Goal: Task Accomplishment & Management: Manage account settings

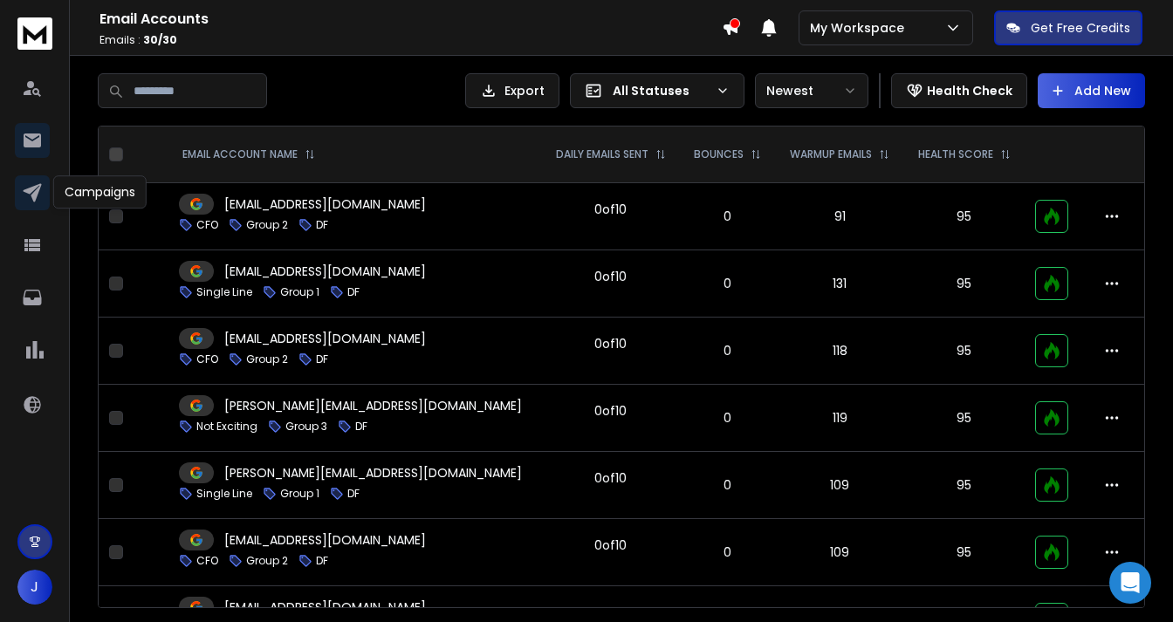
click at [25, 194] on icon at bounding box center [32, 192] width 21 height 21
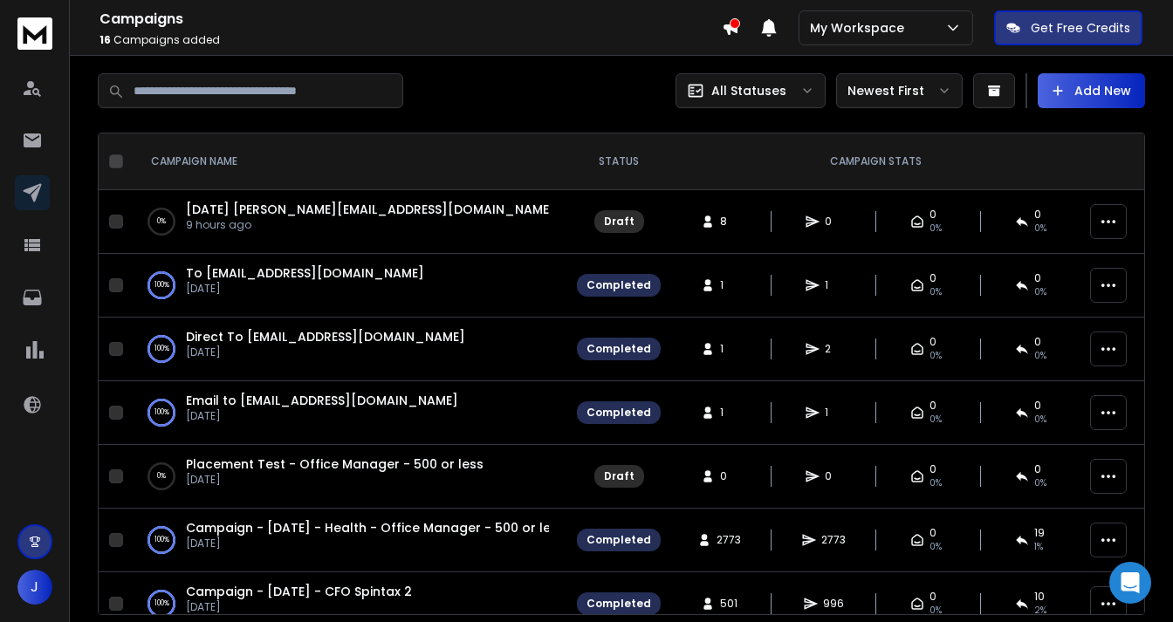
click at [119, 225] on button "button" at bounding box center [116, 222] width 14 height 14
click at [1105, 218] on icon "button" at bounding box center [1108, 221] width 17 height 17
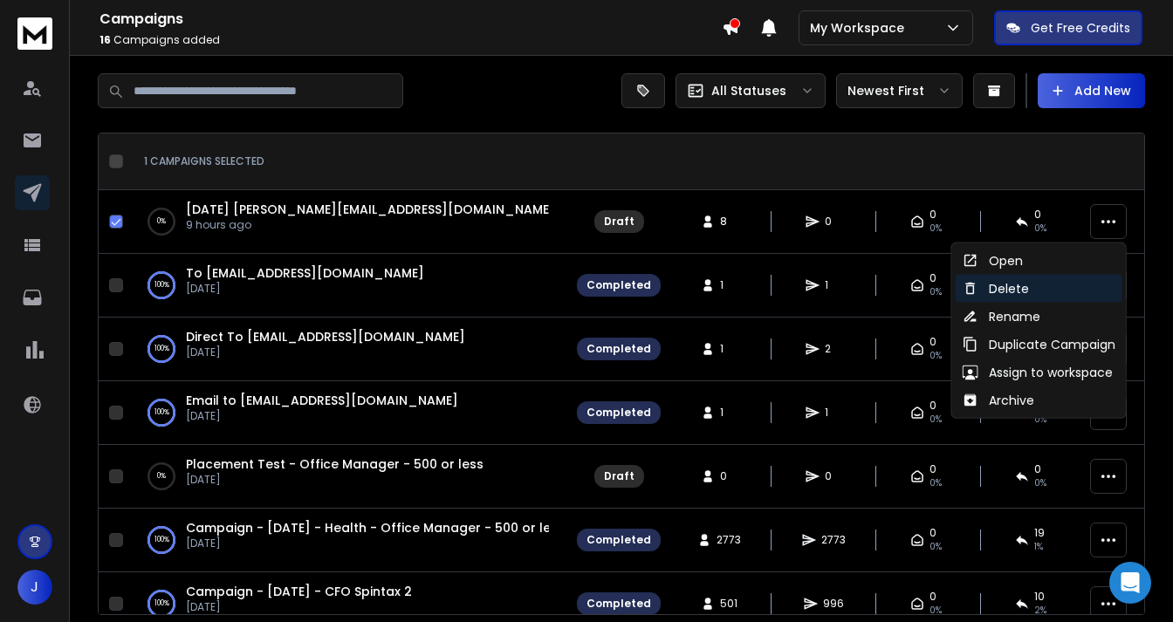
click at [1020, 289] on div "Delete" at bounding box center [996, 288] width 66 height 17
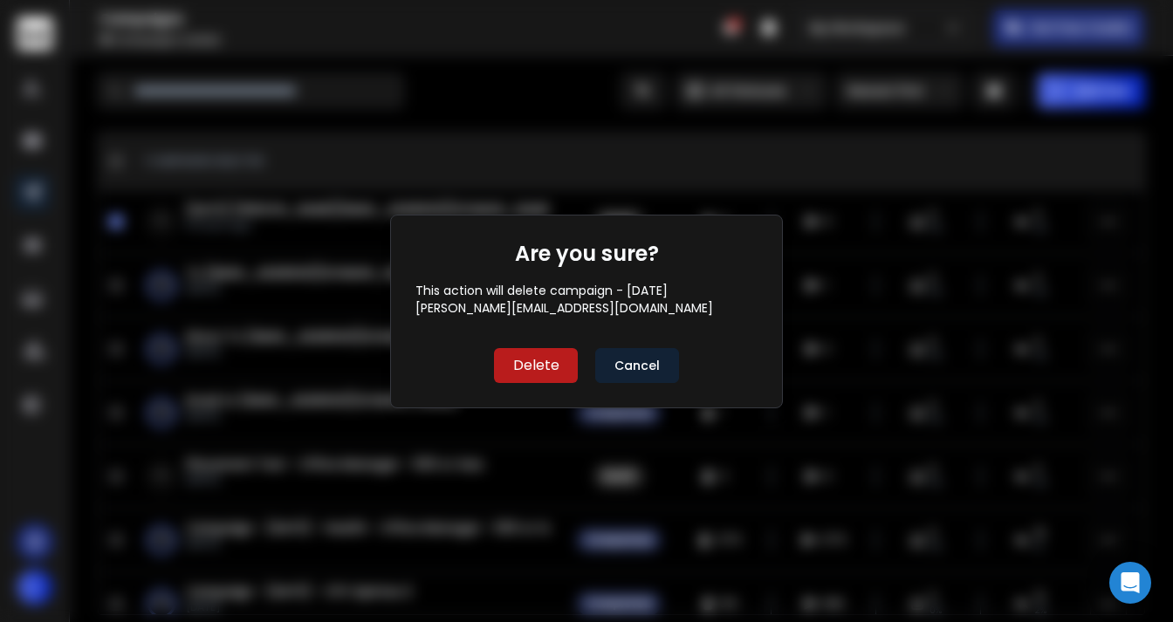
click at [560, 361] on button "Delete" at bounding box center [536, 365] width 84 height 35
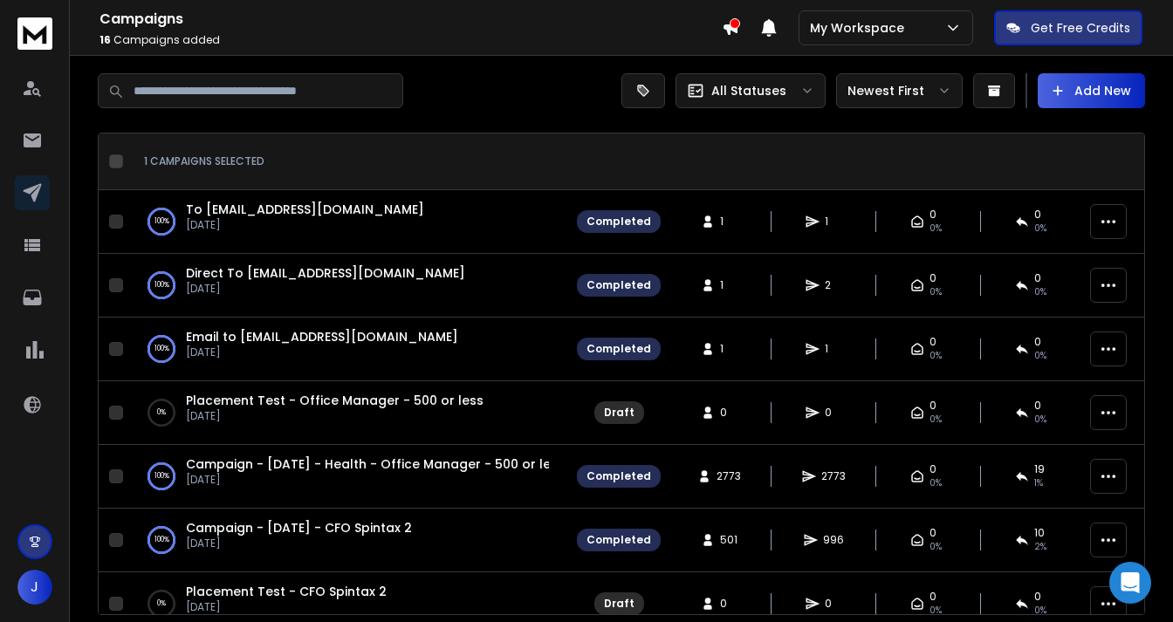
click at [1085, 94] on button "Add New" at bounding box center [1091, 90] width 107 height 35
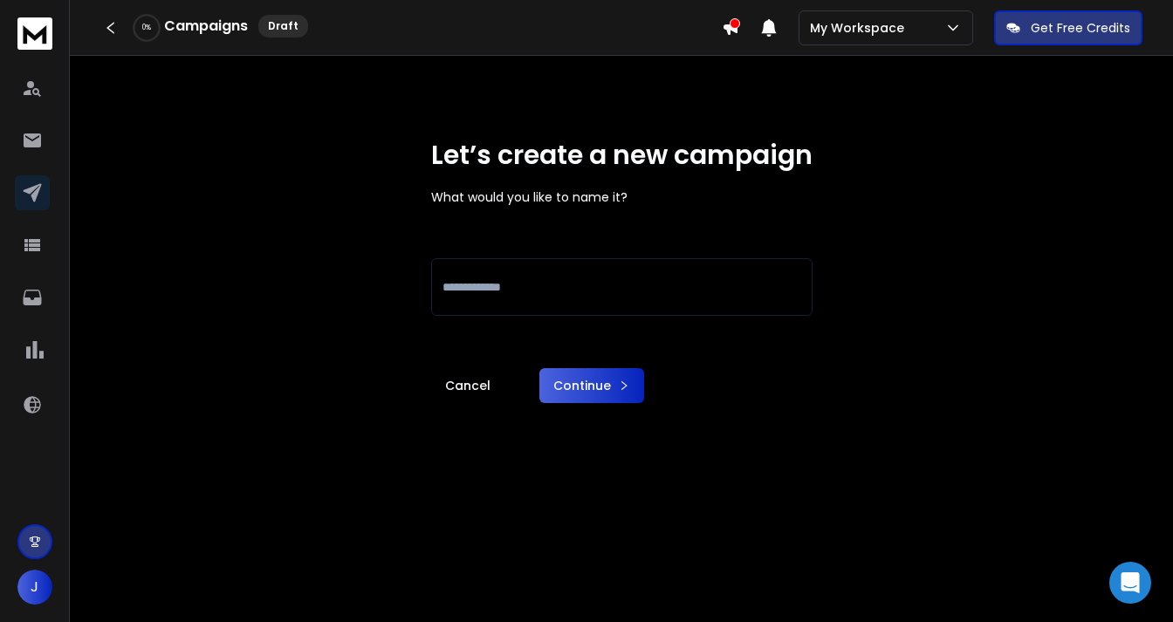
click at [489, 305] on input at bounding box center [621, 287] width 381 height 58
type input "*****"
click at [564, 387] on button "Continue" at bounding box center [591, 392] width 105 height 35
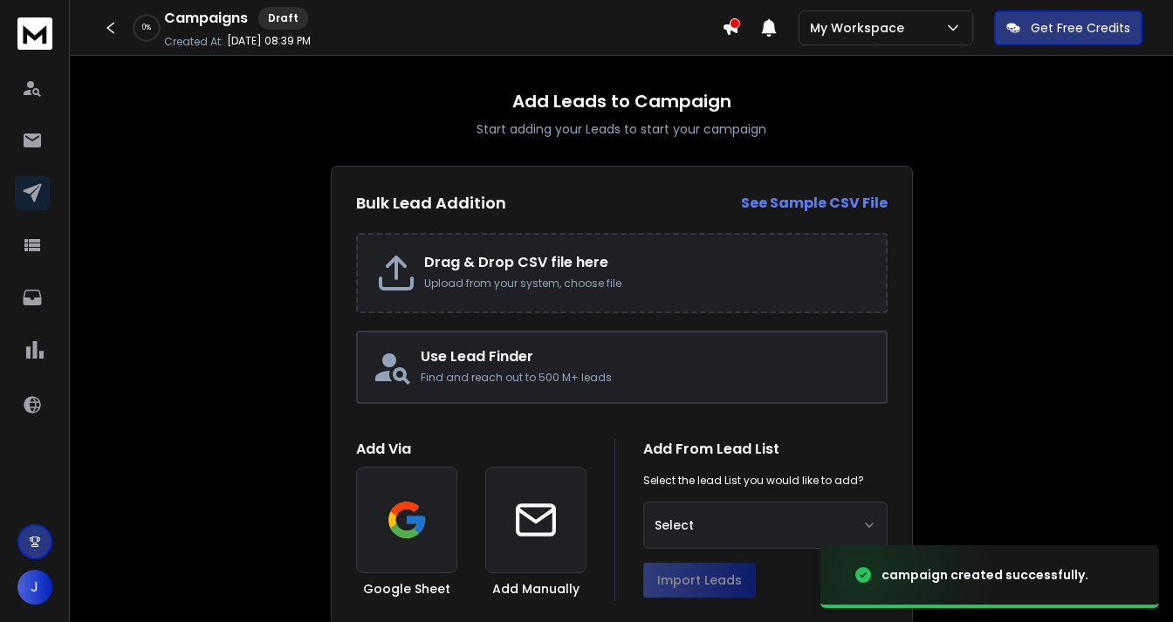
scroll to position [128, 0]
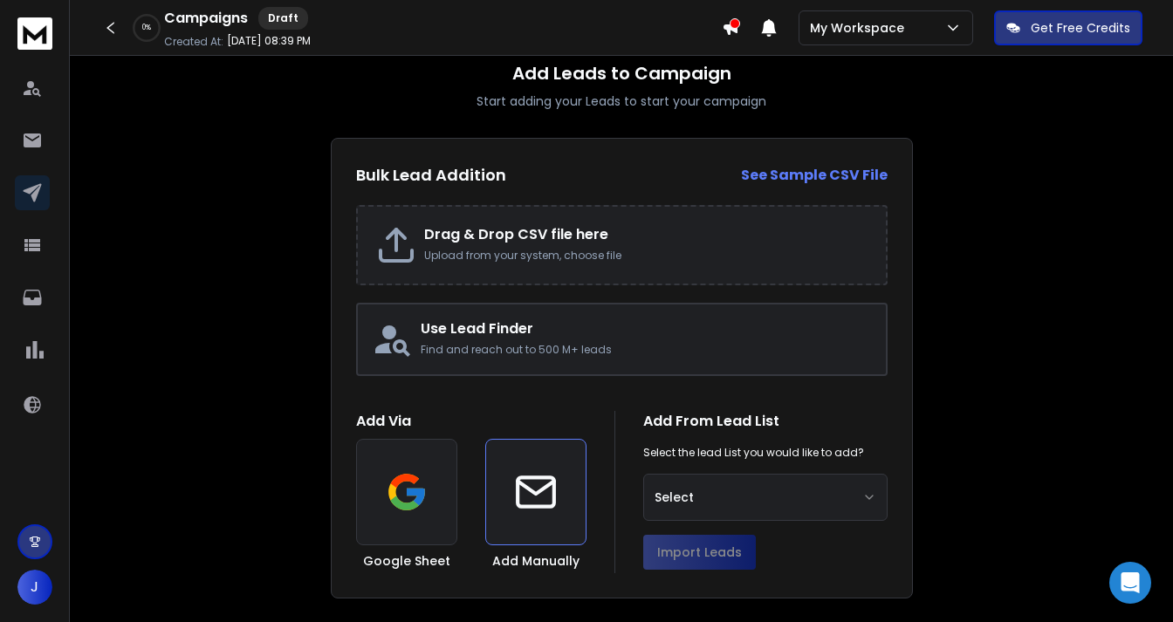
click at [532, 478] on icon at bounding box center [536, 492] width 37 height 29
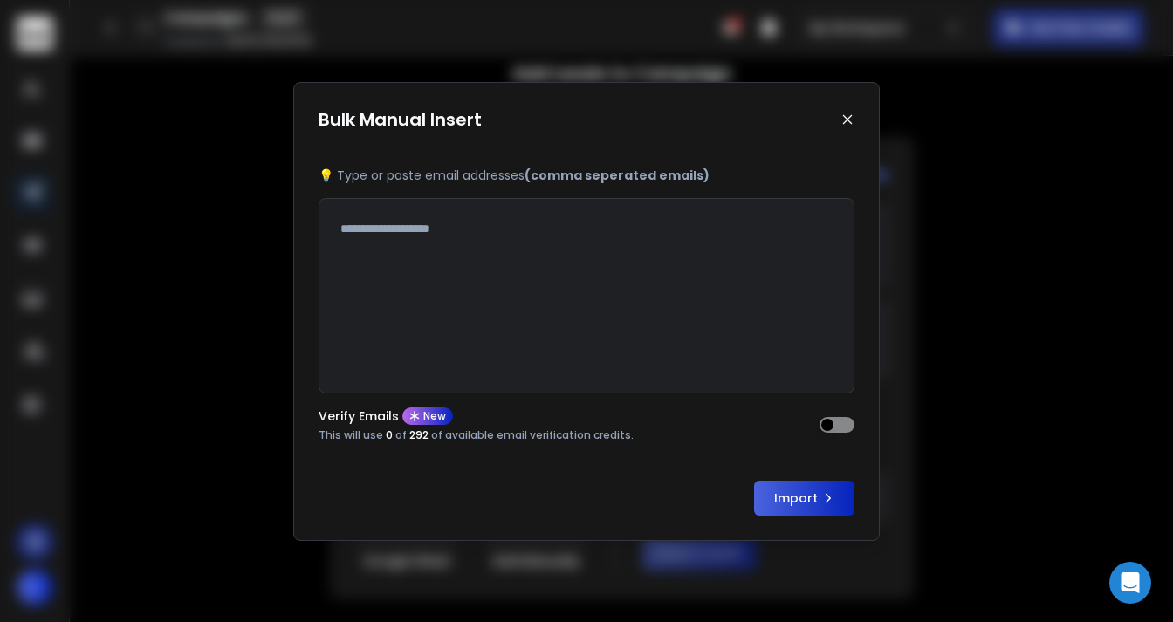
click at [559, 167] on b "(comma seperated emails)" at bounding box center [617, 175] width 185 height 17
click at [491, 282] on textarea at bounding box center [587, 296] width 536 height 196
type textarea "**********"
click at [769, 494] on button "Import" at bounding box center [804, 498] width 100 height 35
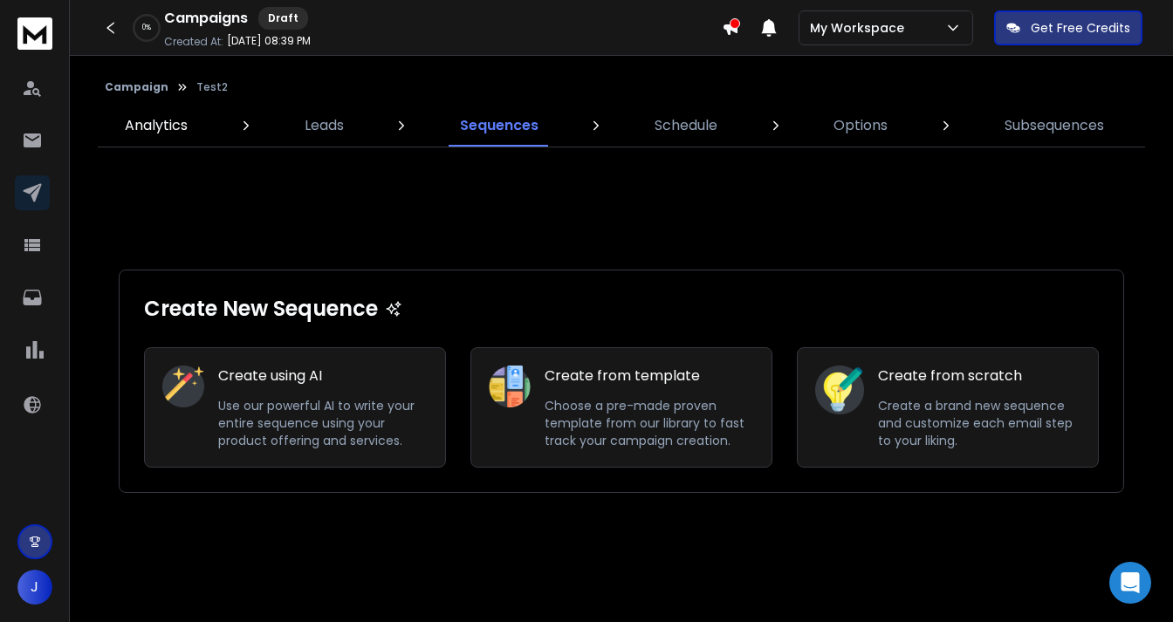
click at [31, 136] on icon at bounding box center [32, 141] width 17 height 14
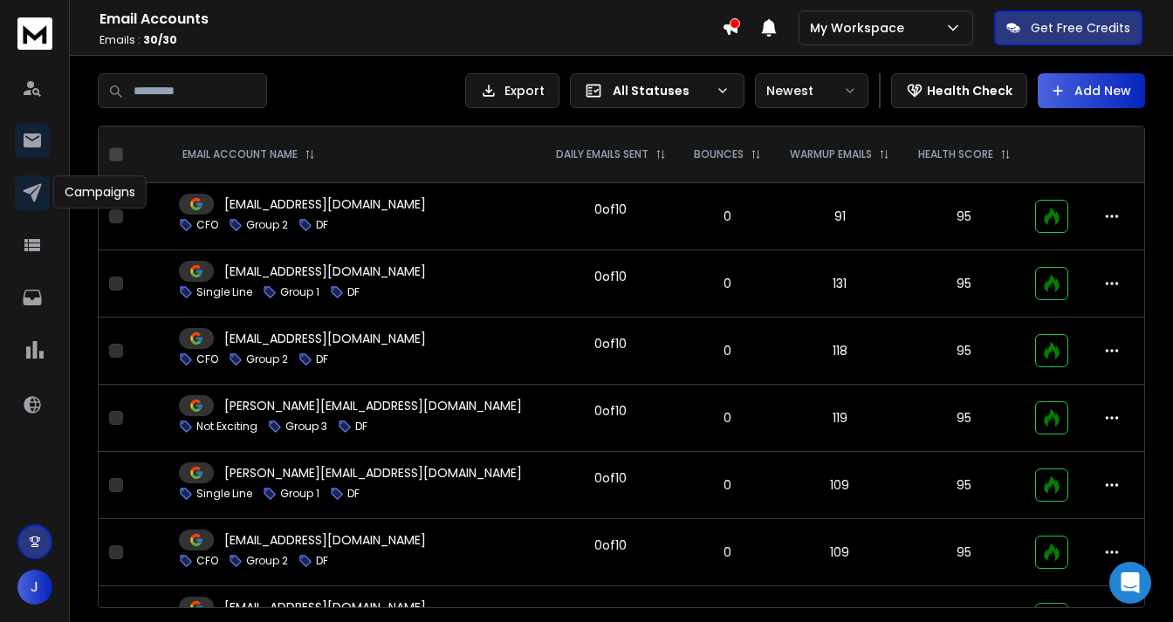
click at [38, 193] on icon at bounding box center [32, 192] width 21 height 21
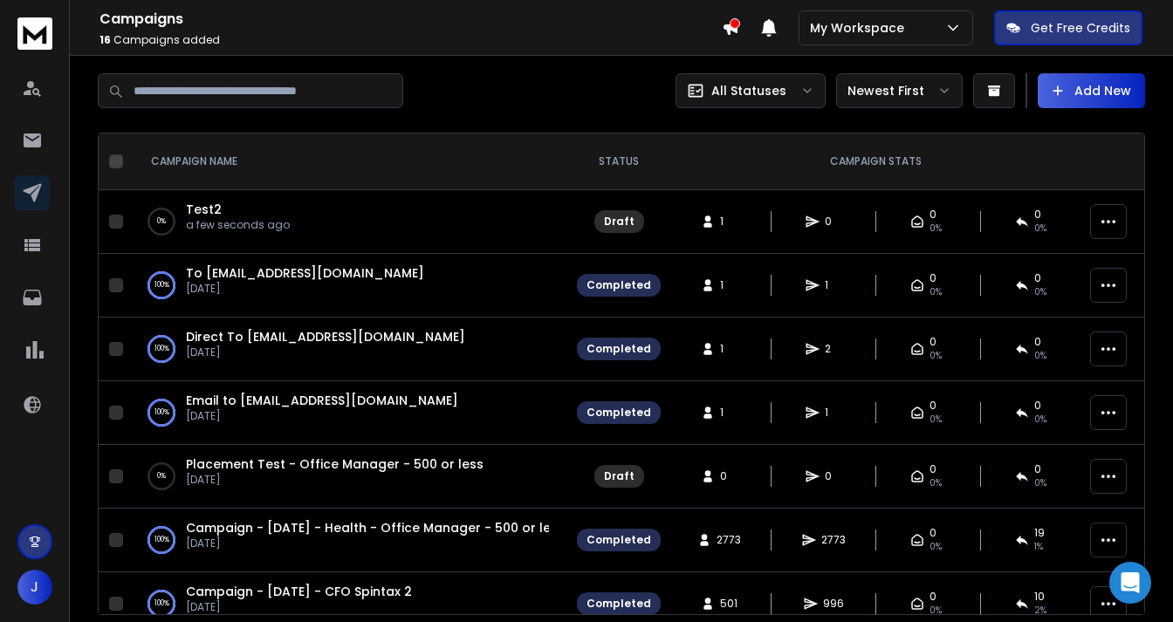
click at [205, 97] on input at bounding box center [251, 90] width 306 height 35
type input "*"
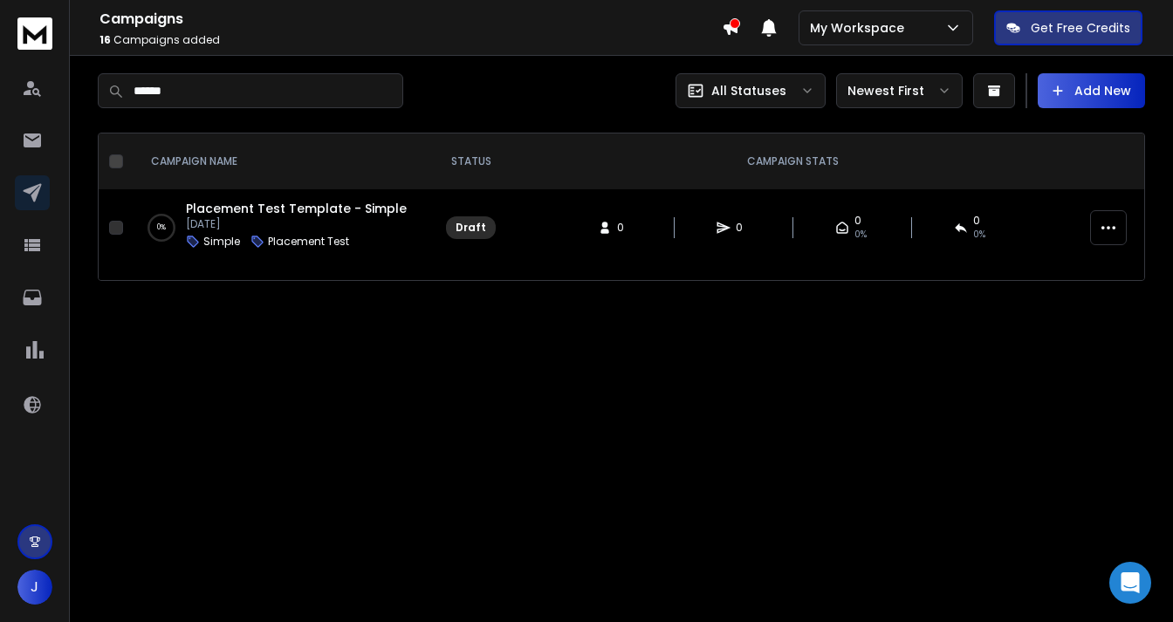
type input "******"
click at [302, 216] on span "Placement Test Template - Simple" at bounding box center [296, 208] width 221 height 17
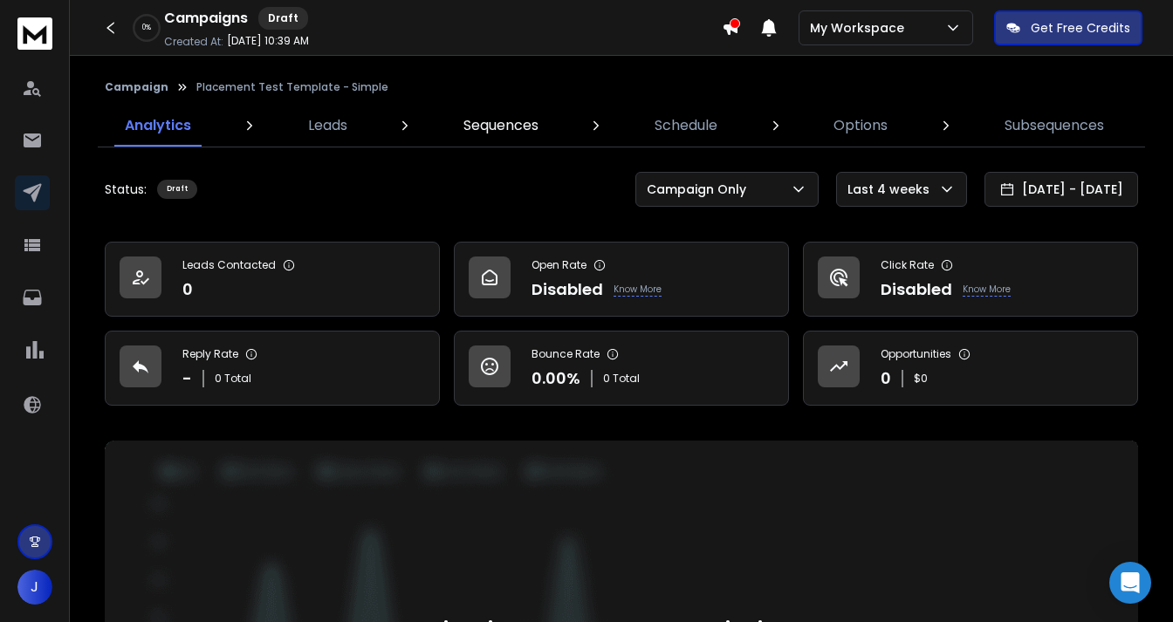
click at [465, 119] on p "Sequences" at bounding box center [501, 125] width 75 height 21
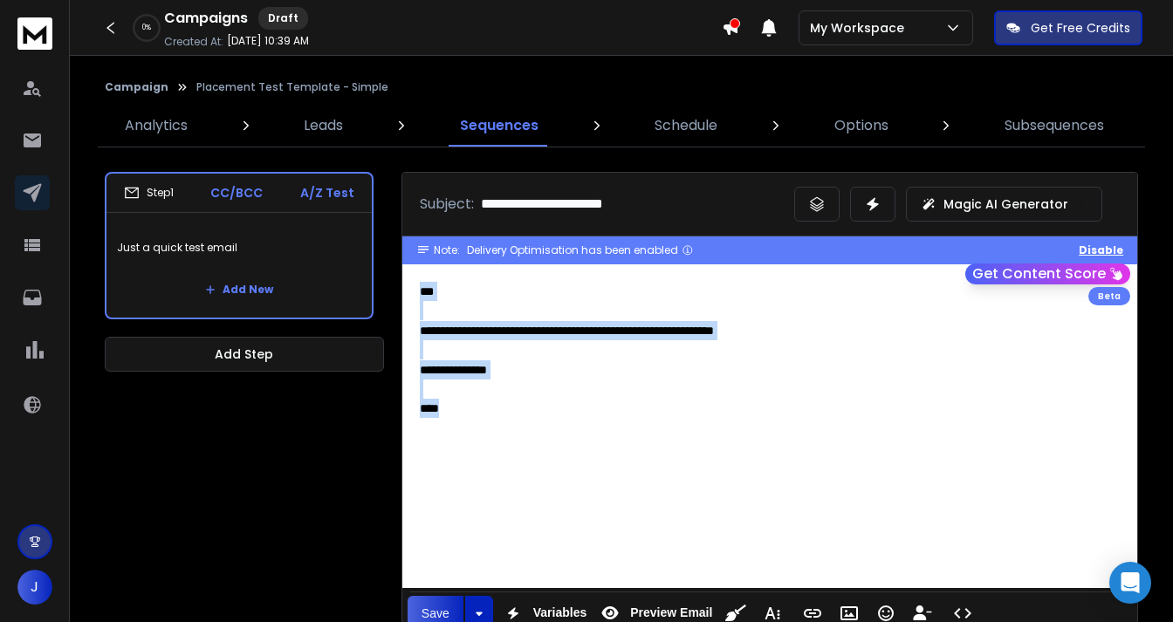
drag, startPoint x: 463, startPoint y: 412, endPoint x: 407, endPoint y: 294, distance: 130.4
click at [407, 294] on div "**********" at bounding box center [769, 427] width 735 height 324
copy div "**********"
click at [36, 194] on icon at bounding box center [32, 192] width 18 height 18
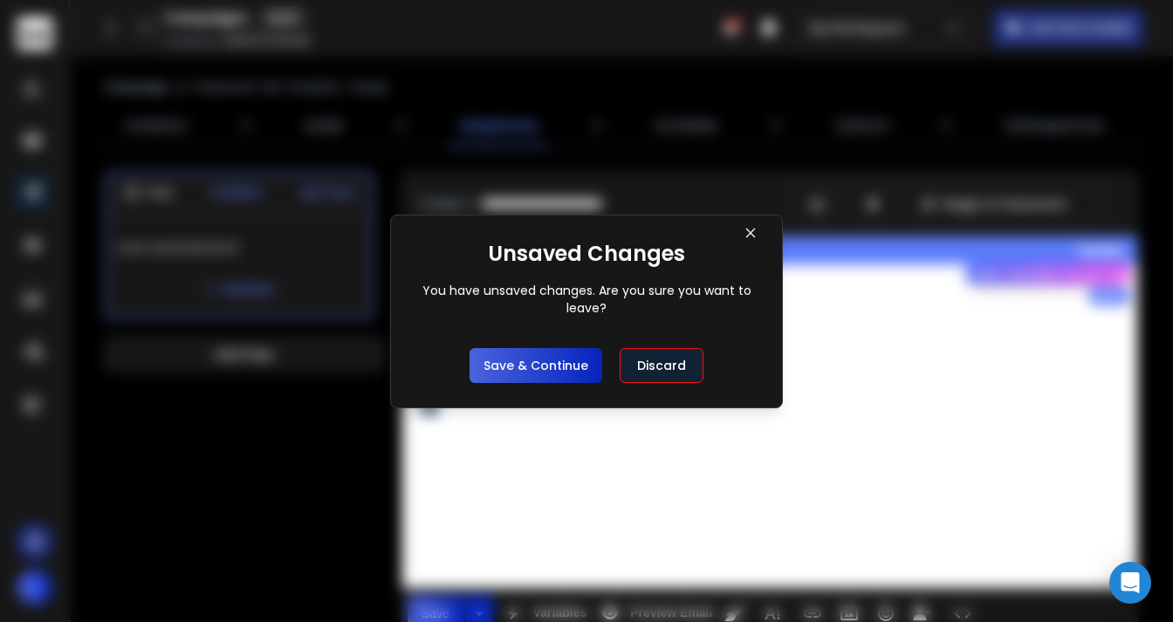
click at [641, 375] on button "Discard" at bounding box center [662, 365] width 84 height 35
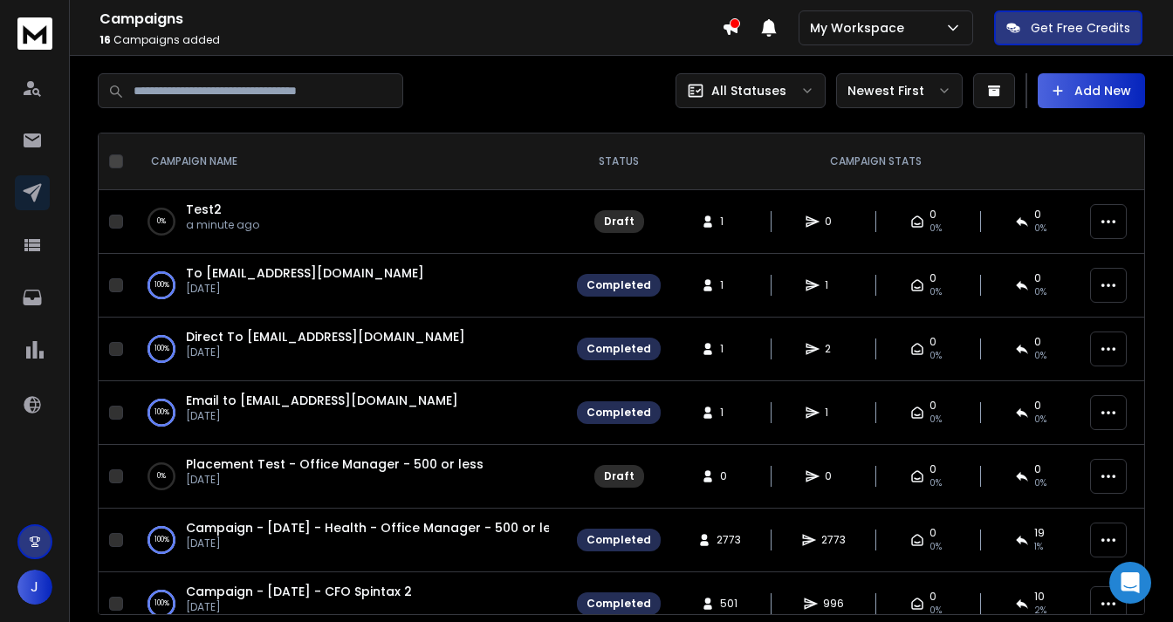
click at [215, 204] on span "Test2" at bounding box center [204, 209] width 36 height 17
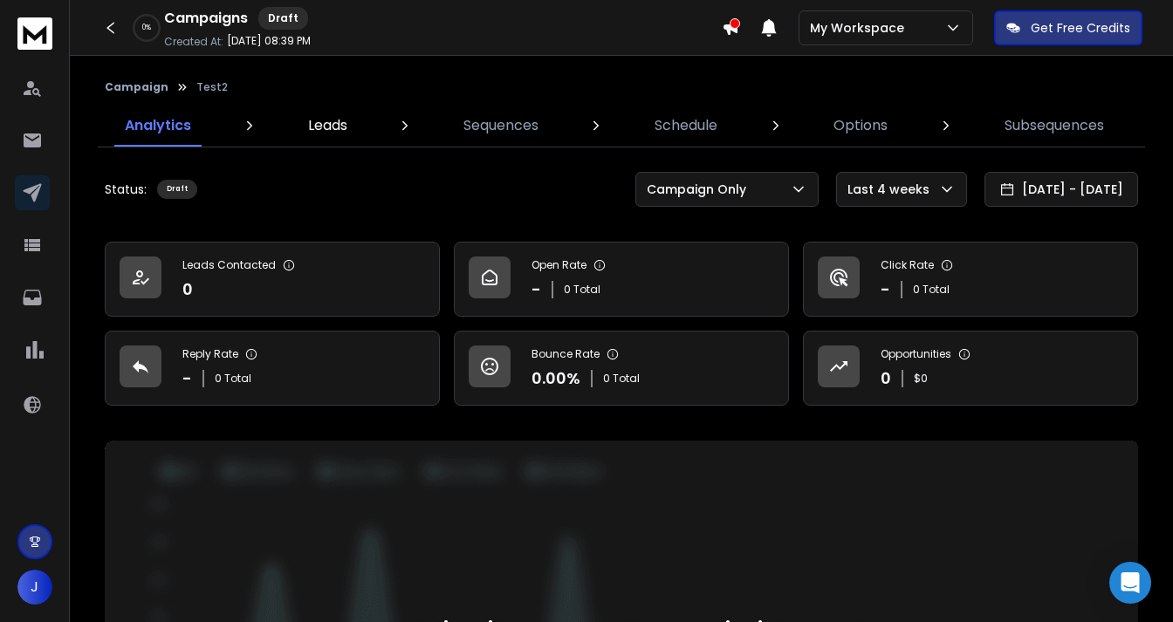
click at [320, 139] on link "Leads" at bounding box center [328, 126] width 60 height 42
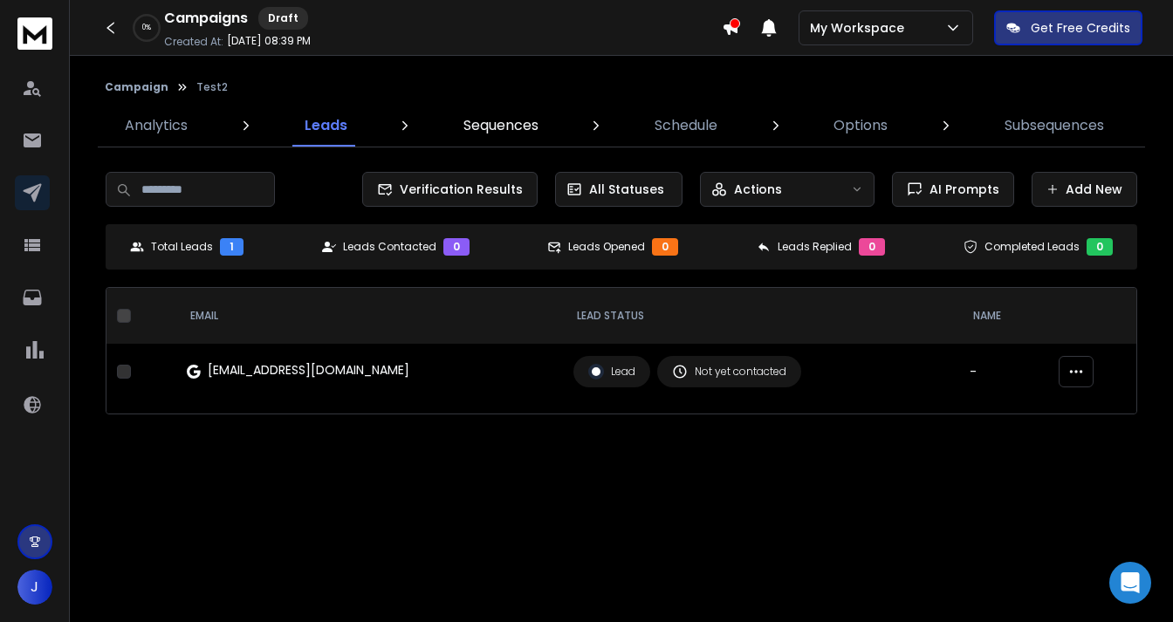
click at [468, 135] on p "Sequences" at bounding box center [501, 125] width 75 height 21
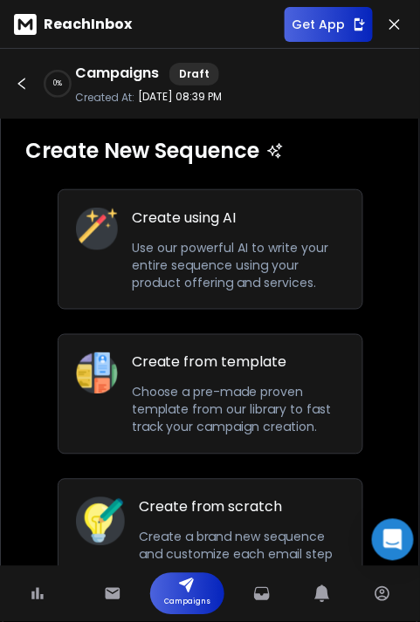
scroll to position [36, 0]
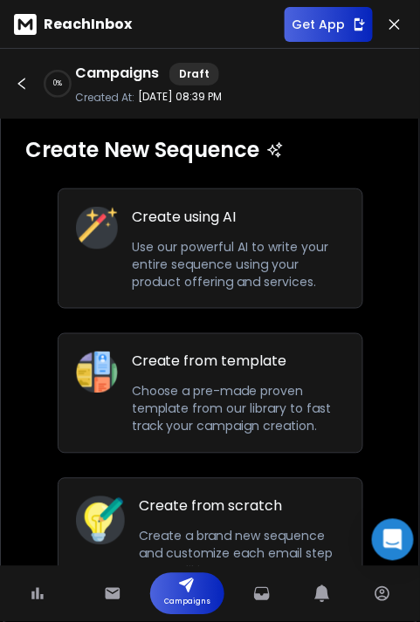
click at [286, 504] on h1 "Create from scratch" at bounding box center [242, 507] width 206 height 21
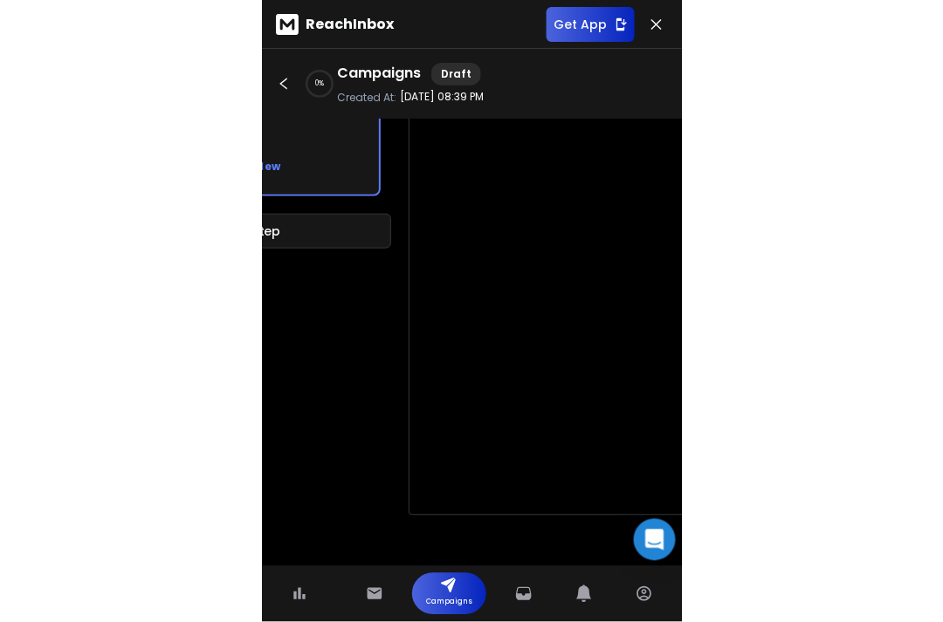
scroll to position [0, 0]
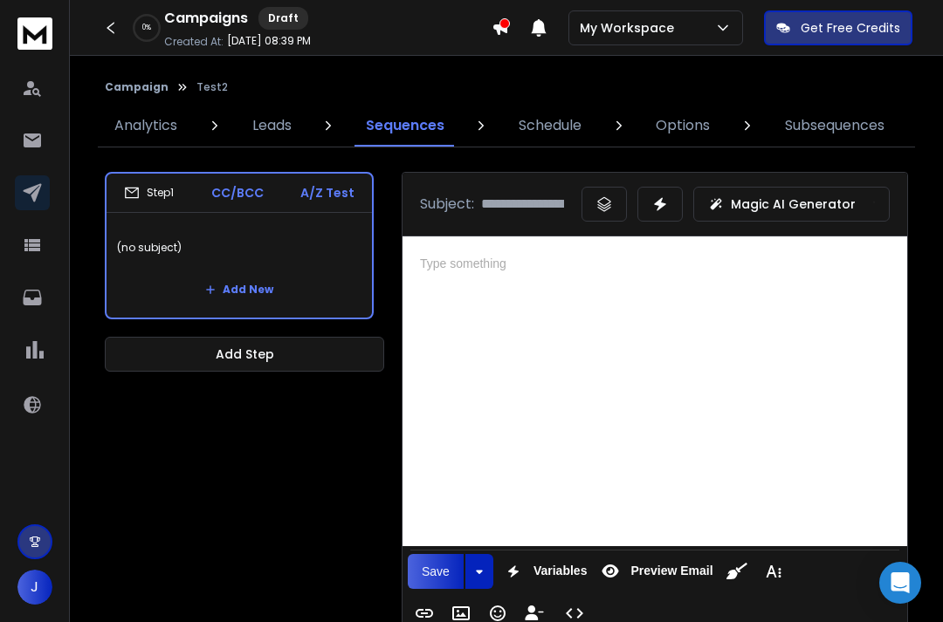
click at [486, 214] on input at bounding box center [522, 204] width 83 height 21
type input "*"
type input "**********"
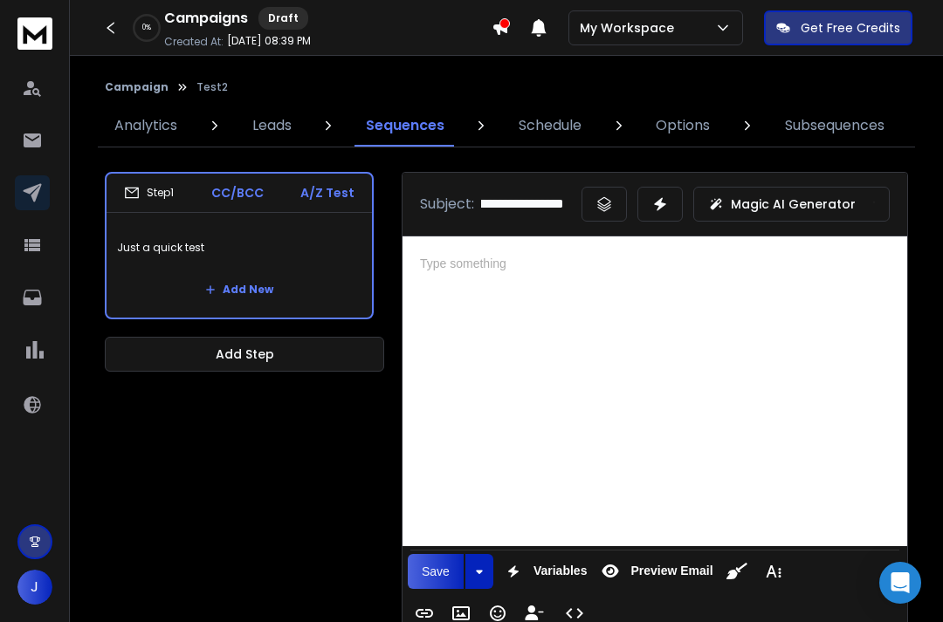
click at [498, 307] on div at bounding box center [654, 392] width 505 height 310
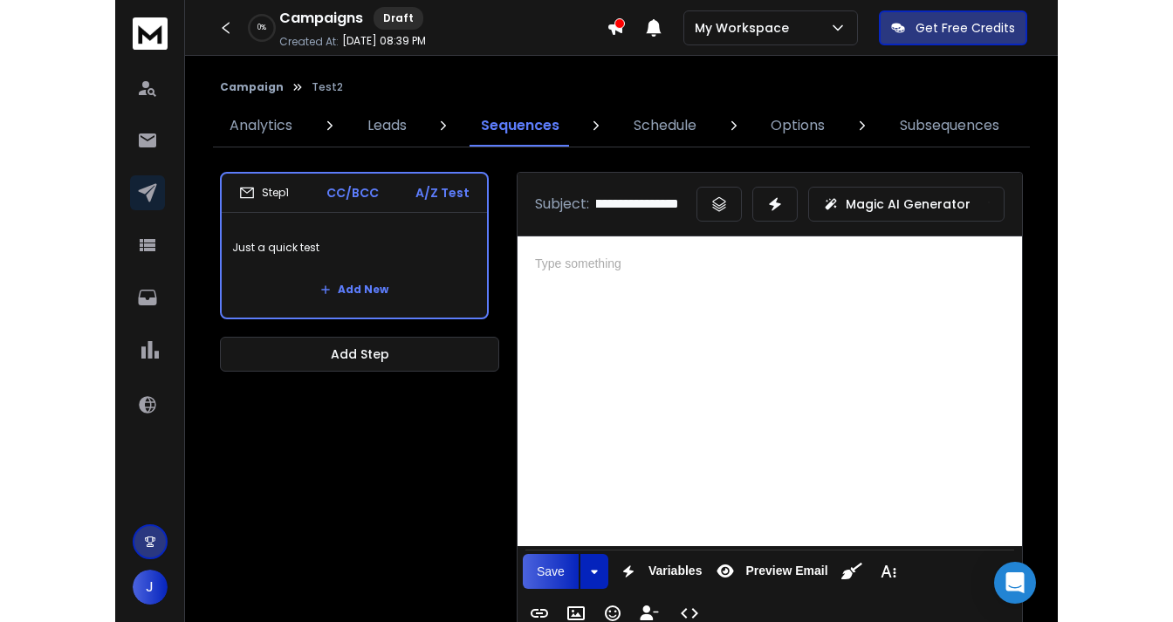
scroll to position [0, 0]
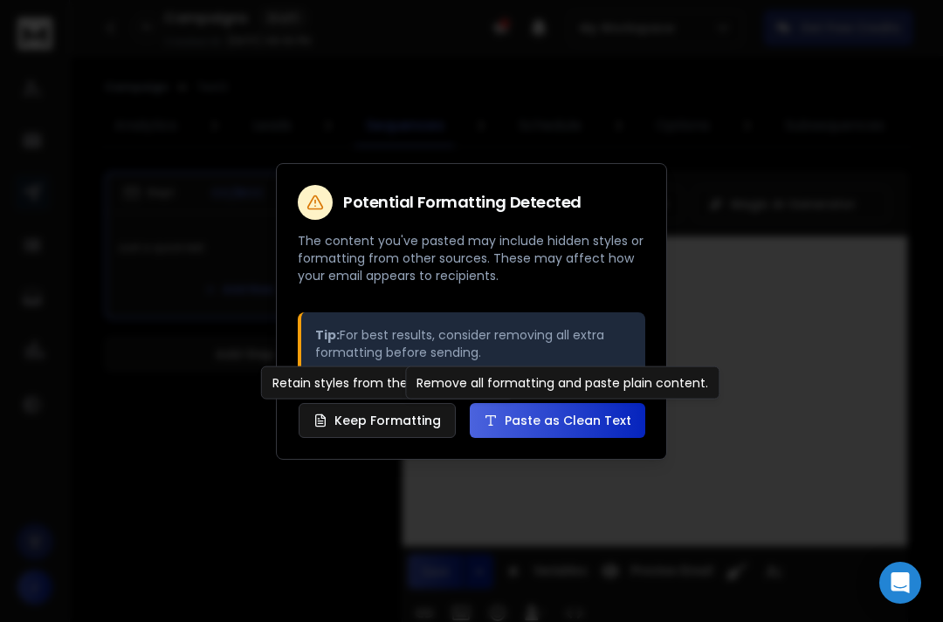
click at [566, 417] on button "Paste as Clean Text" at bounding box center [557, 420] width 175 height 35
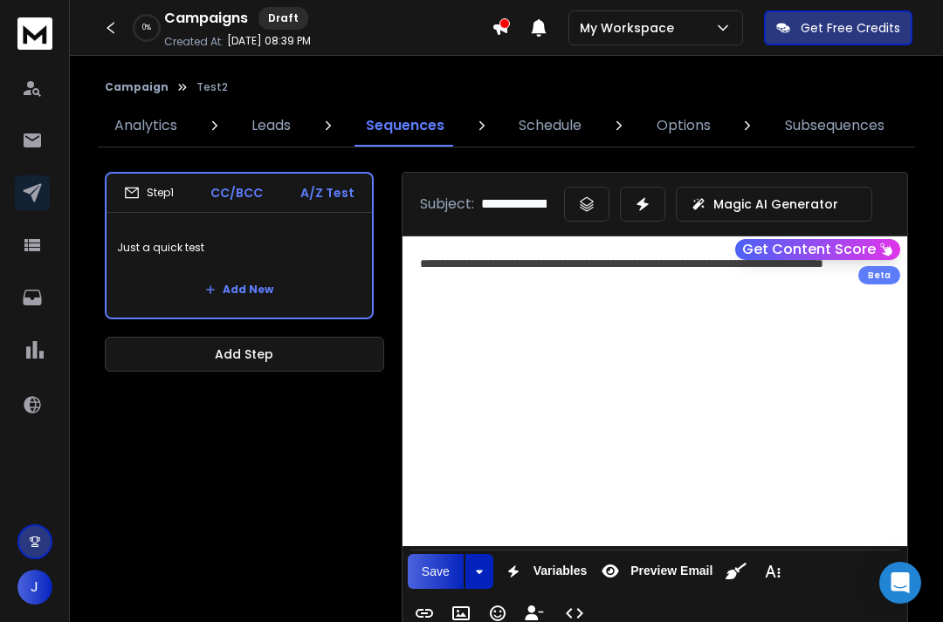
click at [789, 268] on div "**********" at bounding box center [655, 273] width 470 height 39
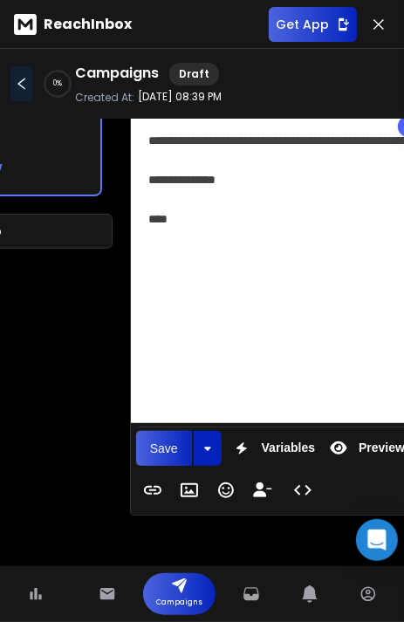
click at [24, 79] on icon at bounding box center [20, 83] width 7 height 11
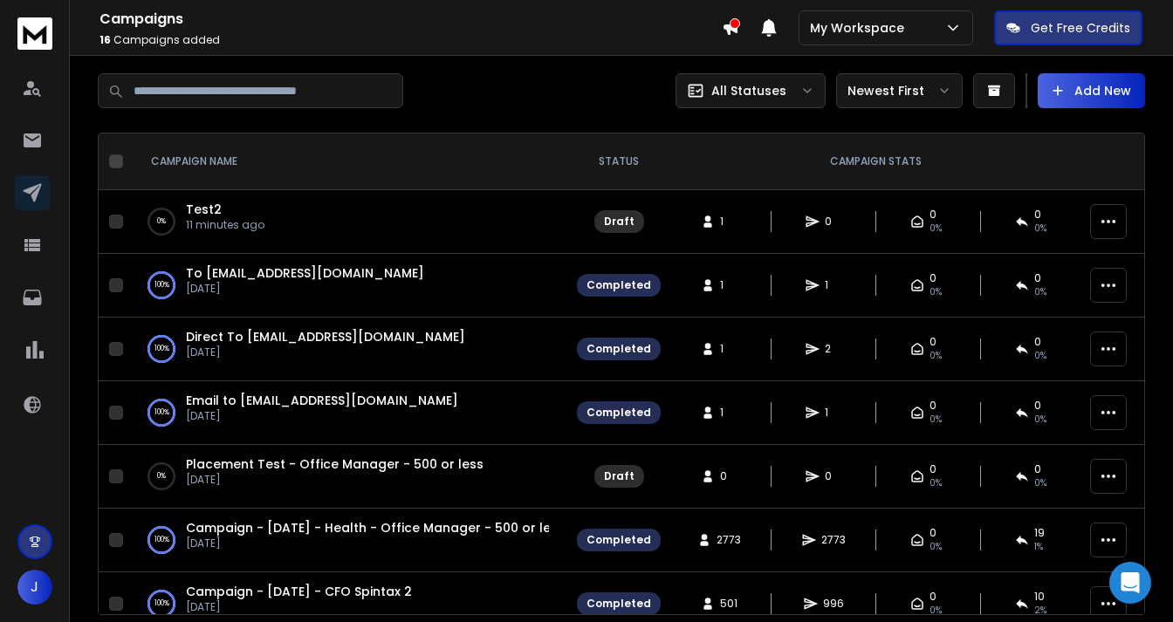
click at [1110, 214] on icon "button" at bounding box center [1108, 221] width 17 height 17
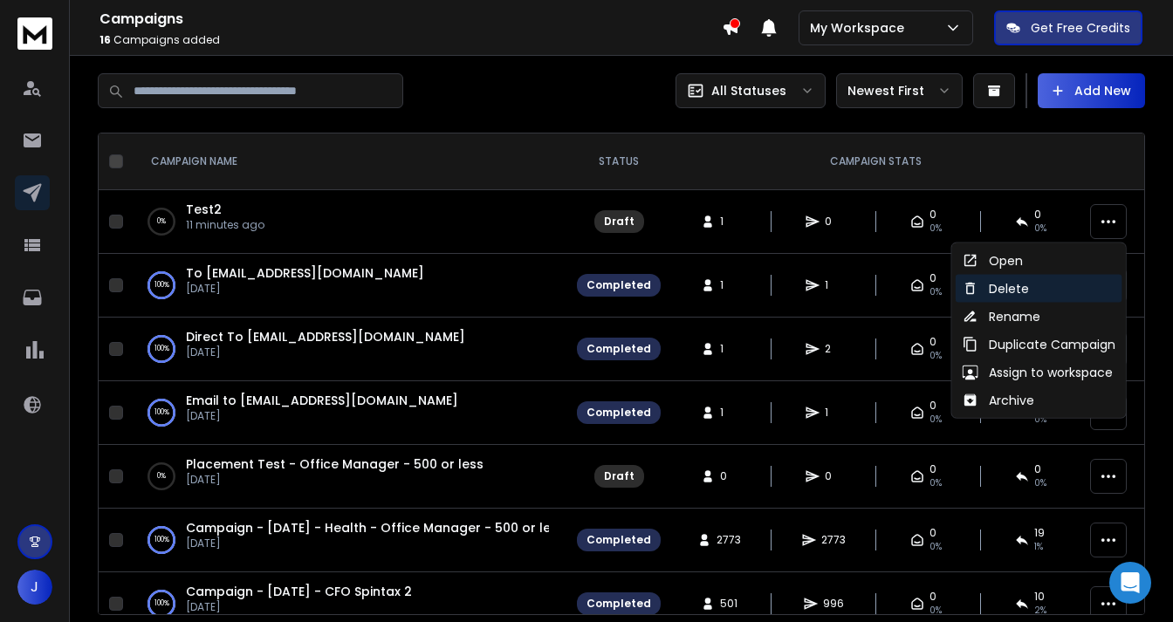
click at [1043, 288] on div "Delete" at bounding box center [1039, 289] width 167 height 28
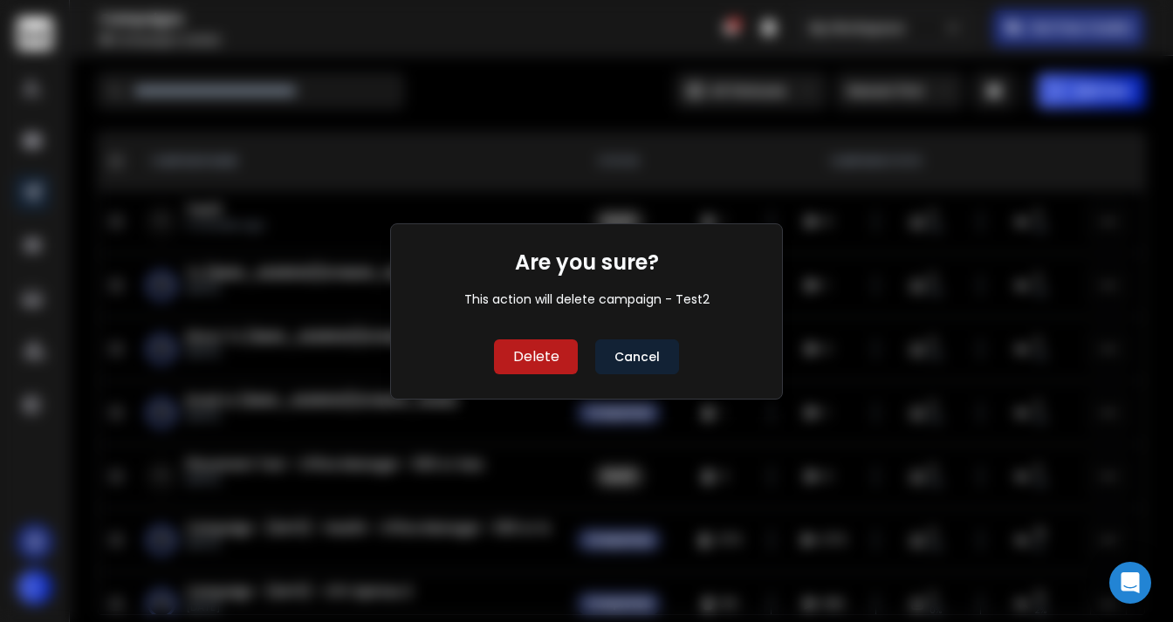
click at [557, 359] on button "Delete" at bounding box center [536, 357] width 84 height 35
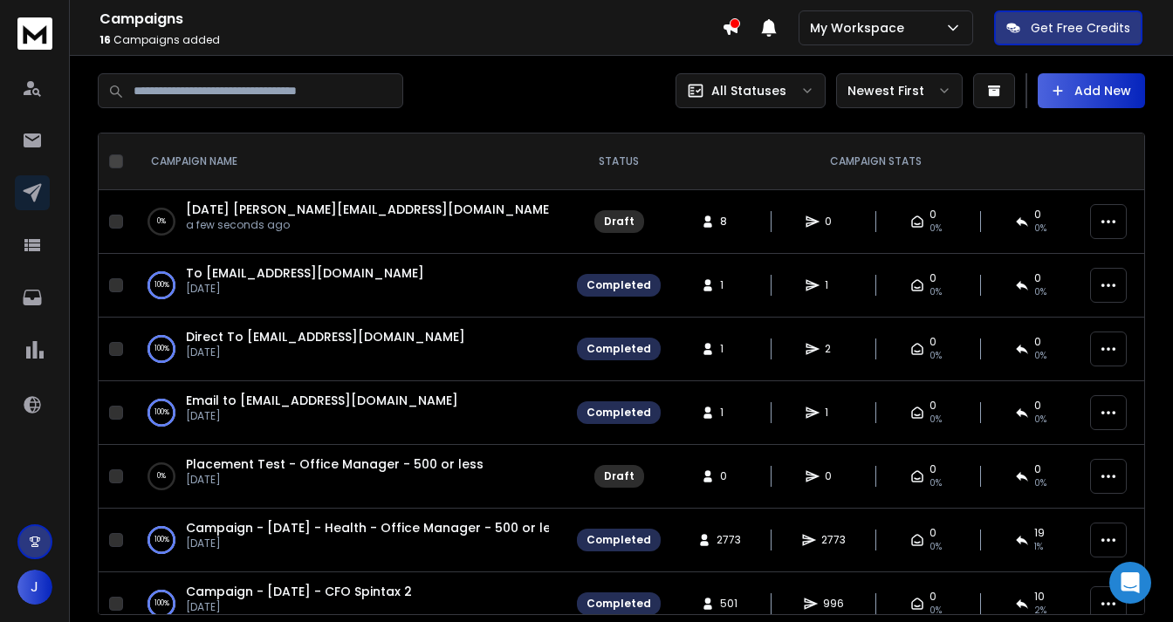
click at [340, 208] on span "[DATE] [PERSON_NAME][EMAIL_ADDRESS][DOMAIN_NAME]" at bounding box center [370, 209] width 369 height 17
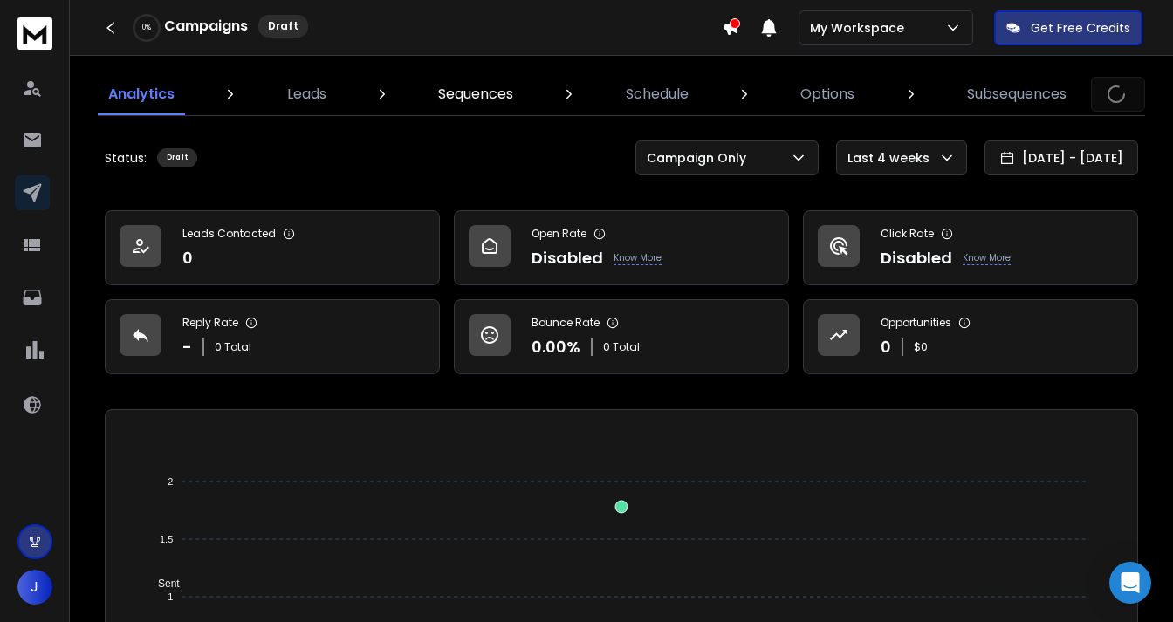
click at [476, 100] on p "Sequences" at bounding box center [475, 94] width 75 height 21
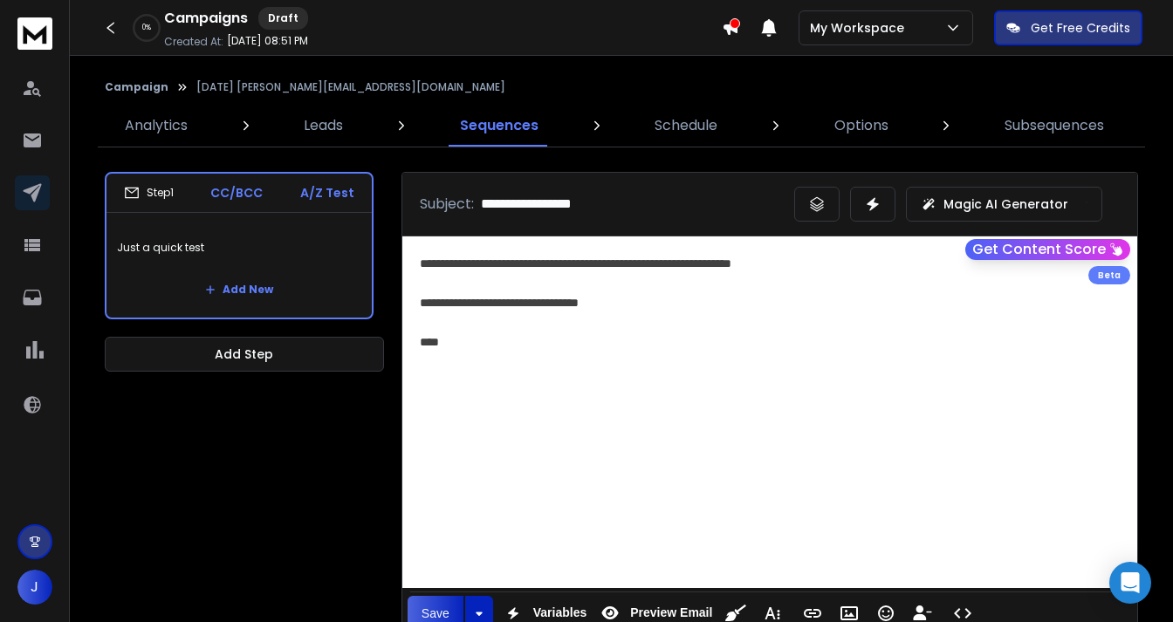
click at [435, 259] on div "**********" at bounding box center [770, 263] width 700 height 19
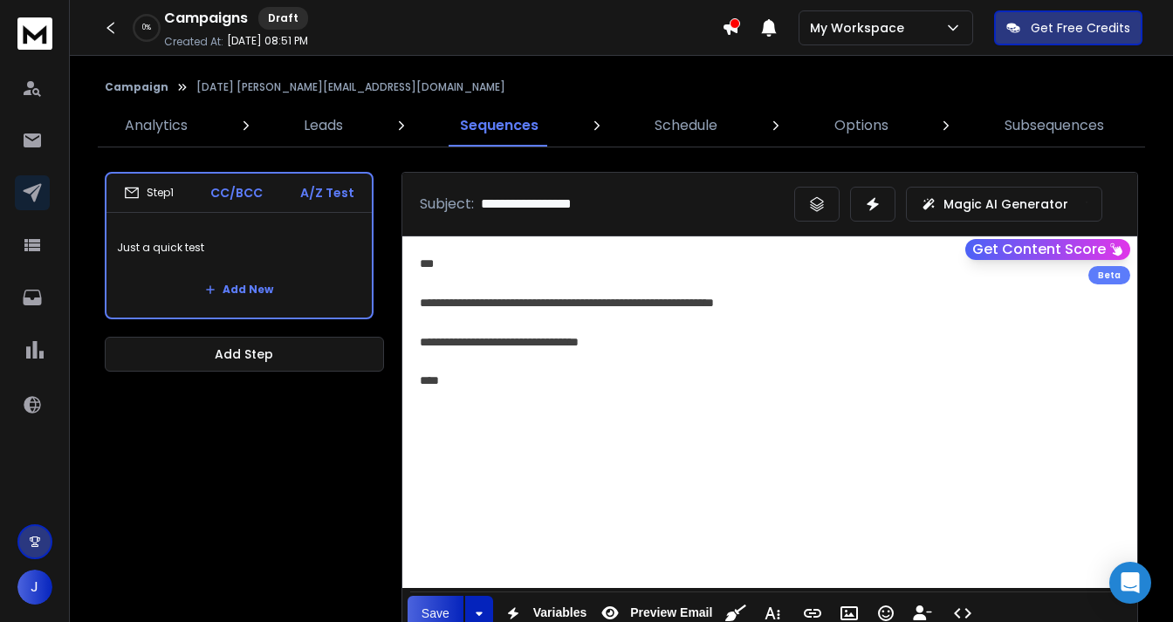
click at [755, 69] on div "**********" at bounding box center [621, 360] width 1103 height 608
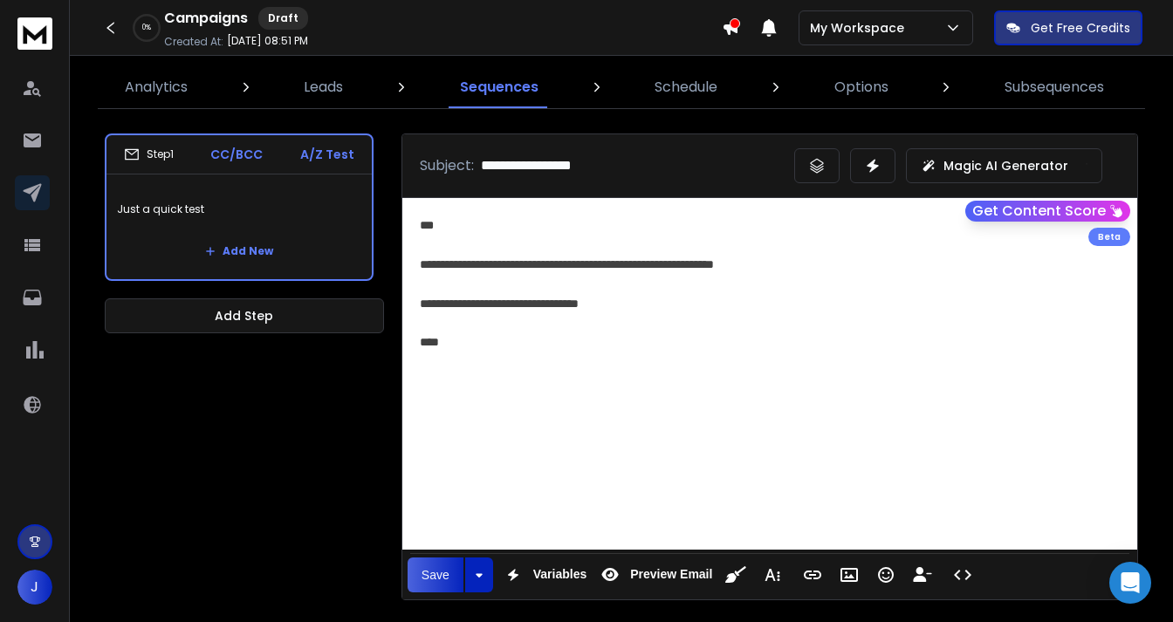
scroll to position [40, 0]
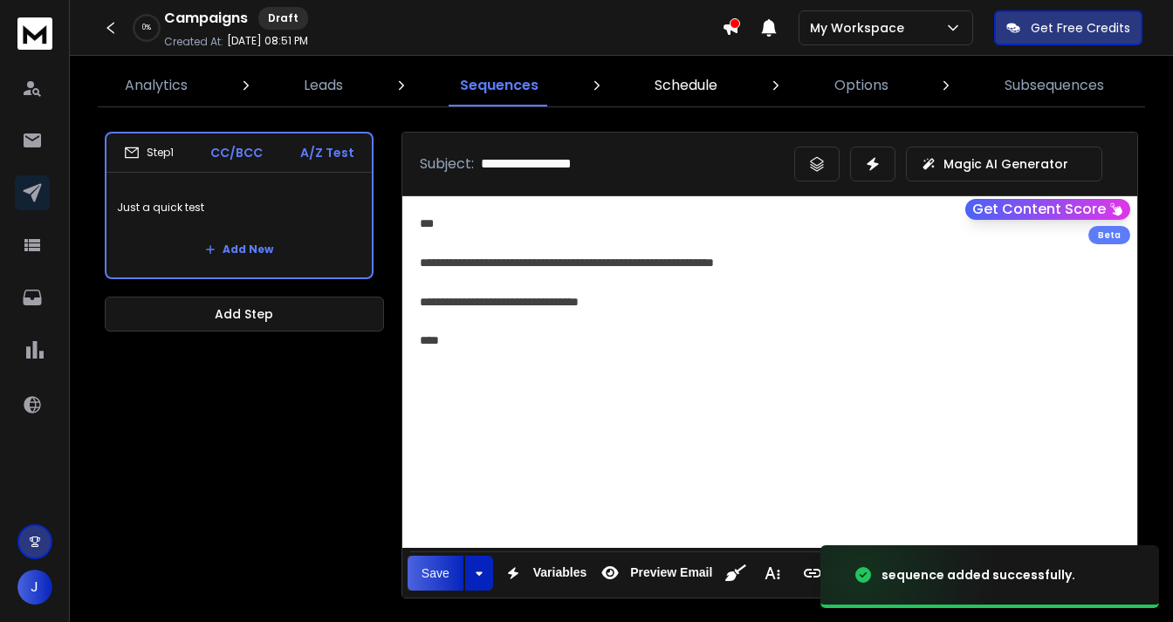
click at [677, 86] on p "Schedule" at bounding box center [686, 85] width 63 height 21
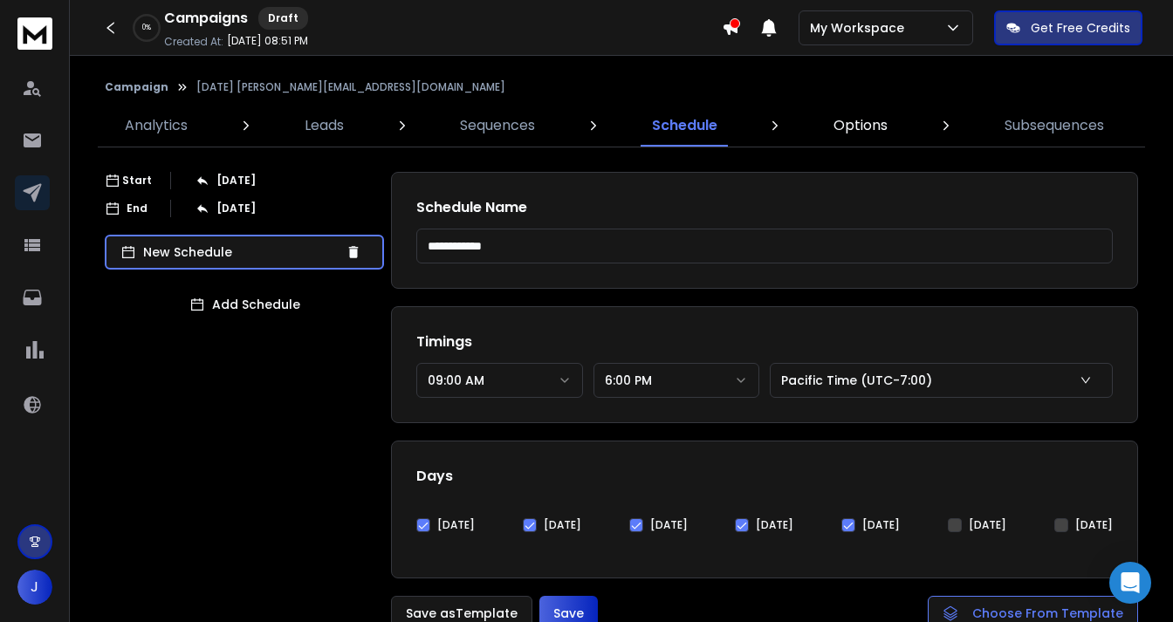
click at [850, 115] on p "Options" at bounding box center [861, 125] width 54 height 21
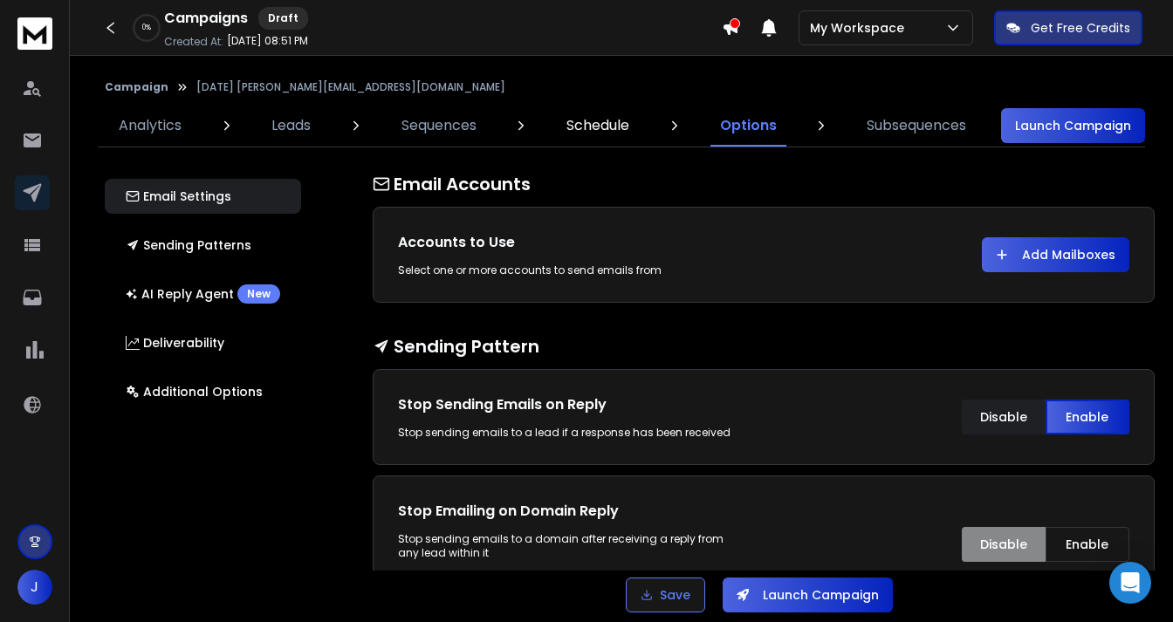
click at [619, 132] on p "Schedule" at bounding box center [598, 125] width 63 height 21
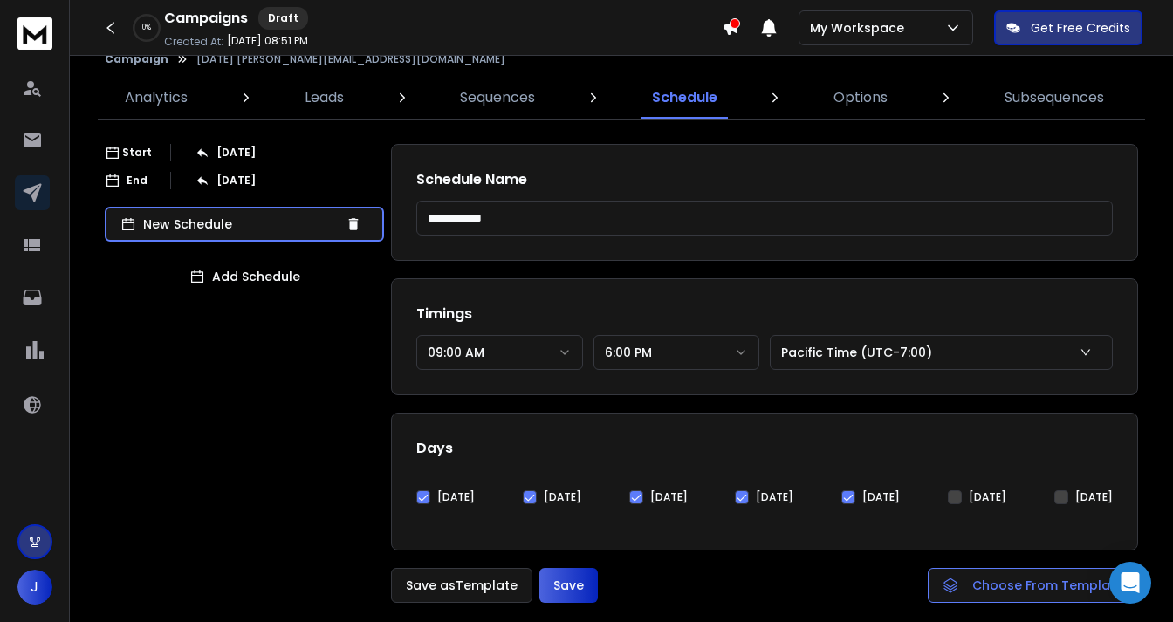
scroll to position [31, 0]
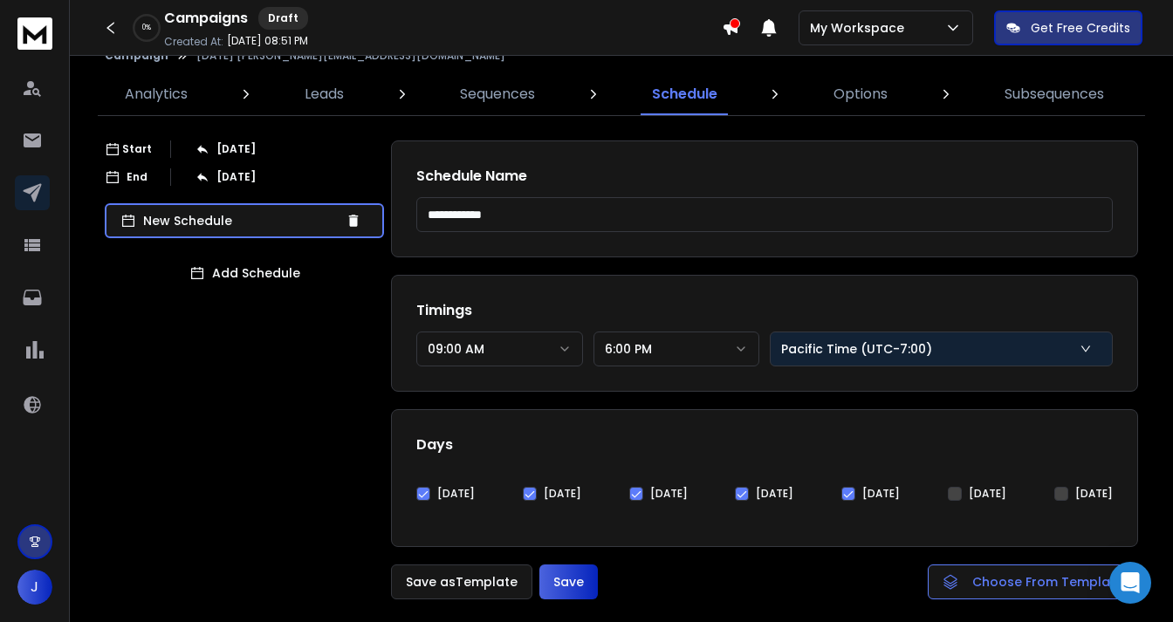
click at [853, 340] on p "Pacific Time (UTC-7:00)" at bounding box center [860, 348] width 158 height 17
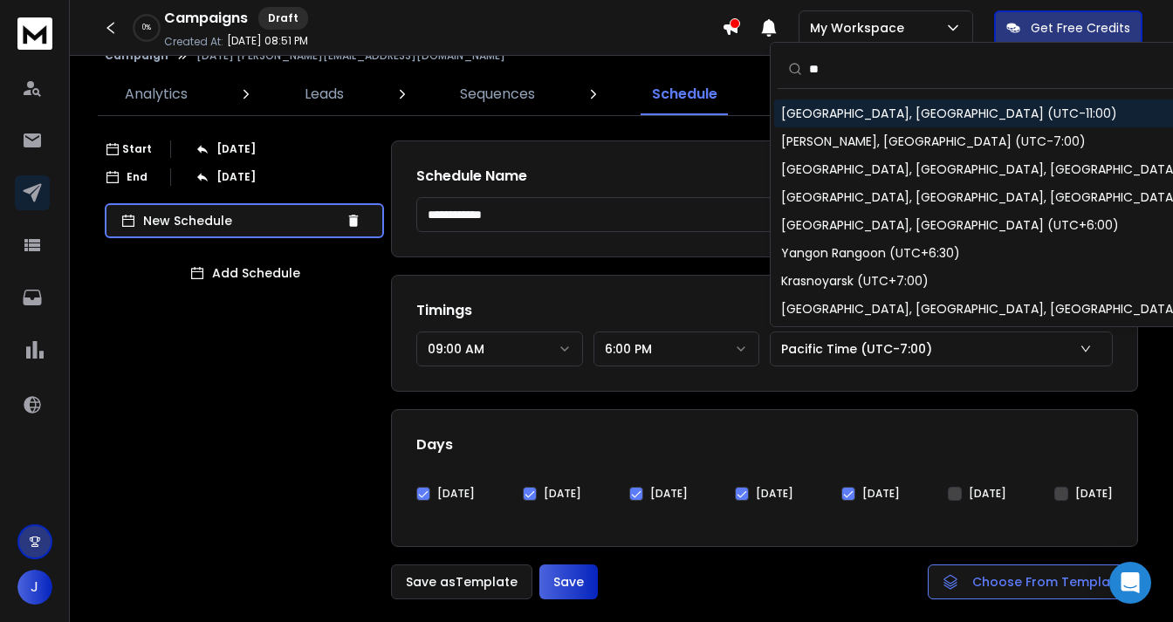
type input "*"
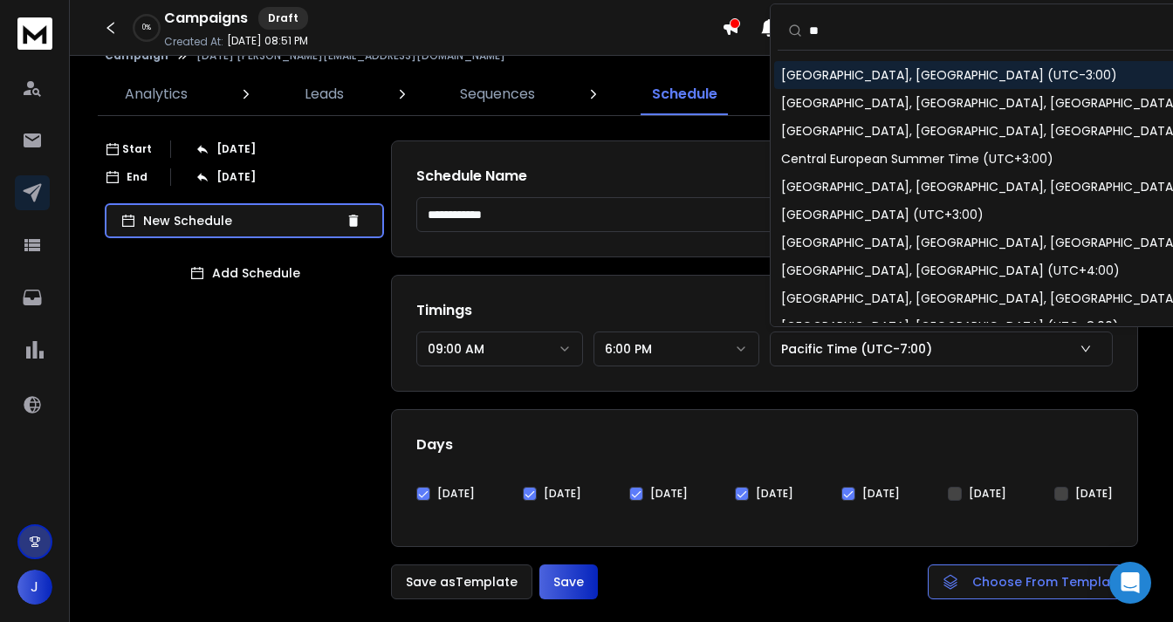
type input "*"
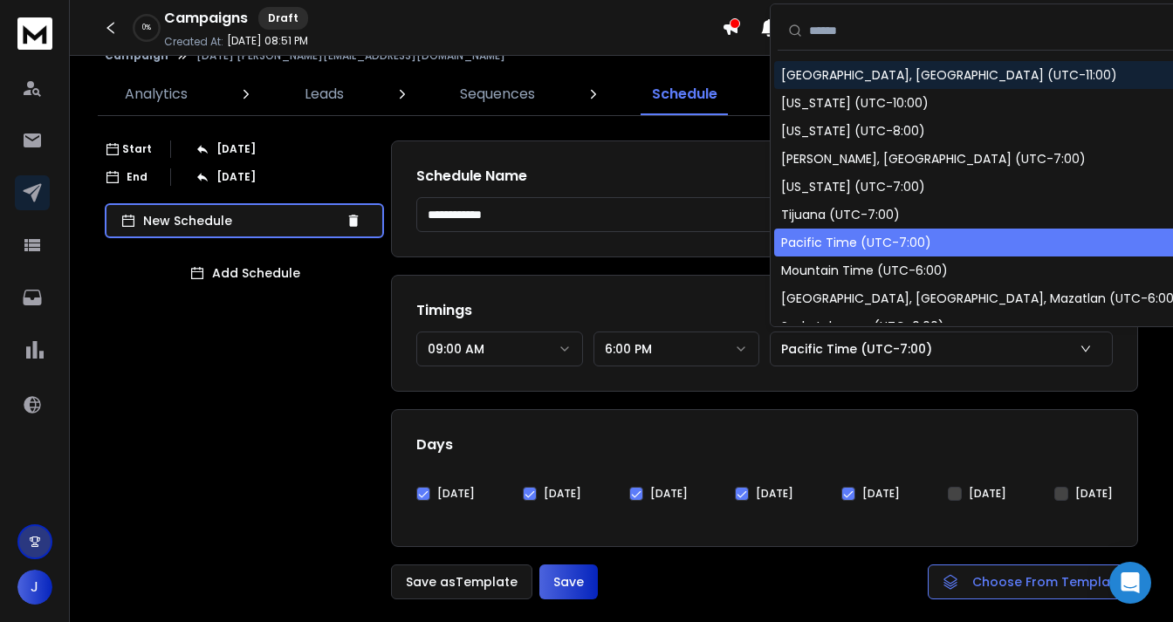
scroll to position [297, 0]
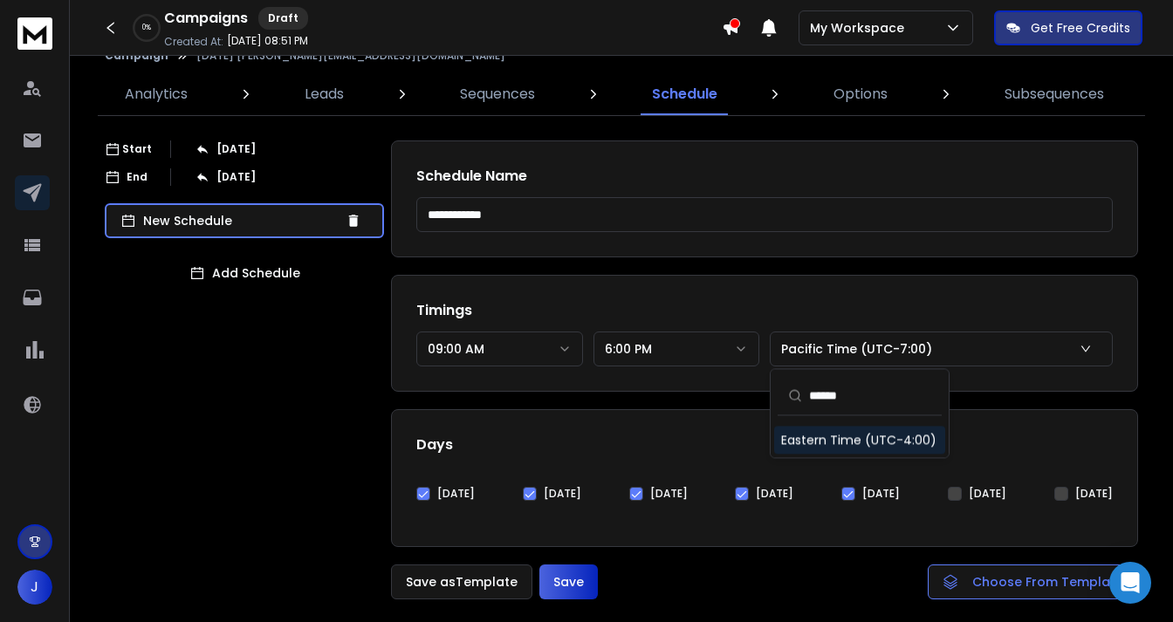
type input "******"
click at [869, 443] on div "Eastern Time (UTC-4:00)" at bounding box center [858, 439] width 155 height 17
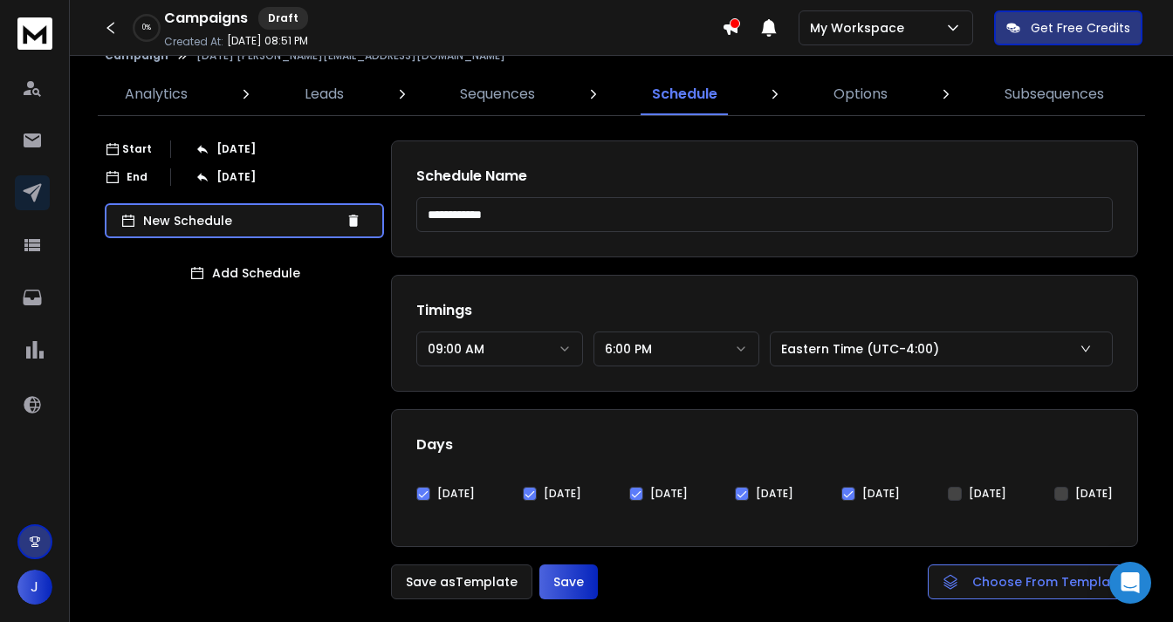
click at [556, 357] on button "09:00 AM" at bounding box center [499, 349] width 167 height 35
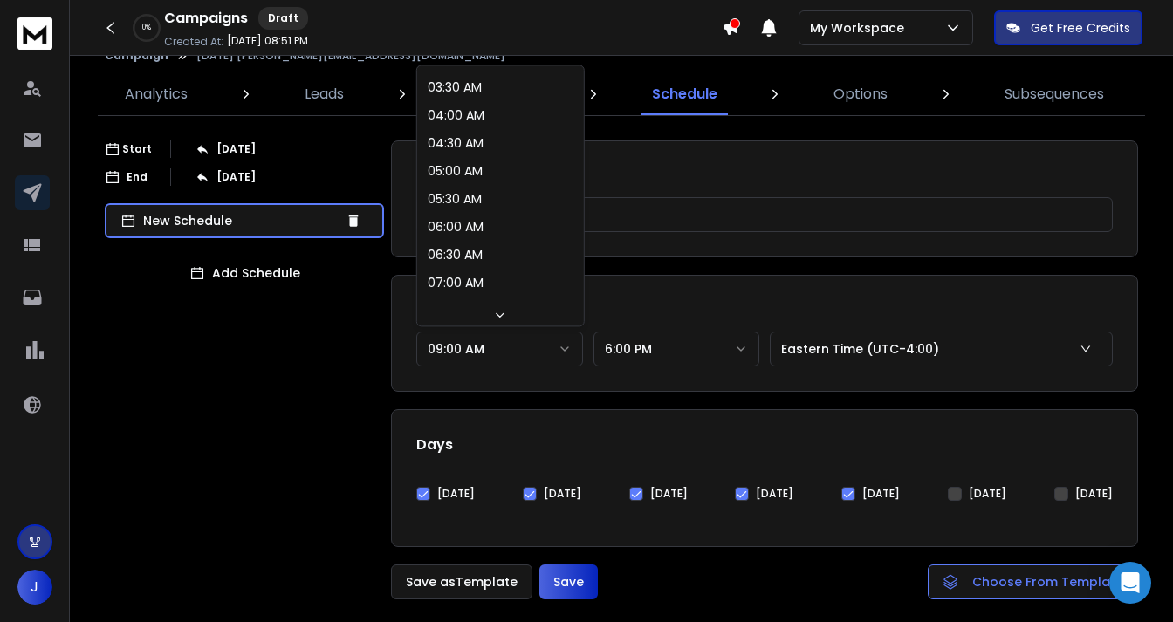
scroll to position [0, 0]
select select "********"
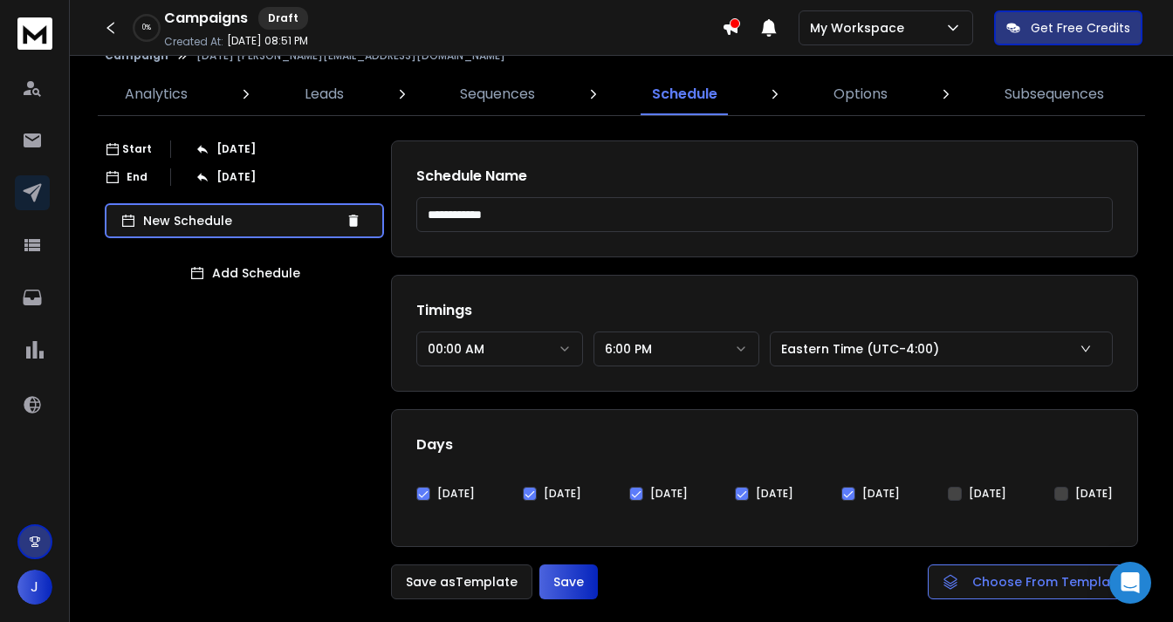
click at [706, 338] on button "6:00 PM" at bounding box center [677, 349] width 167 height 35
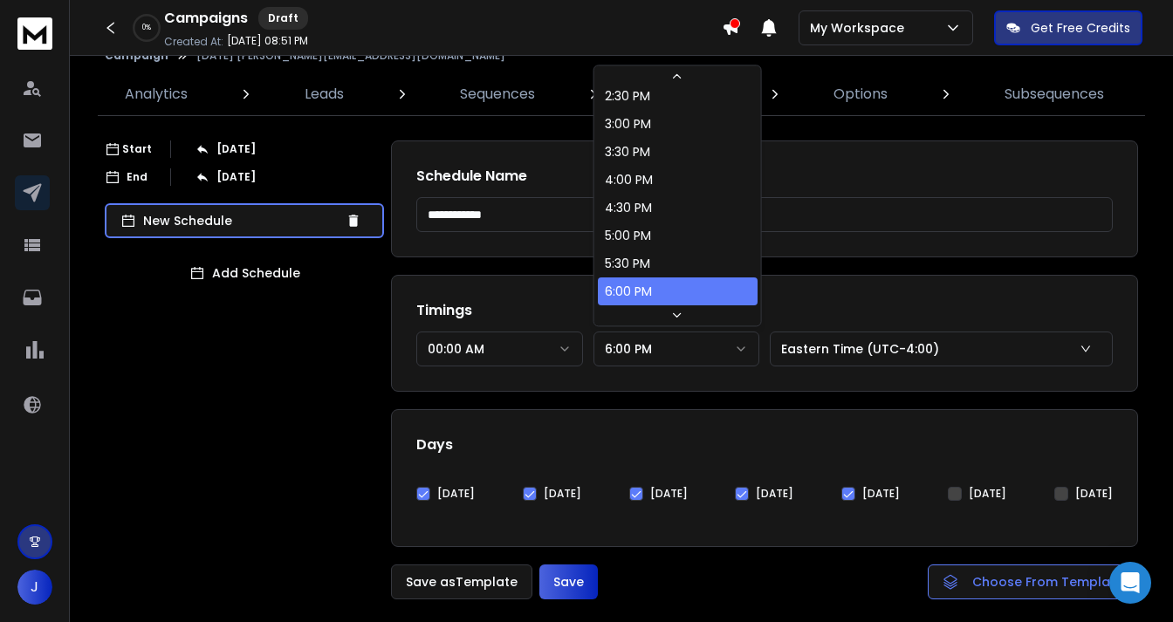
scroll to position [1108, 0]
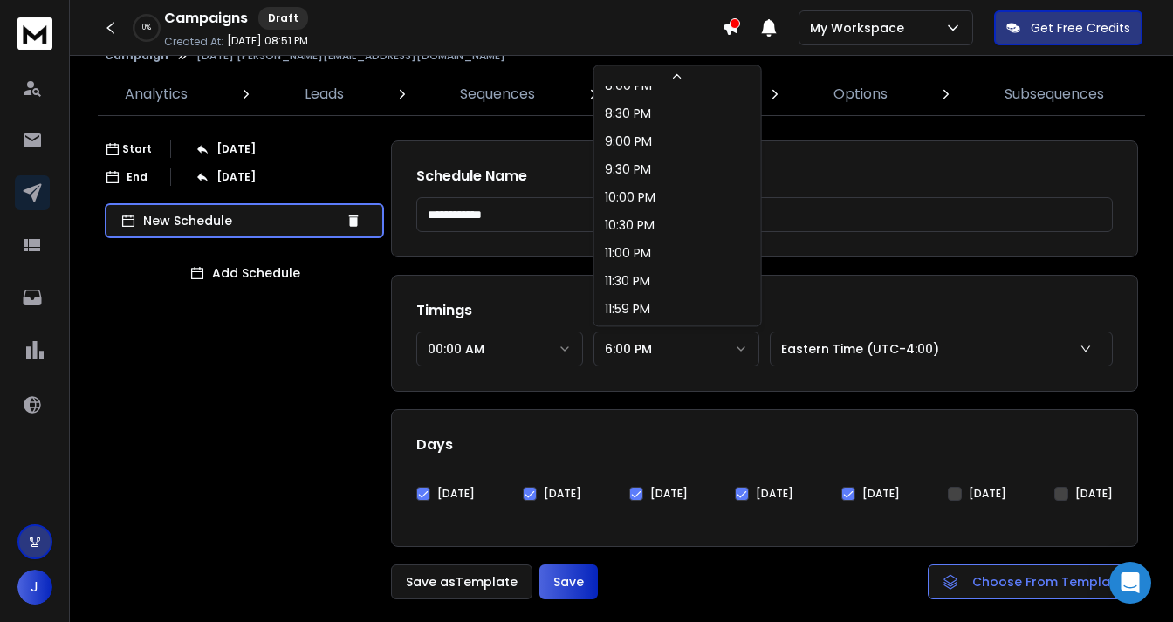
select select "********"
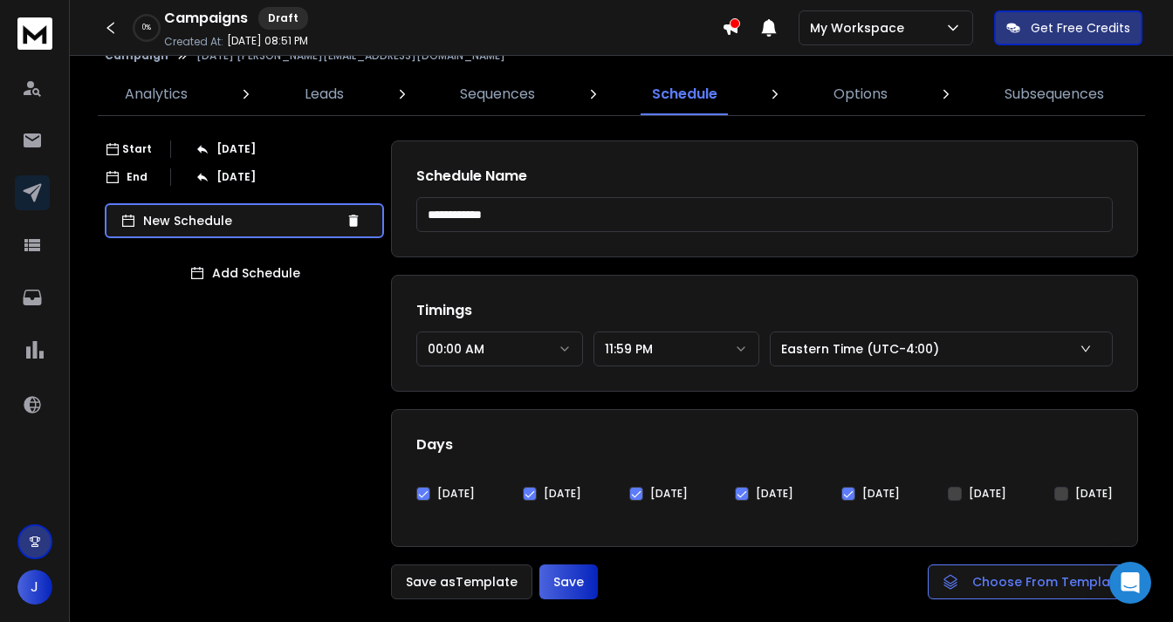
click at [964, 490] on div "[DATE]" at bounding box center [977, 494] width 58 height 14
click at [1056, 491] on button "[DATE]" at bounding box center [1062, 494] width 14 height 14
click at [950, 495] on button "[DATE]" at bounding box center [955, 494] width 14 height 14
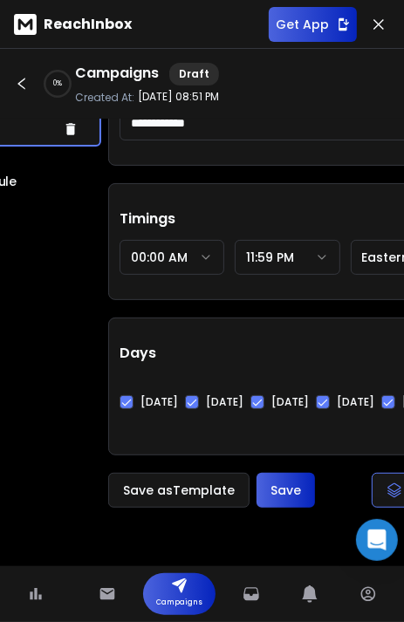
click at [266, 486] on button "Save" at bounding box center [286, 490] width 58 height 35
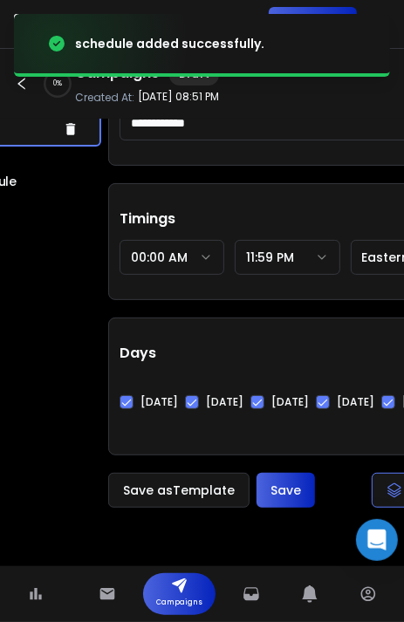
click at [65, 239] on div "**********" at bounding box center [202, 278] width 760 height 459
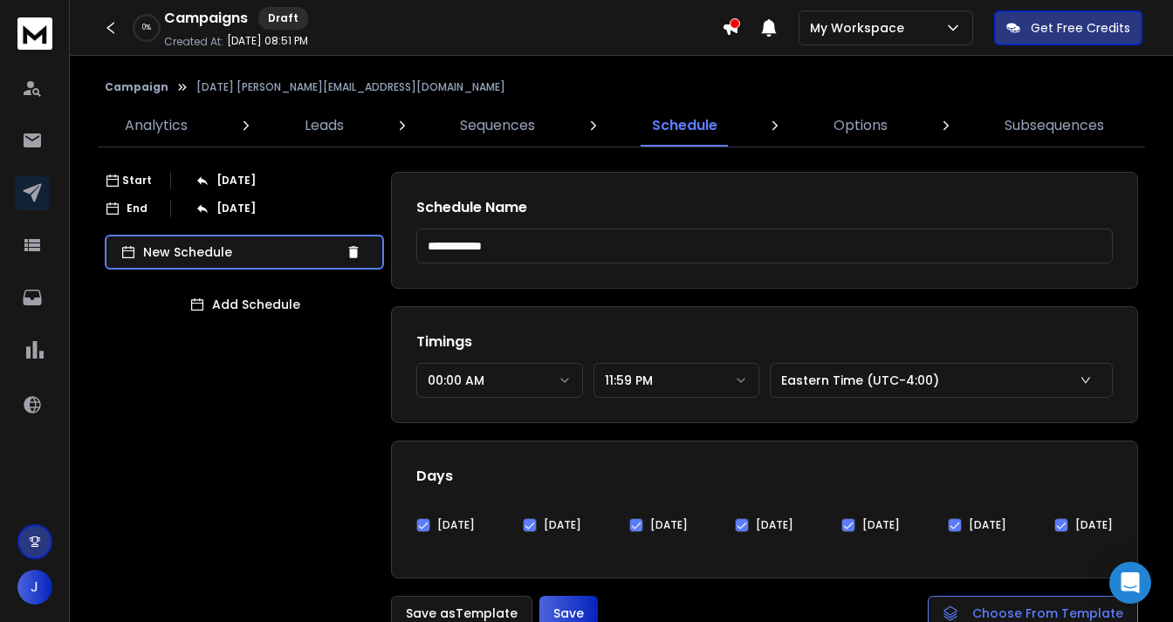
scroll to position [31, 0]
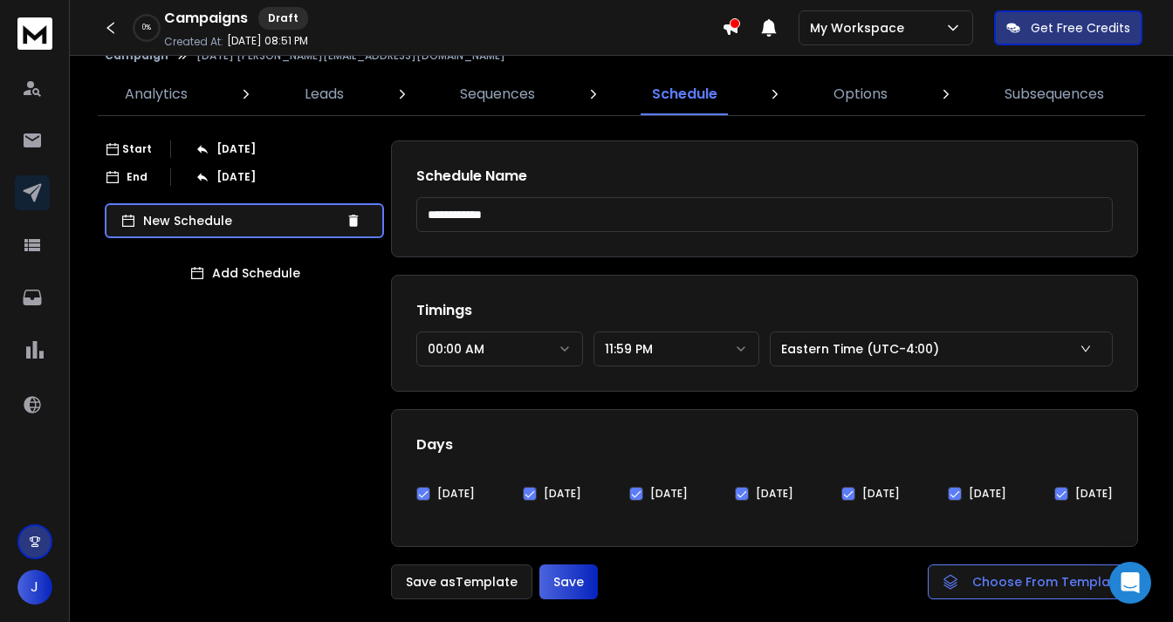
click at [570, 581] on button "Save" at bounding box center [568, 582] width 58 height 35
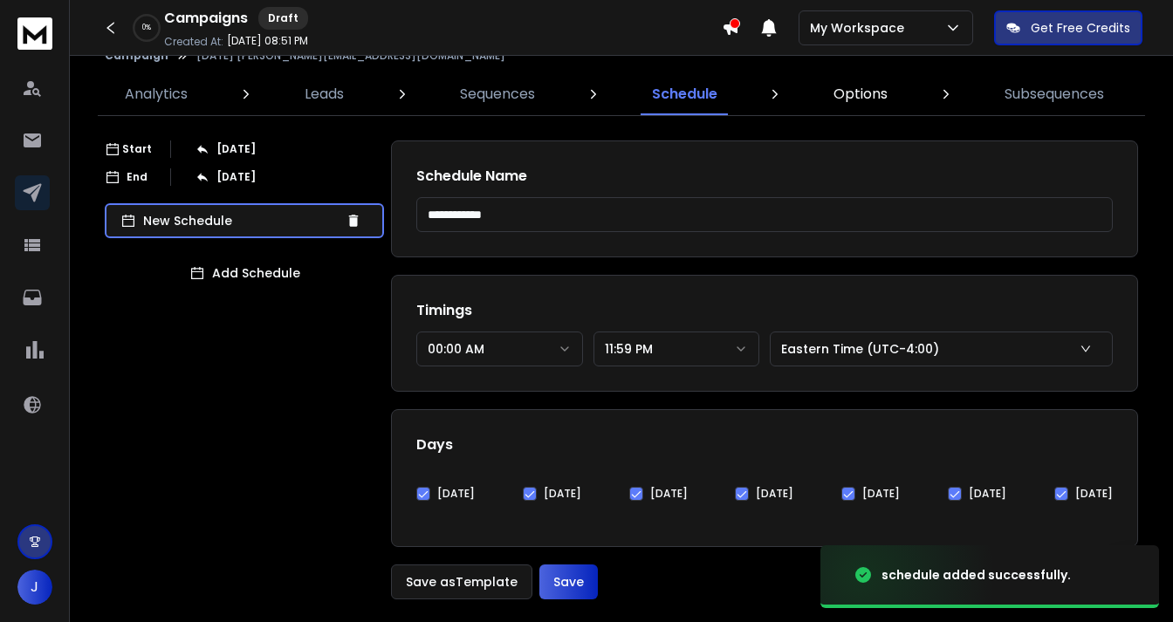
click at [849, 101] on p "Options" at bounding box center [861, 94] width 54 height 21
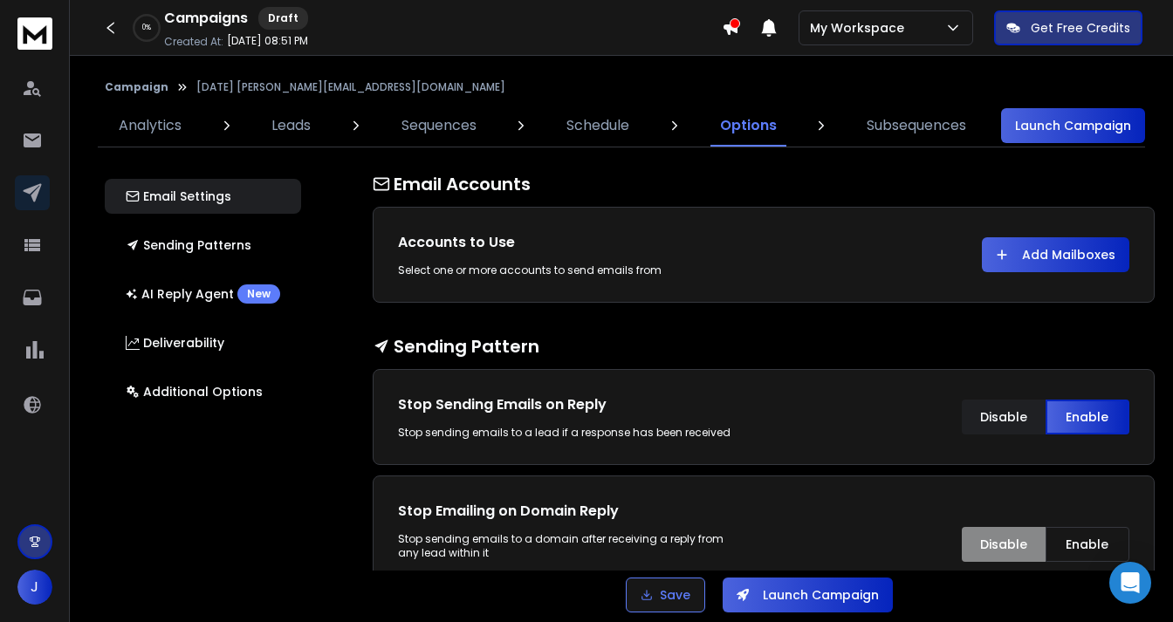
click at [1007, 249] on icon "button" at bounding box center [1002, 255] width 12 height 12
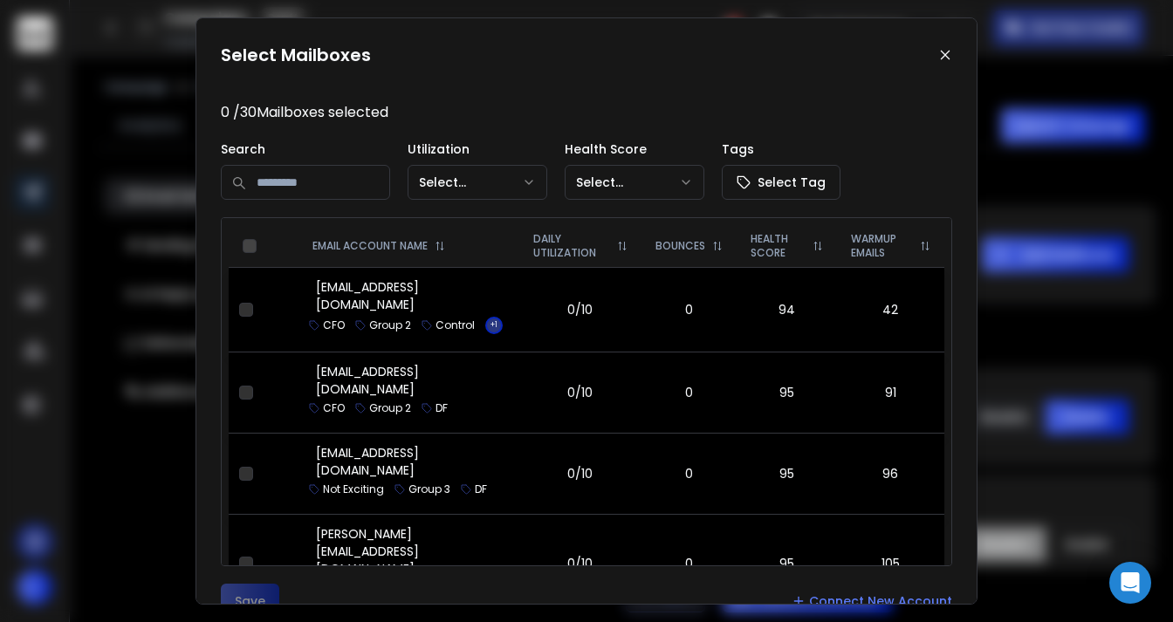
click at [947, 48] on icon at bounding box center [945, 55] width 14 height 14
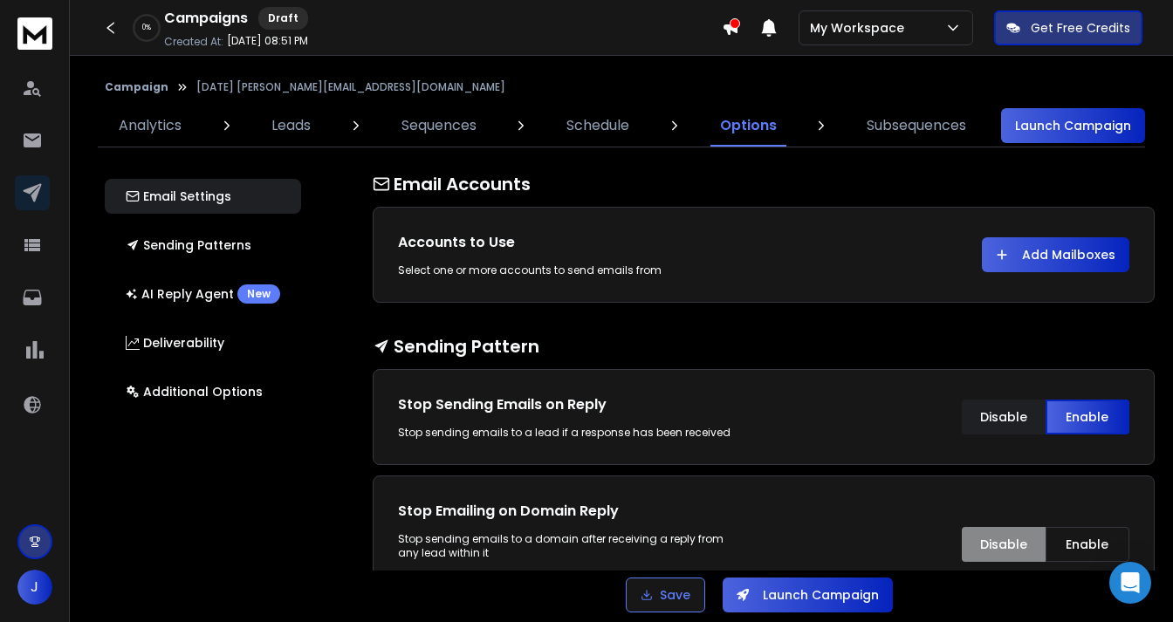
click at [1017, 257] on button "Add Mailboxes" at bounding box center [1056, 254] width 148 height 35
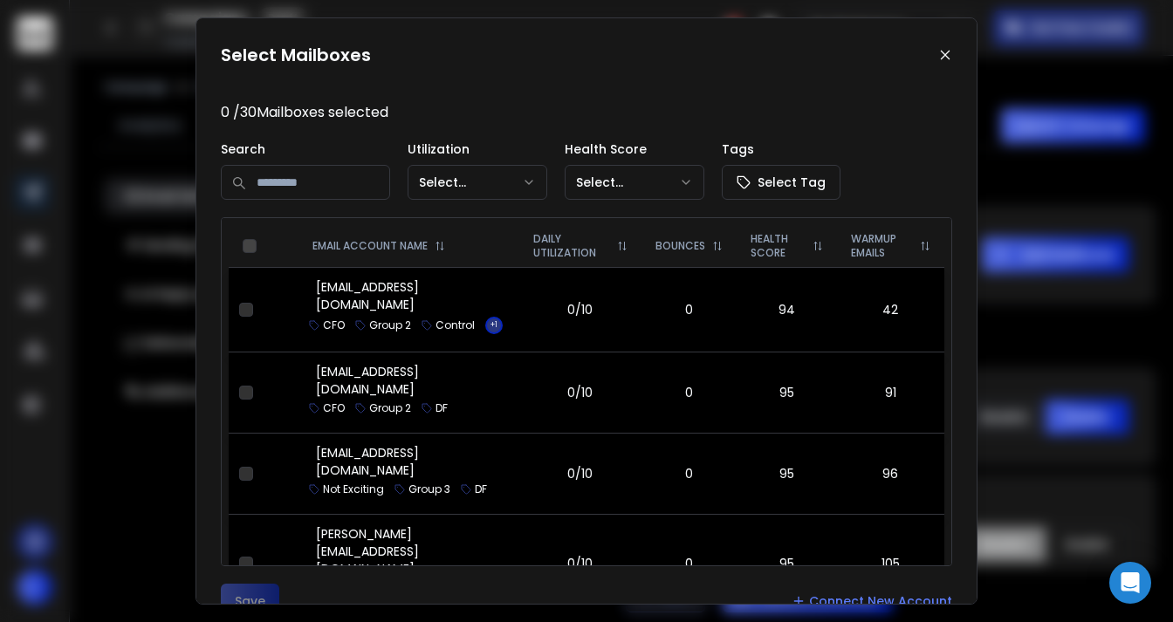
click at [329, 177] on input at bounding box center [305, 182] width 169 height 35
click at [944, 57] on icon at bounding box center [945, 55] width 14 height 14
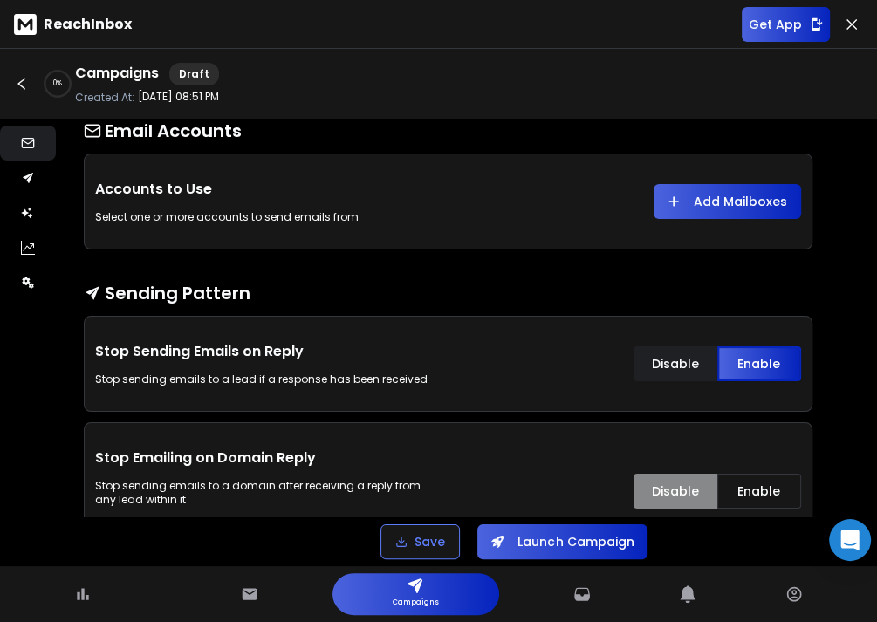
click at [777, 201] on button "Add Mailboxes" at bounding box center [728, 201] width 148 height 35
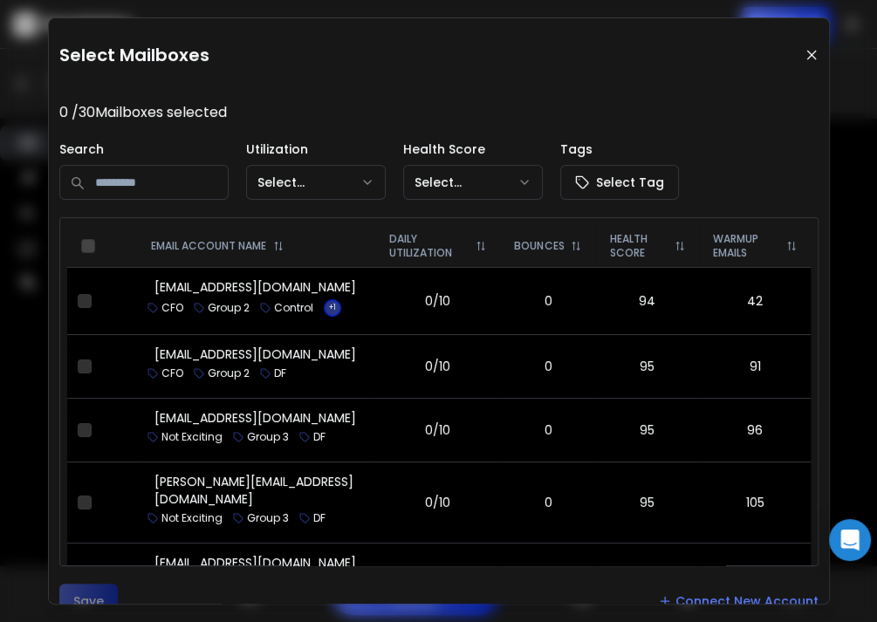
click at [197, 181] on input at bounding box center [143, 182] width 169 height 35
type input "******"
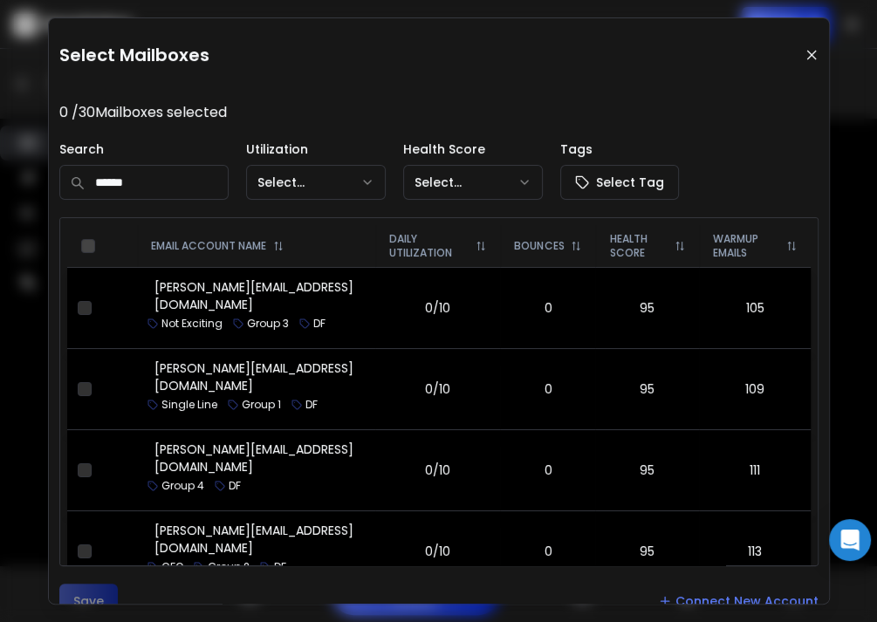
click at [806, 56] on icon at bounding box center [812, 55] width 14 height 14
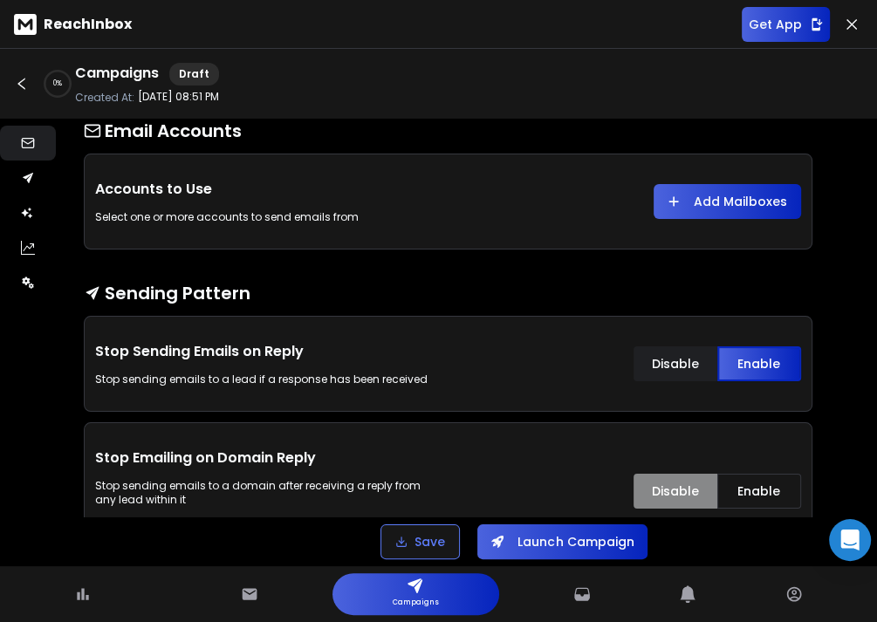
click at [875, 133] on div "Get only verified leads with our AI-powered Lead Finder, starting at $22/mo Try…" at bounding box center [438, 311] width 877 height 622
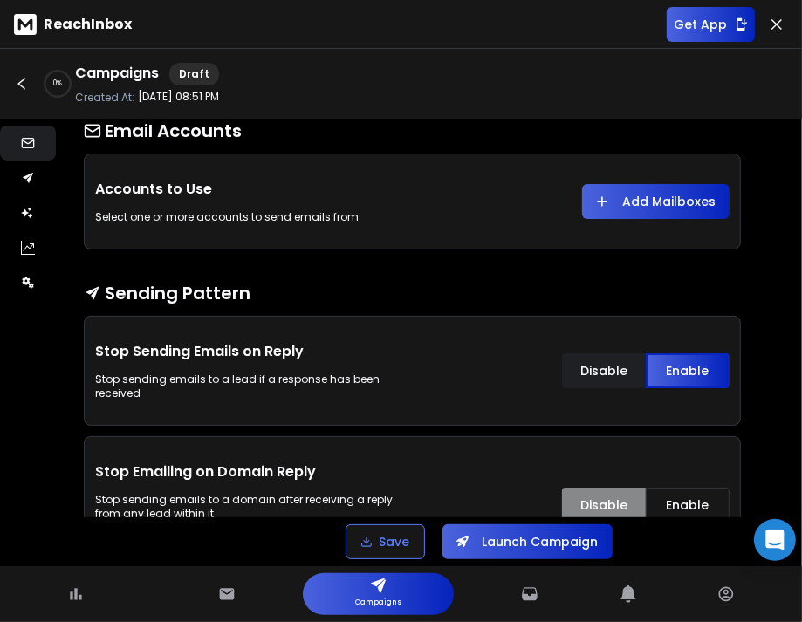
click at [690, 208] on button "Add Mailboxes" at bounding box center [656, 201] width 148 height 35
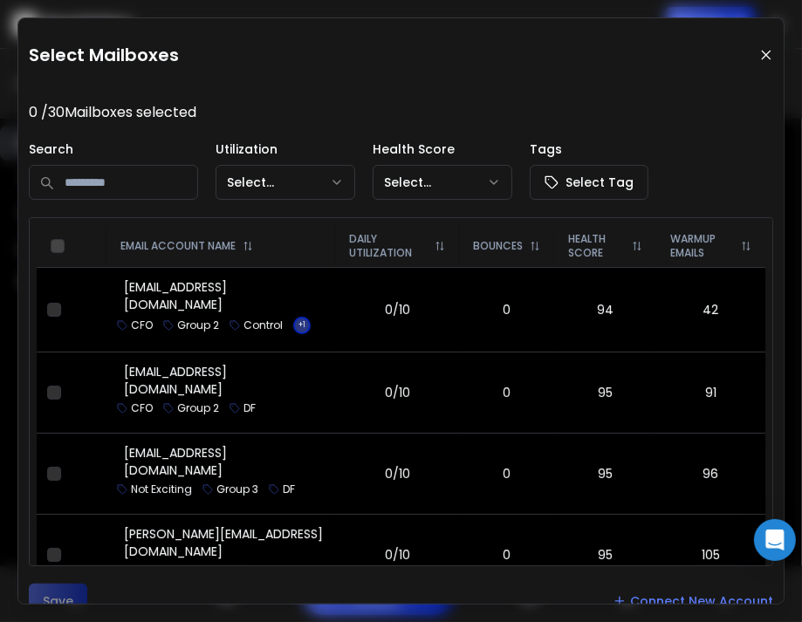
click at [158, 189] on input at bounding box center [113, 182] width 169 height 35
type input "**********"
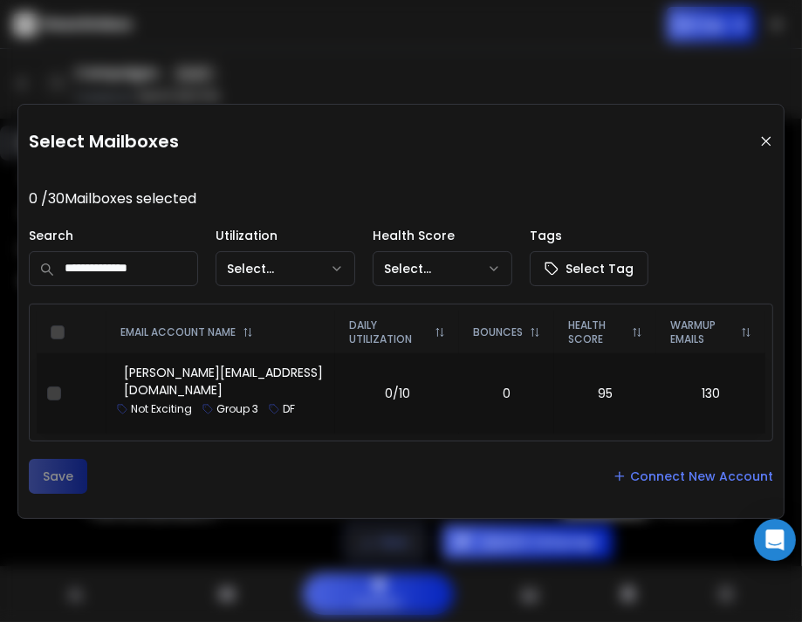
click at [56, 392] on button "button" at bounding box center [54, 394] width 14 height 14
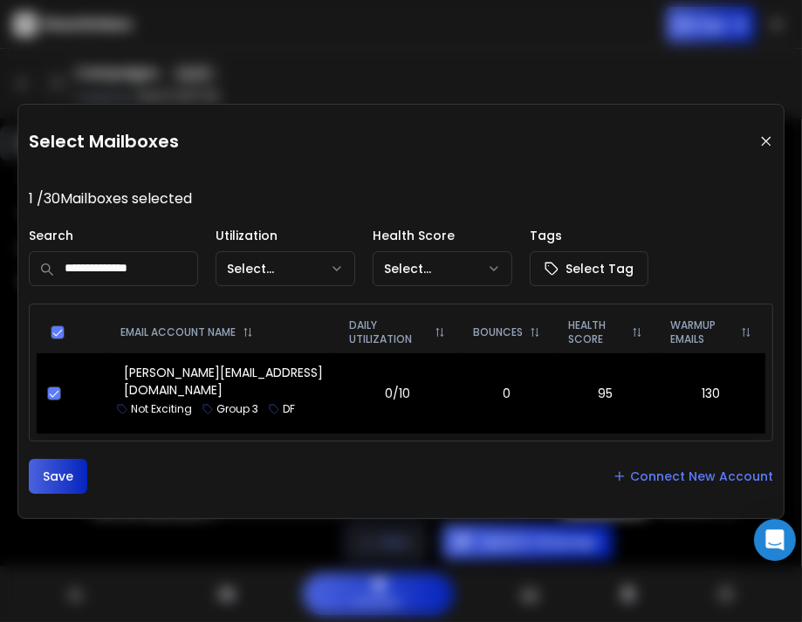
click at [56, 476] on button "Save" at bounding box center [58, 476] width 58 height 35
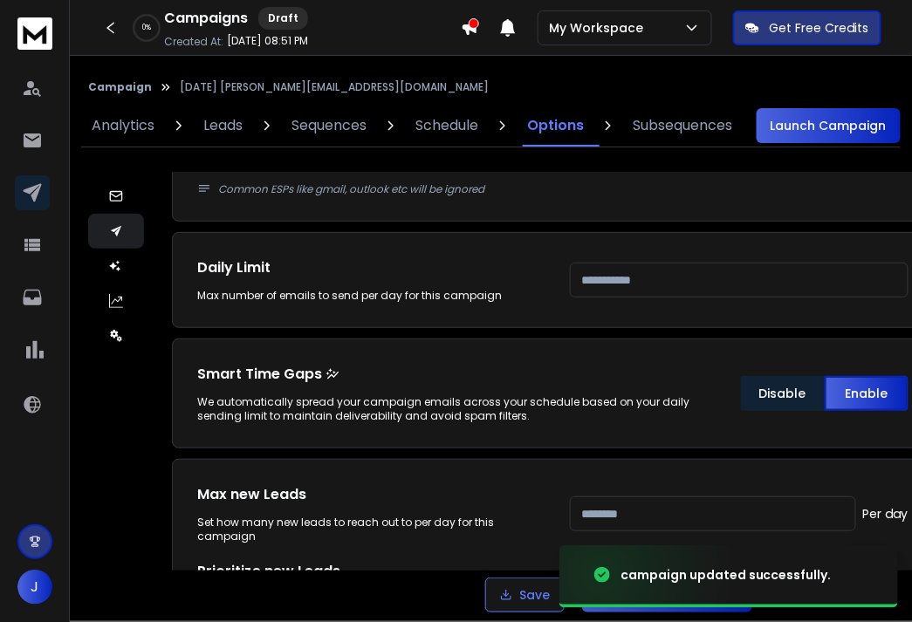
scroll to position [527, 0]
click at [786, 400] on button "Disable" at bounding box center [783, 392] width 84 height 35
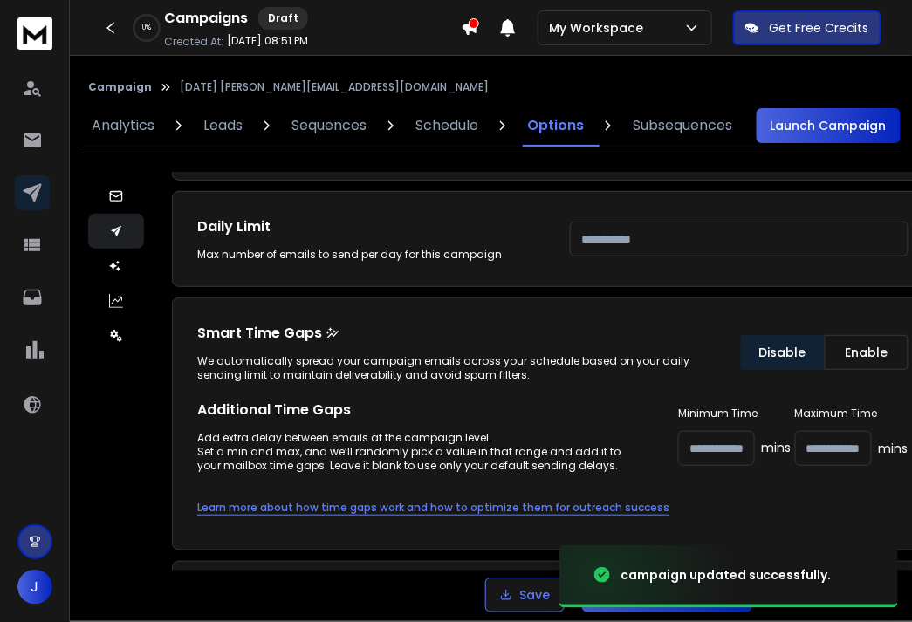
scroll to position [571, 0]
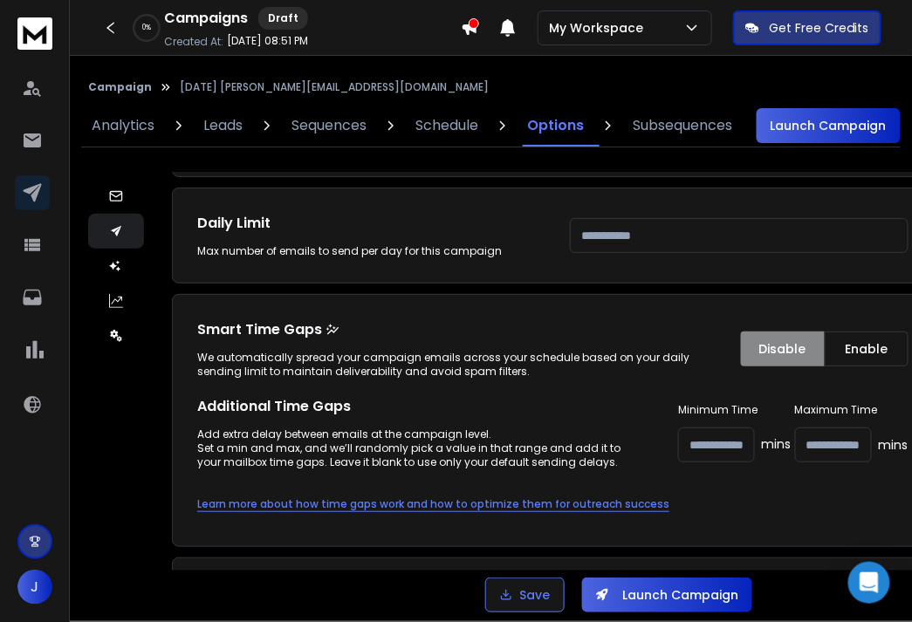
click at [693, 448] on input "*" at bounding box center [716, 445] width 77 height 35
type input "*"
click at [693, 448] on input "*" at bounding box center [716, 445] width 77 height 35
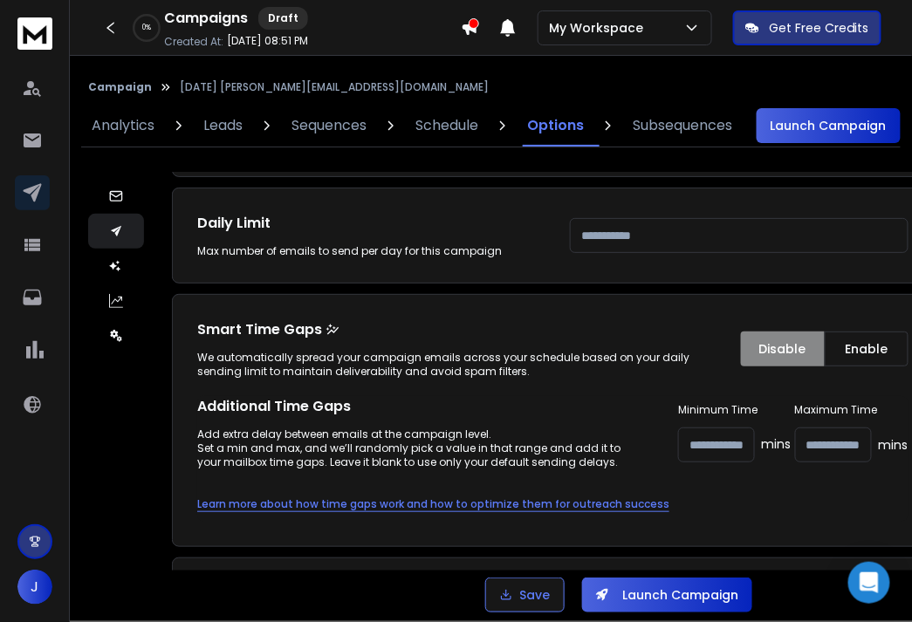
click at [693, 448] on input "*" at bounding box center [716, 445] width 77 height 35
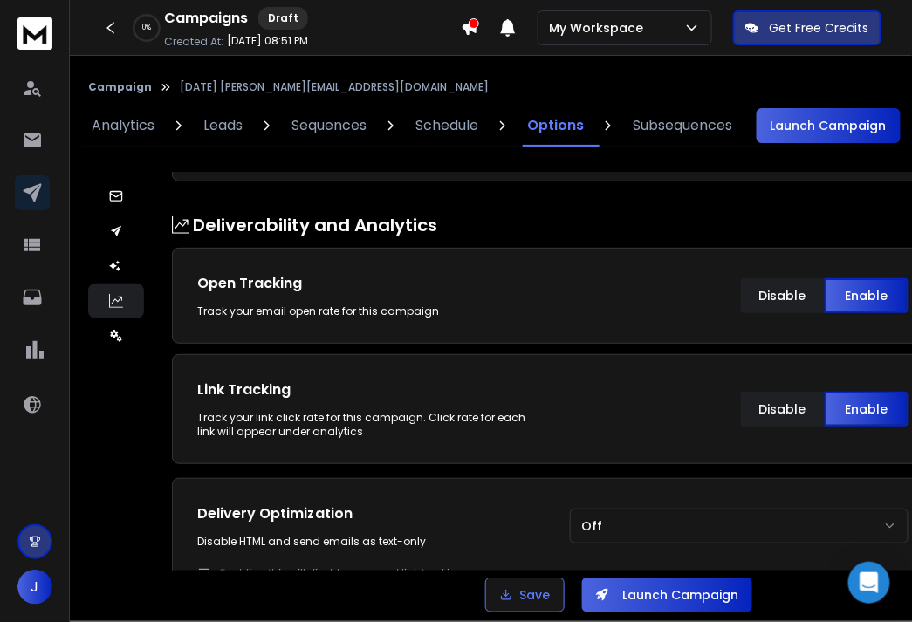
scroll to position [1812, 0]
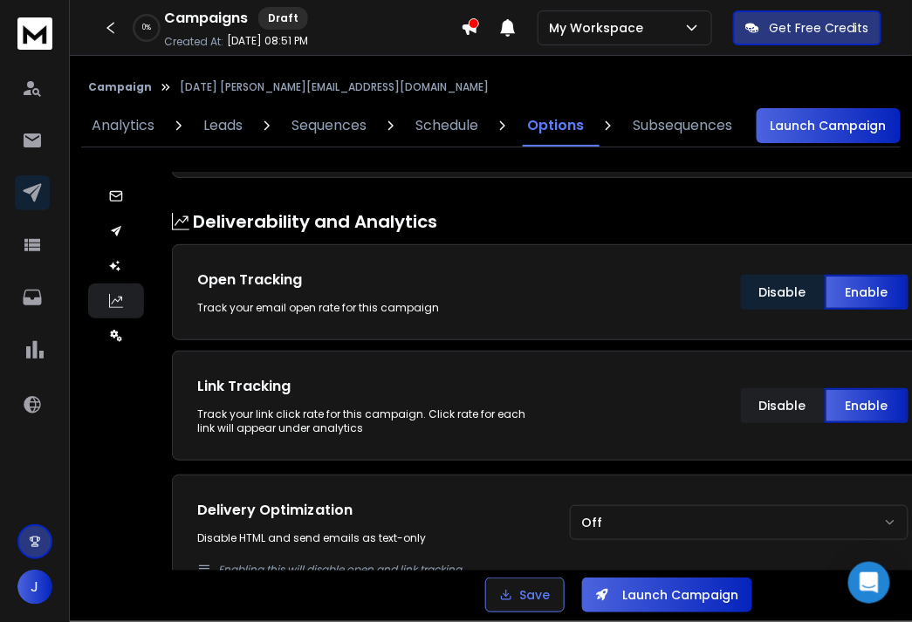
type input "*"
click at [764, 301] on button "Disable" at bounding box center [783, 292] width 84 height 35
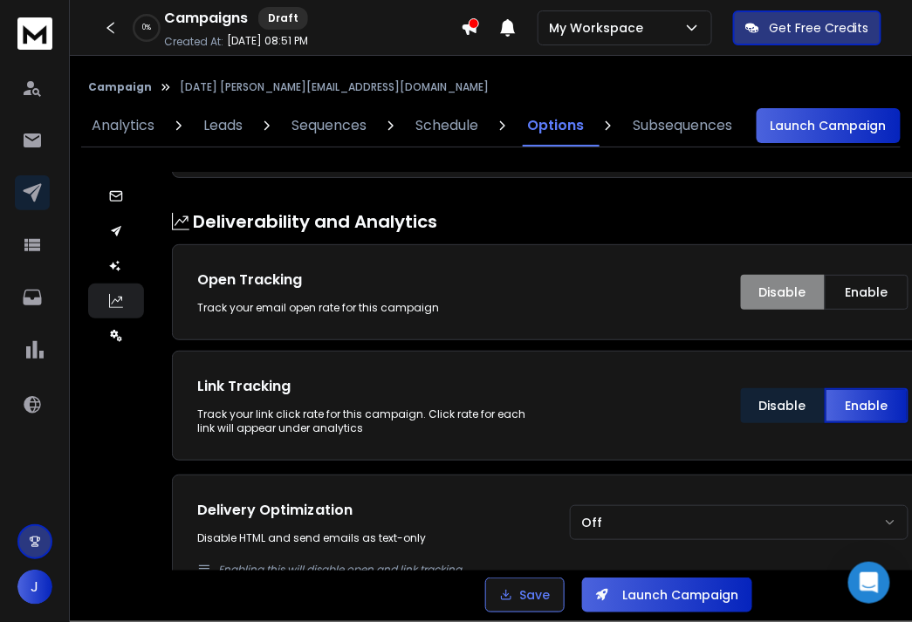
click at [774, 395] on button "Disable" at bounding box center [783, 405] width 84 height 35
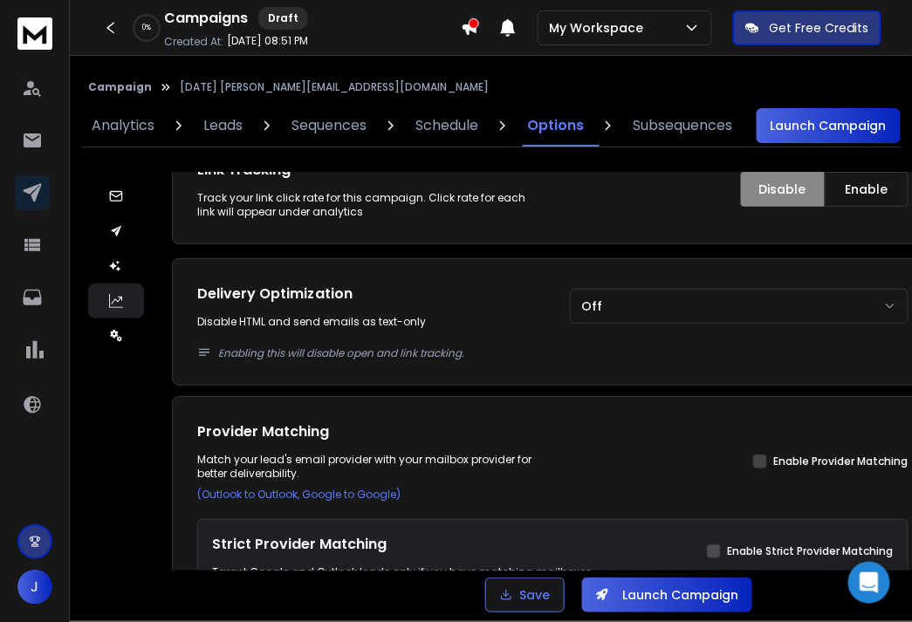
scroll to position [2020, 0]
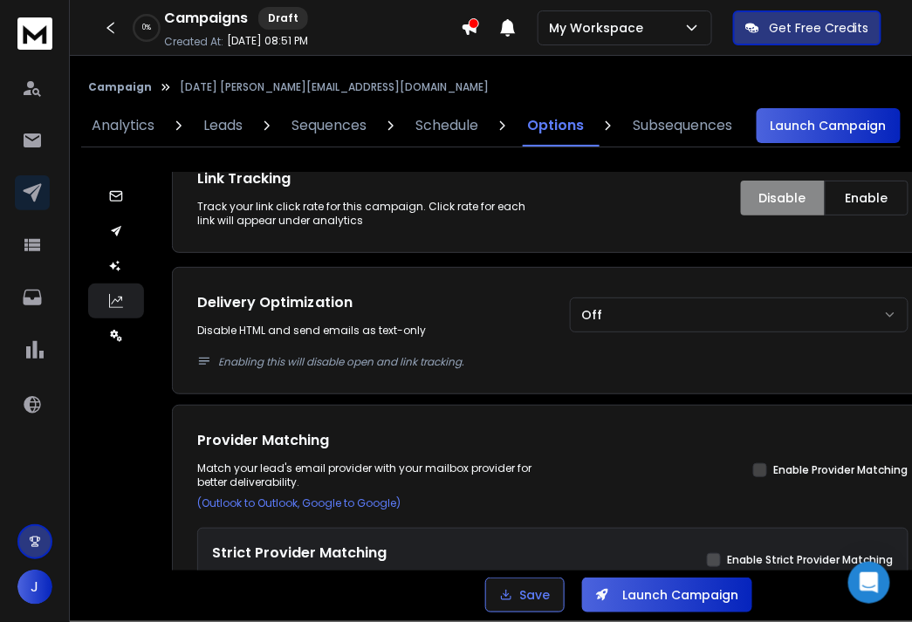
click at [632, 306] on button "Off" at bounding box center [739, 315] width 338 height 35
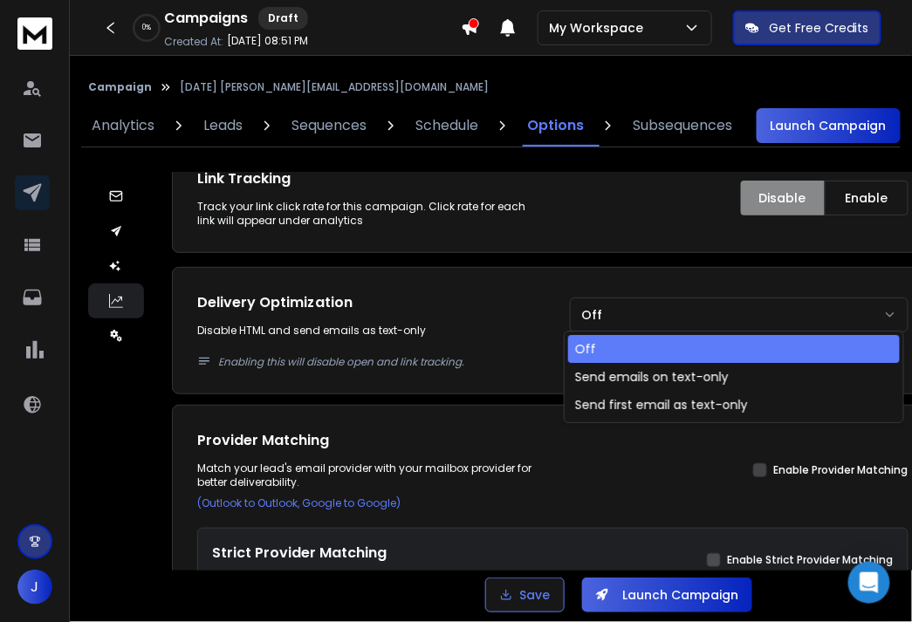
select select "*"
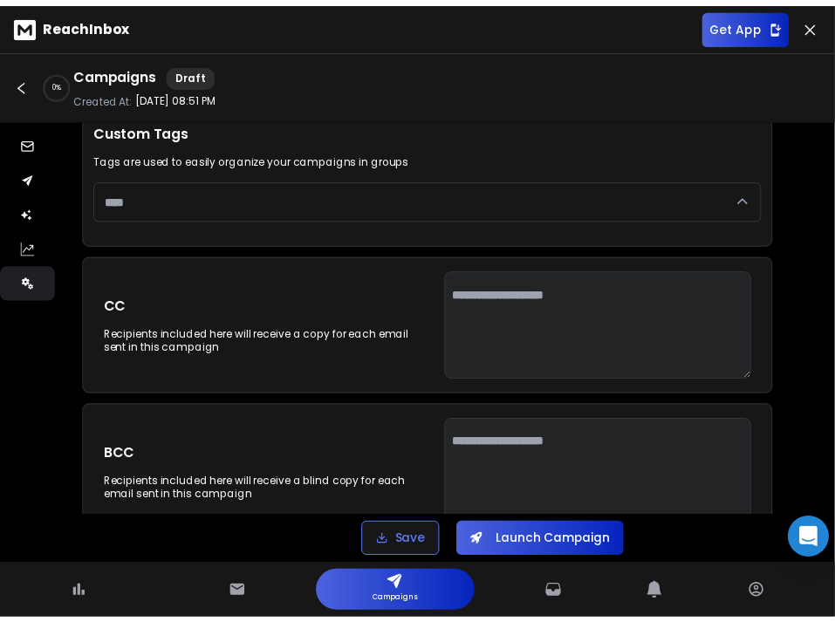
scroll to position [3464, 0]
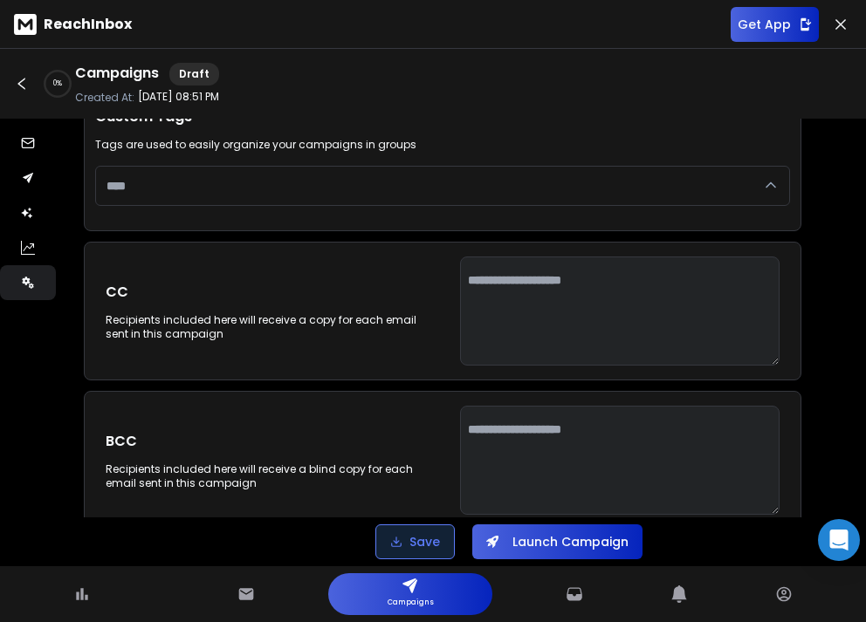
click at [416, 541] on button "Save" at bounding box center [414, 542] width 79 height 35
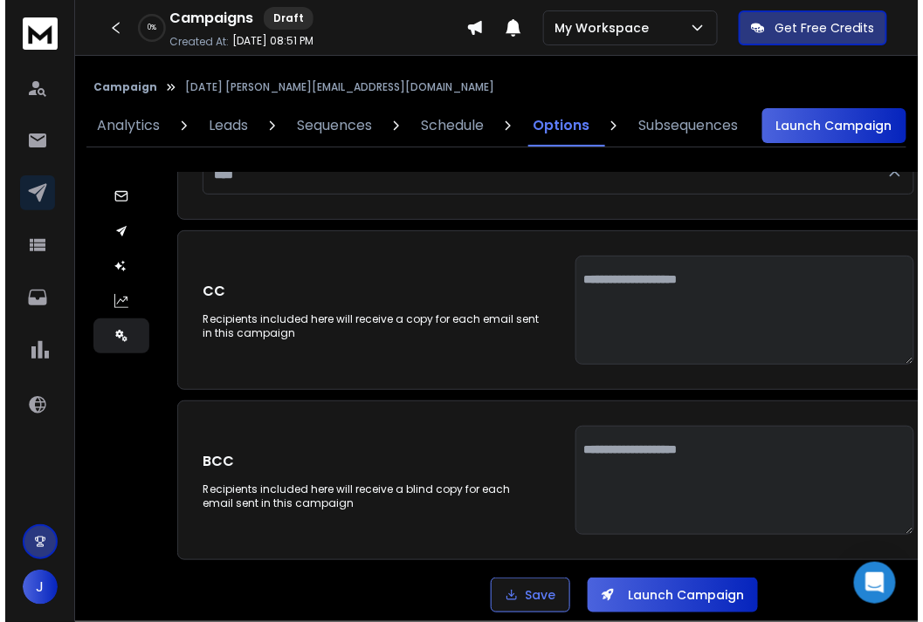
scroll to position [3380, 0]
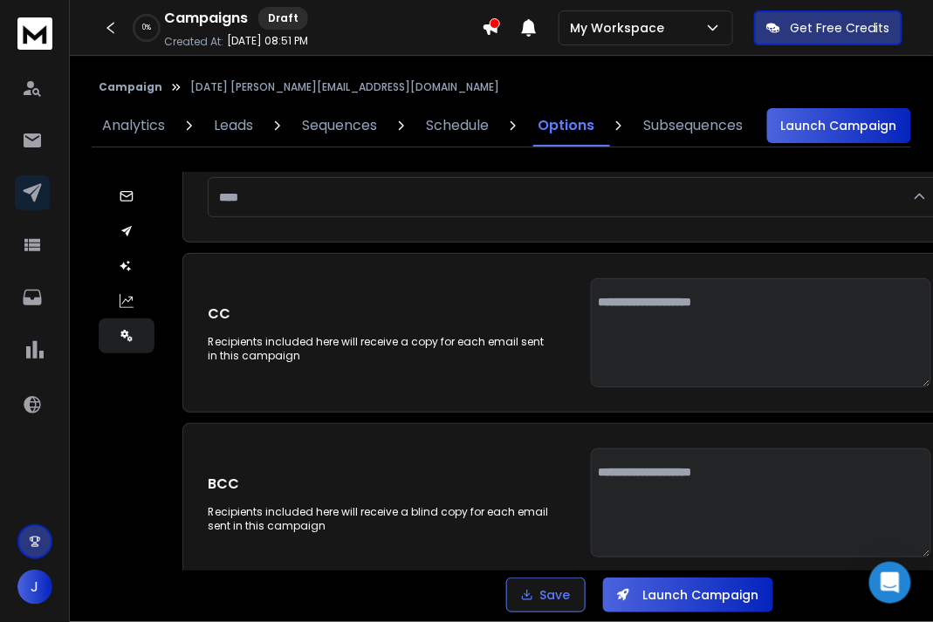
click at [718, 588] on button "Launch Campaign" at bounding box center [688, 595] width 170 height 35
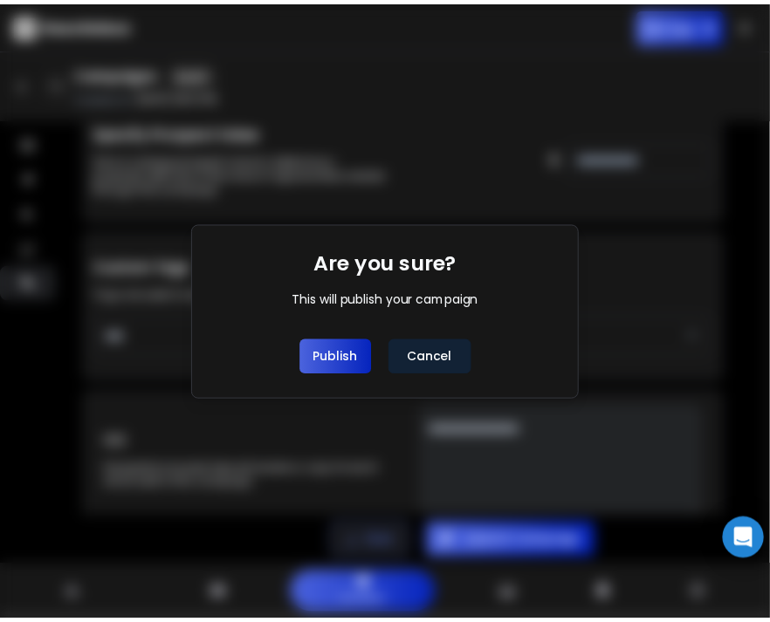
scroll to position [3408, 0]
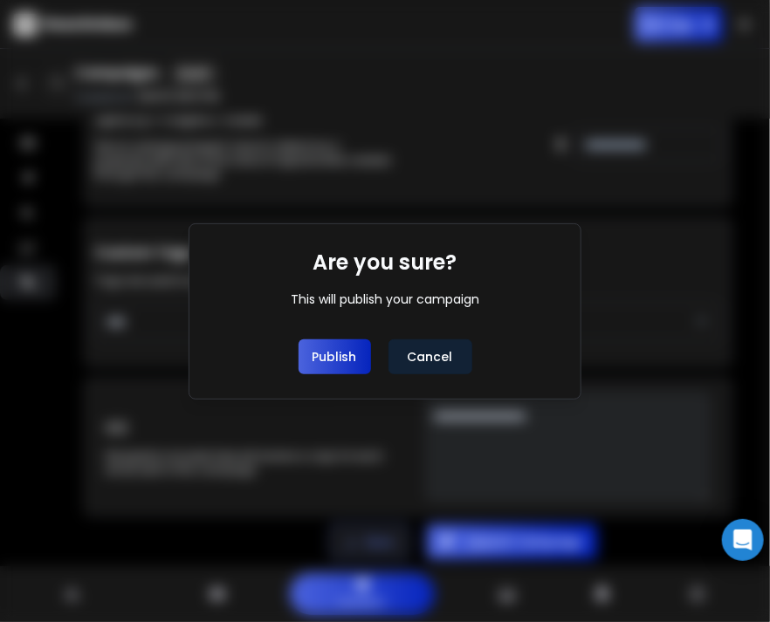
click at [356, 349] on button "Publish" at bounding box center [335, 357] width 72 height 35
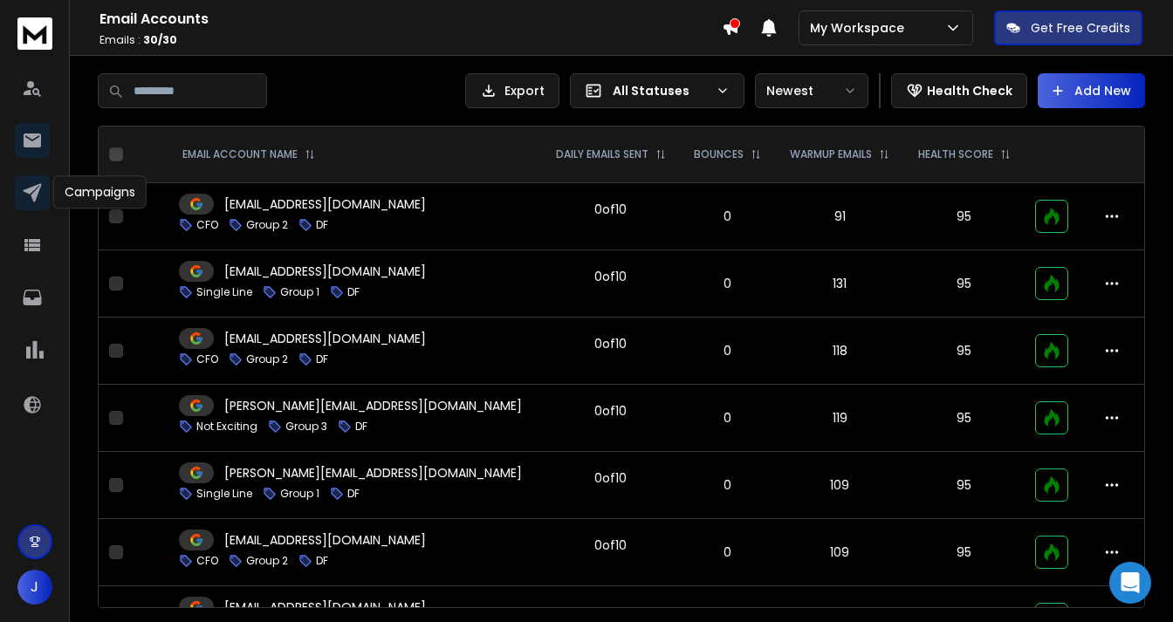
click at [32, 196] on icon at bounding box center [32, 192] width 18 height 18
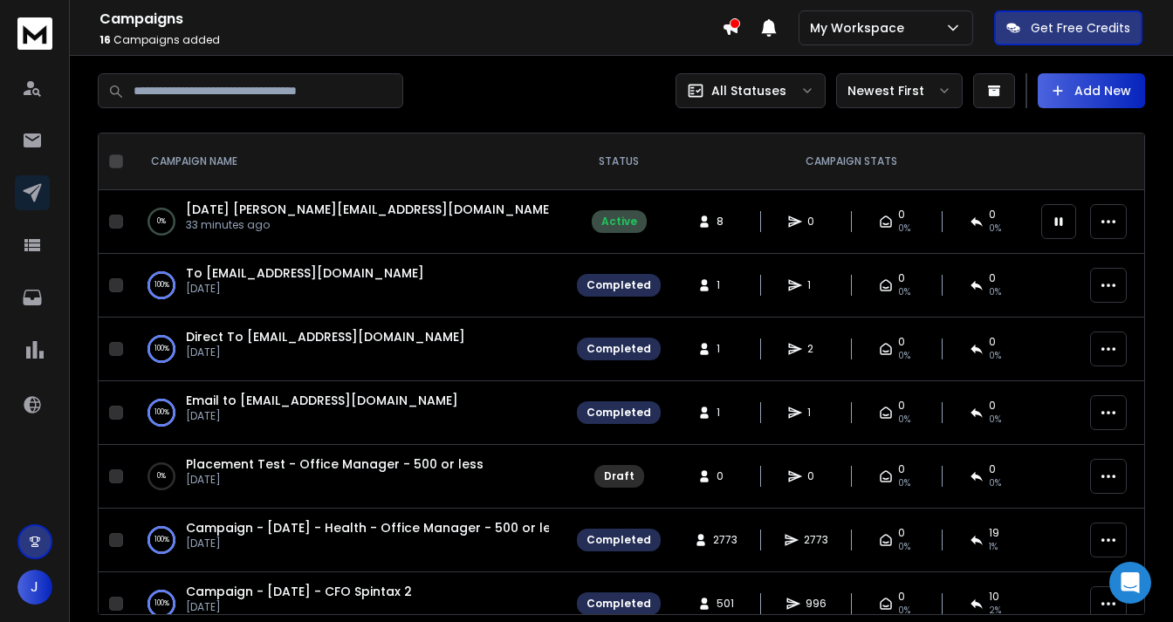
click at [1063, 220] on icon at bounding box center [1059, 222] width 16 height 16
click at [113, 225] on button "button" at bounding box center [116, 222] width 14 height 14
click at [1106, 217] on icon "button" at bounding box center [1108, 221] width 17 height 17
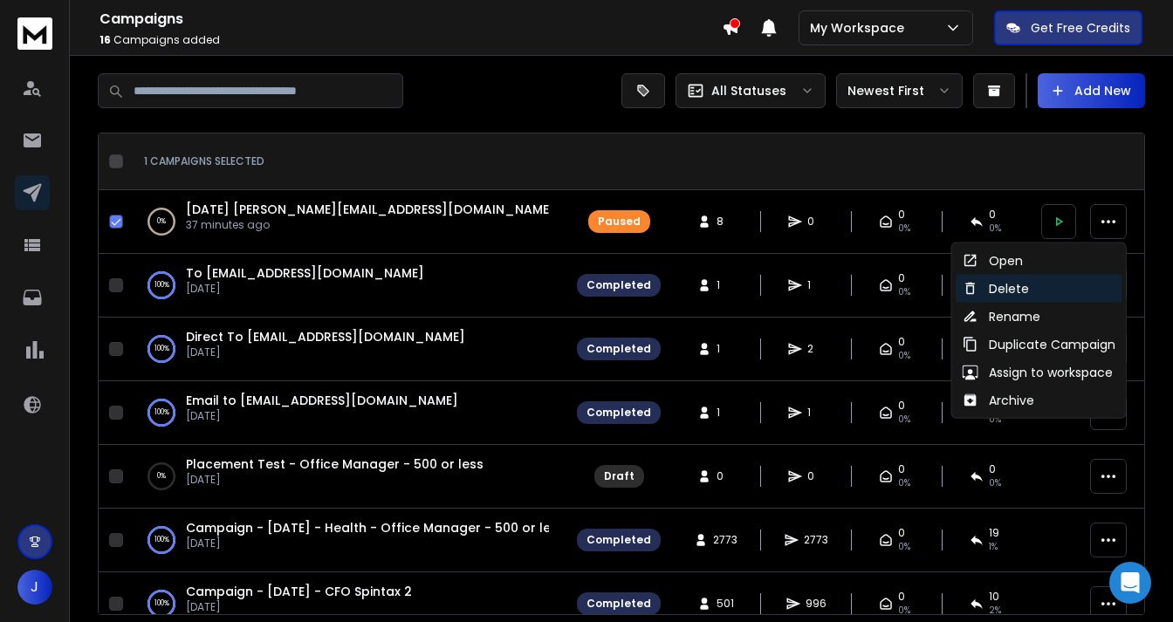
click at [1028, 286] on div "Delete" at bounding box center [1039, 289] width 167 height 28
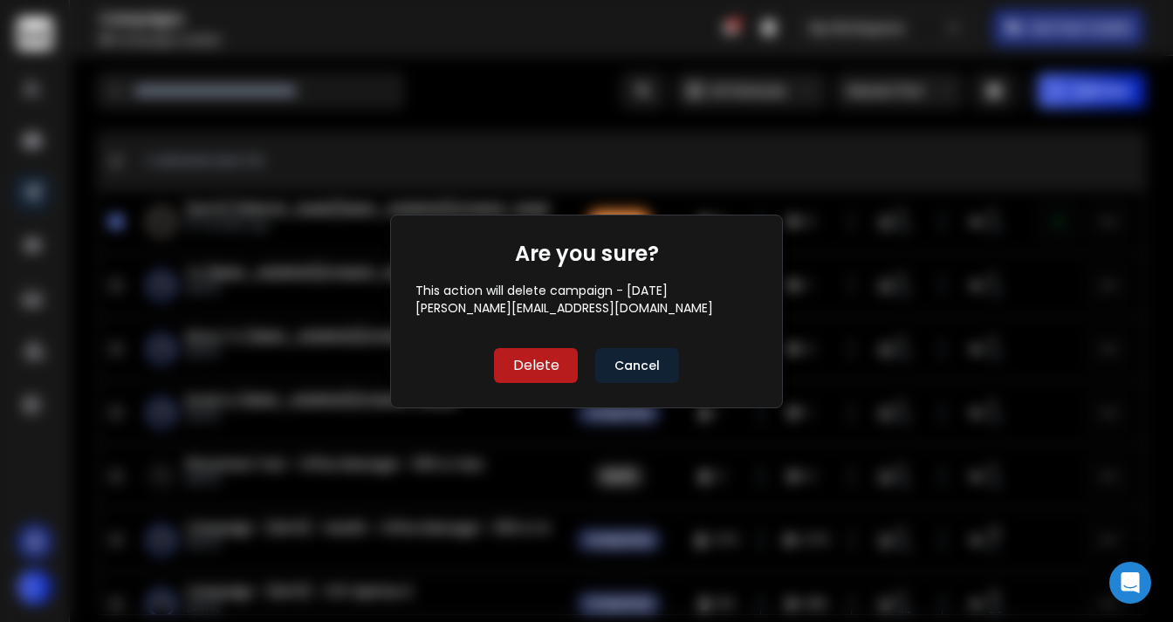
click at [547, 366] on button "Delete" at bounding box center [536, 365] width 84 height 35
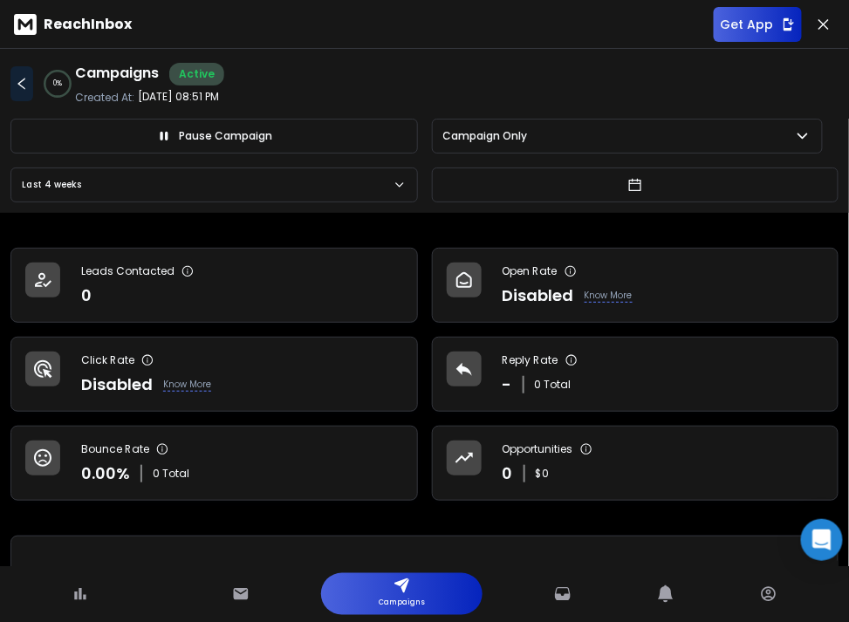
click at [26, 85] on icon at bounding box center [22, 84] width 16 height 16
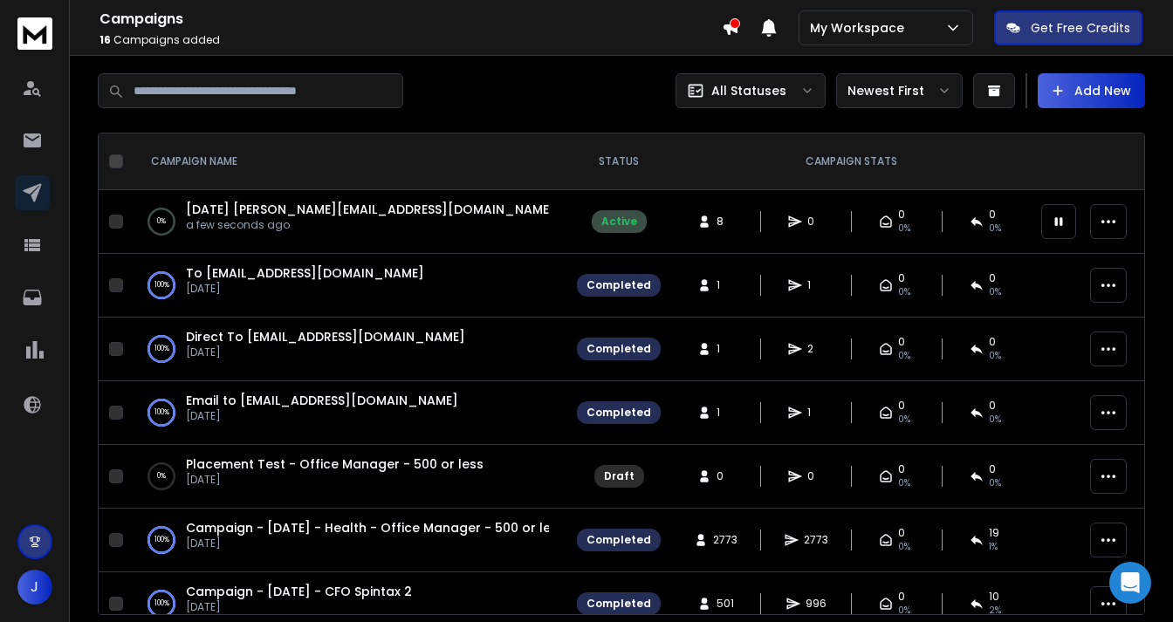
click at [1062, 222] on icon at bounding box center [1059, 221] width 8 height 9
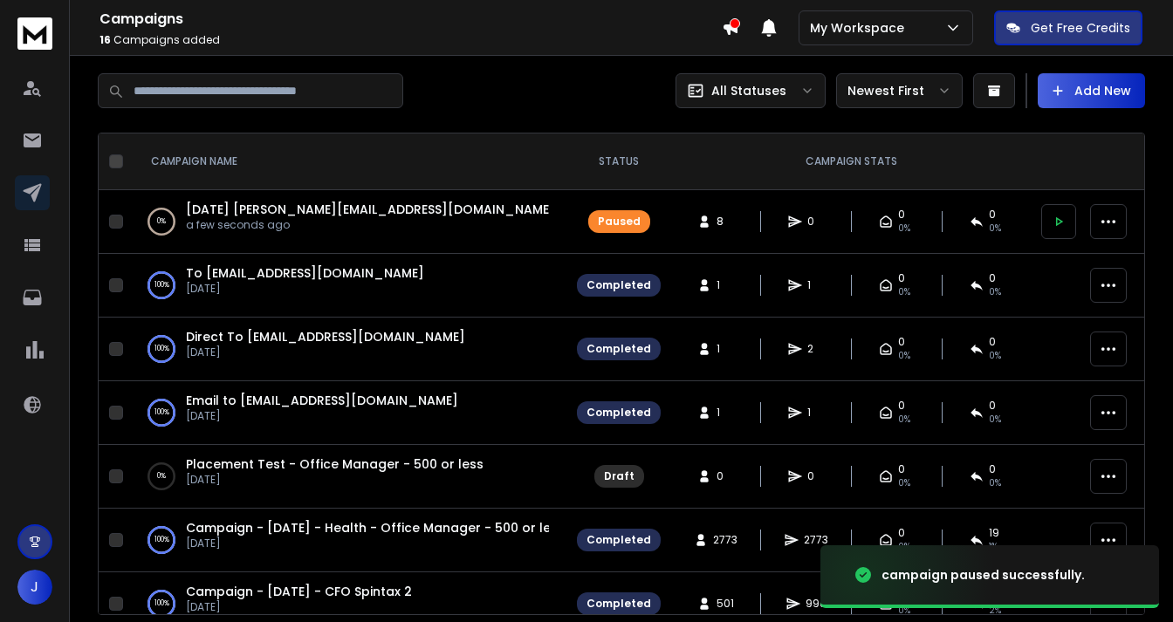
click at [304, 205] on span "[DATE] [PERSON_NAME][EMAIL_ADDRESS][DOMAIN_NAME]" at bounding box center [370, 209] width 369 height 17
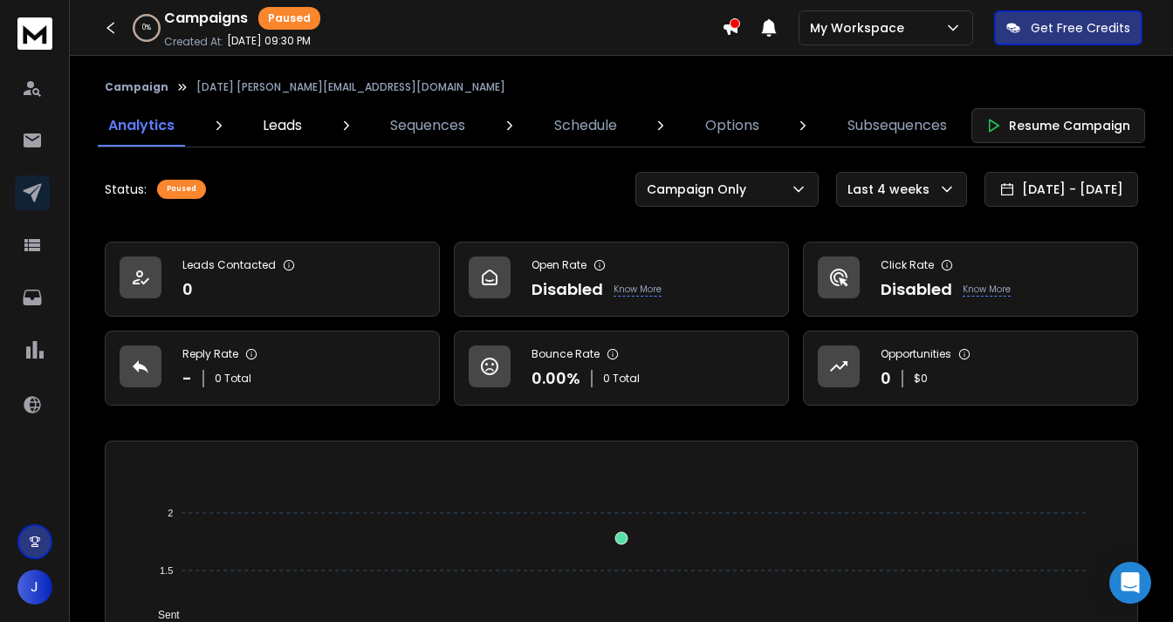
click at [300, 131] on p "Leads" at bounding box center [282, 125] width 39 height 21
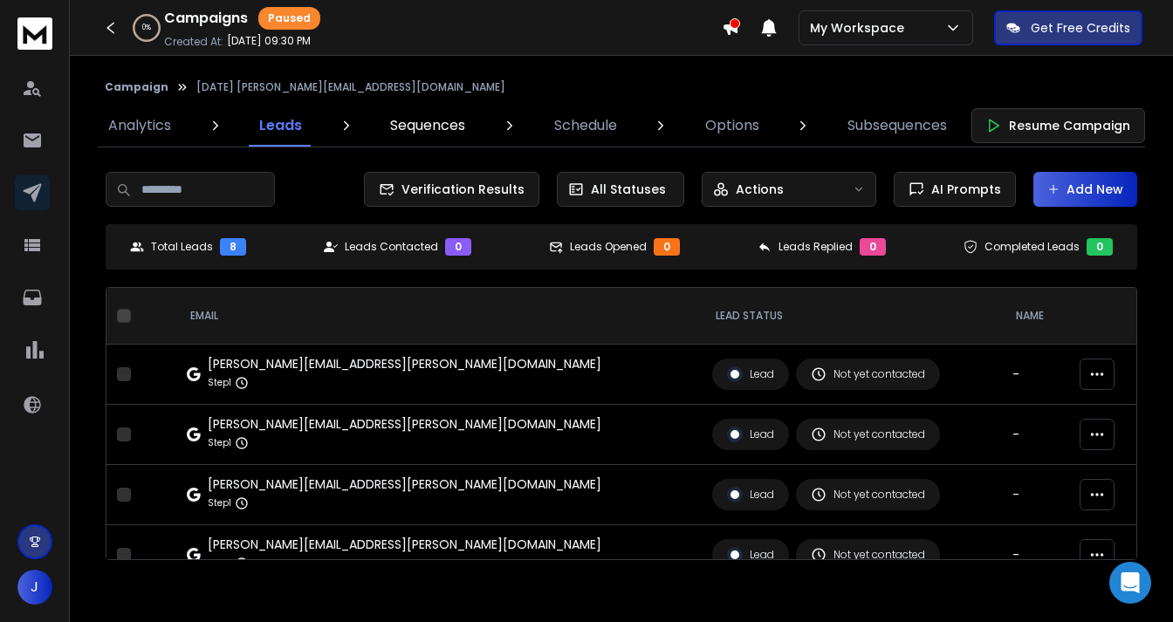
click at [438, 122] on p "Sequences" at bounding box center [427, 125] width 75 height 21
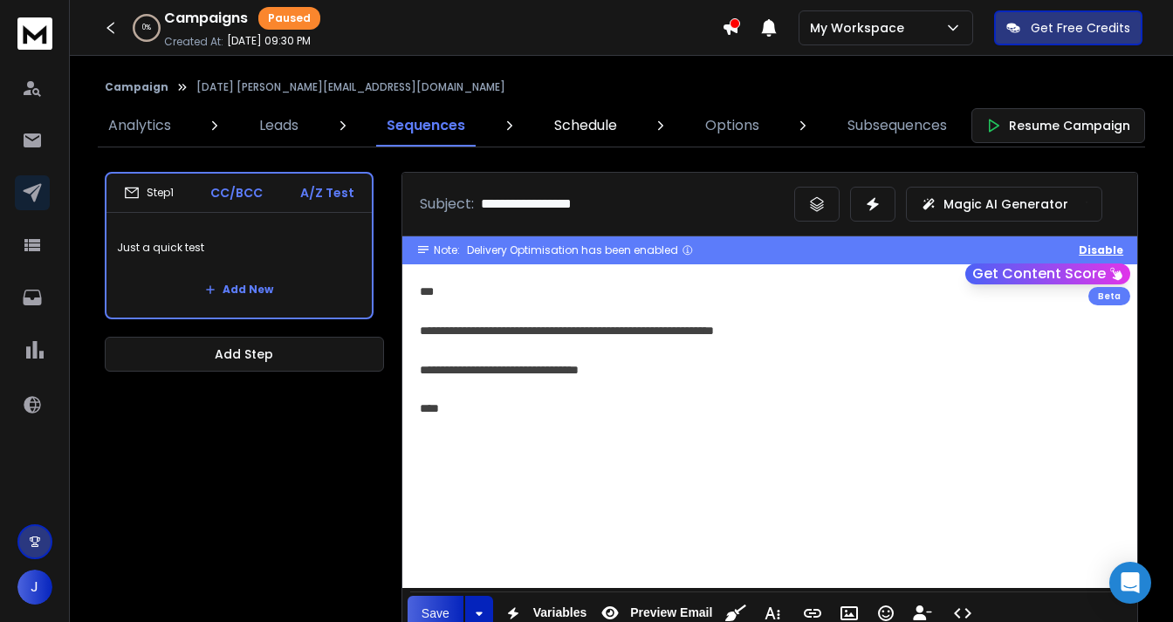
click at [598, 127] on p "Schedule" at bounding box center [585, 125] width 63 height 21
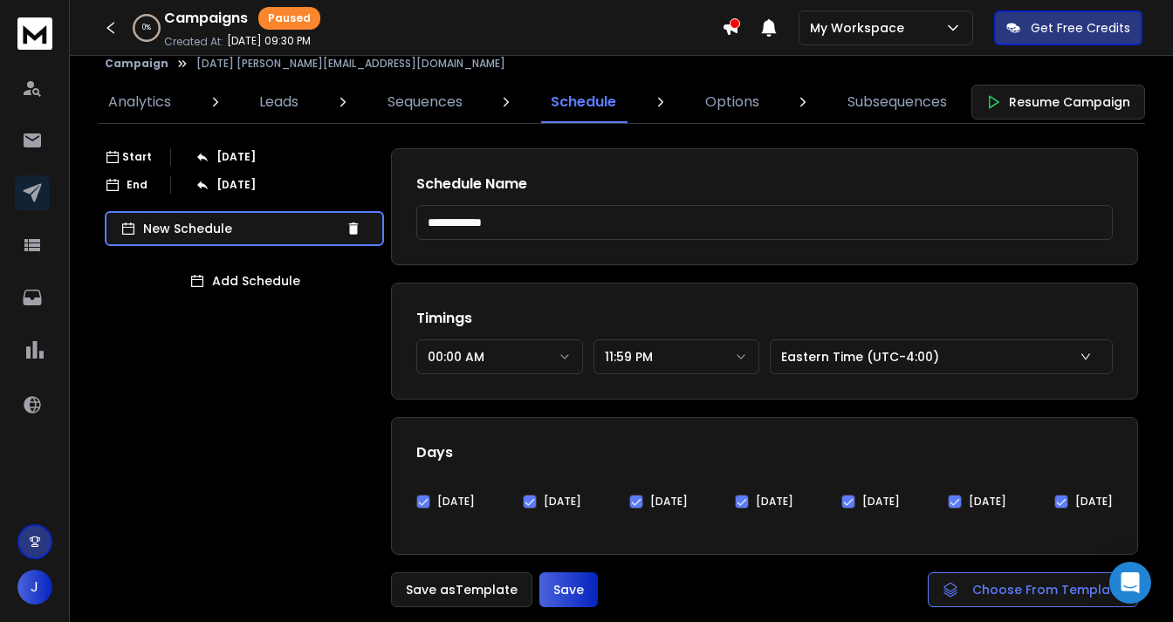
scroll to position [31, 0]
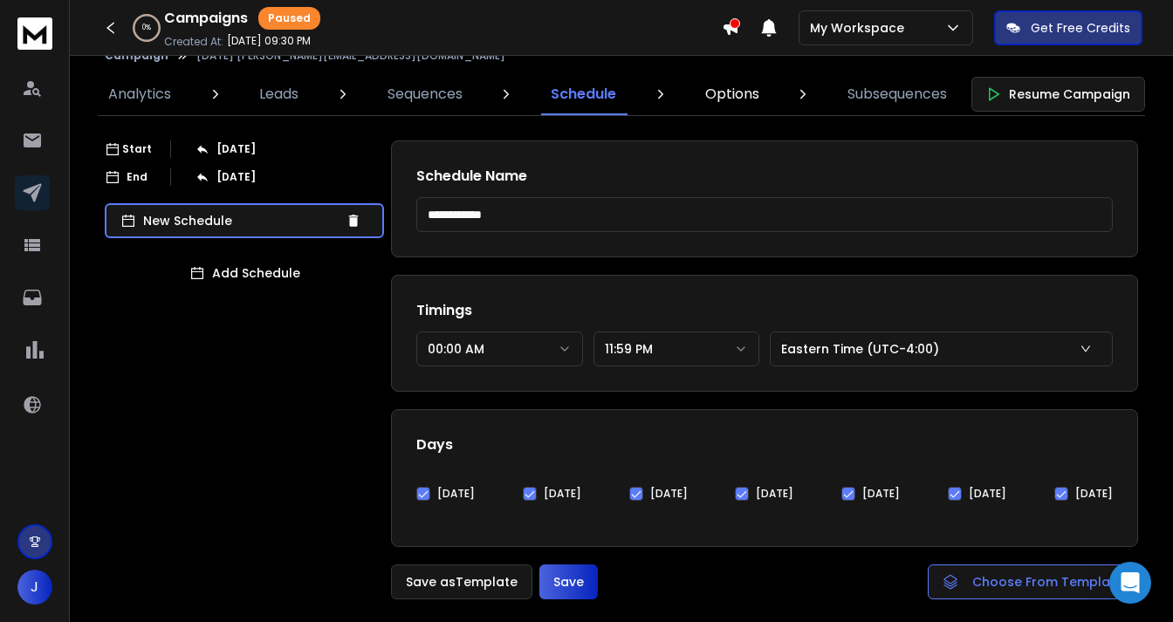
click at [738, 109] on link "Options" at bounding box center [732, 94] width 75 height 42
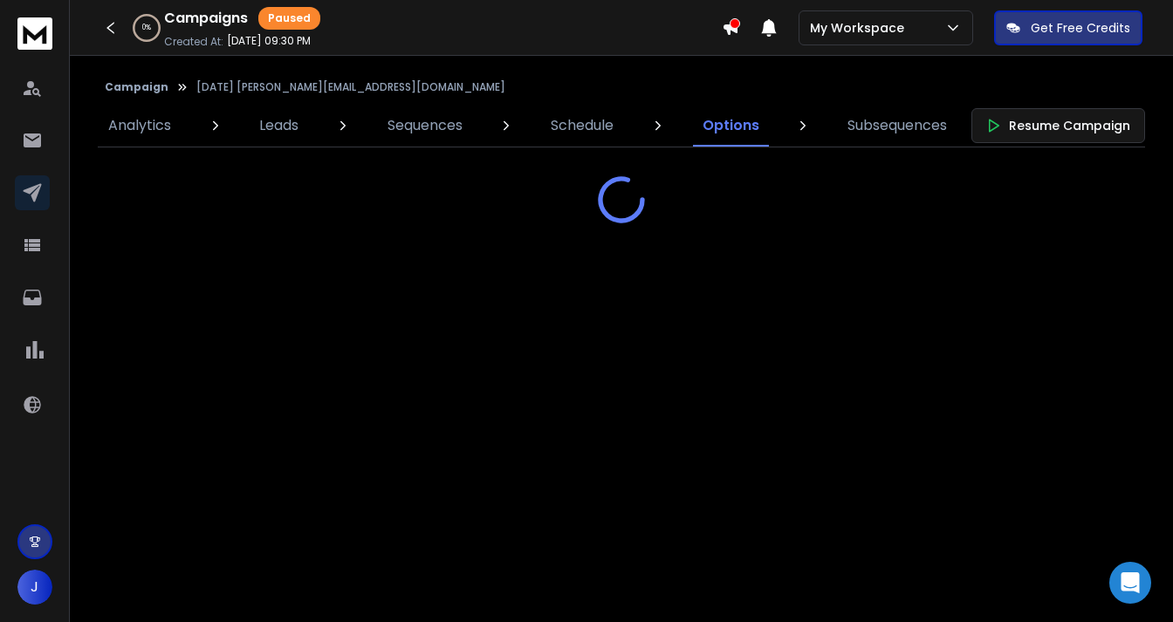
select select "*"
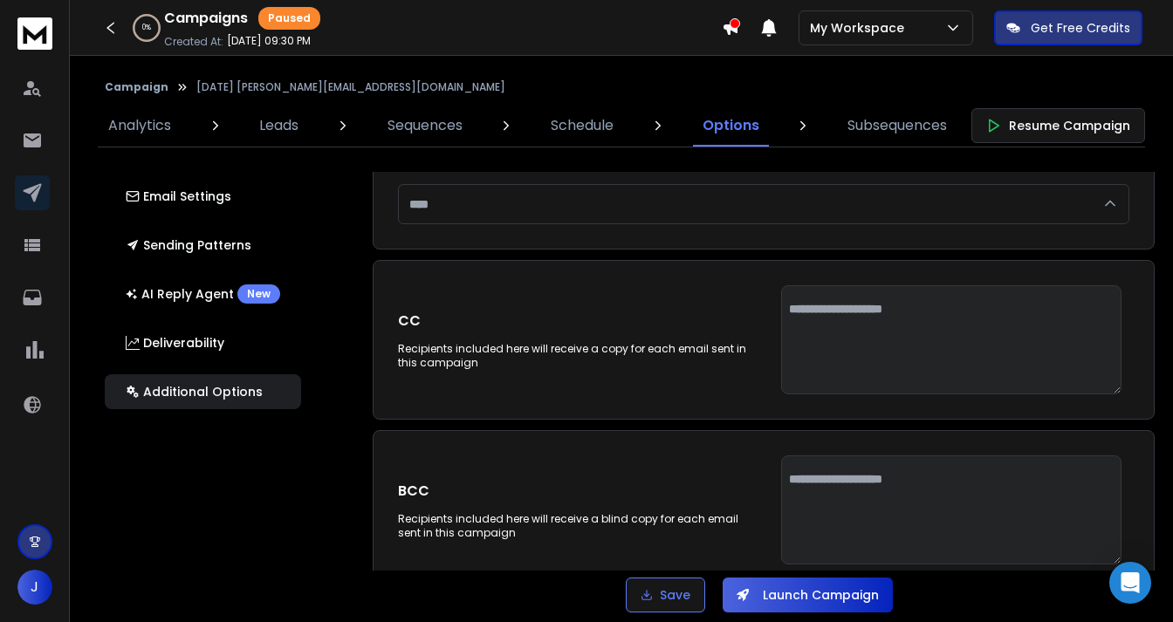
scroll to position [3380, 0]
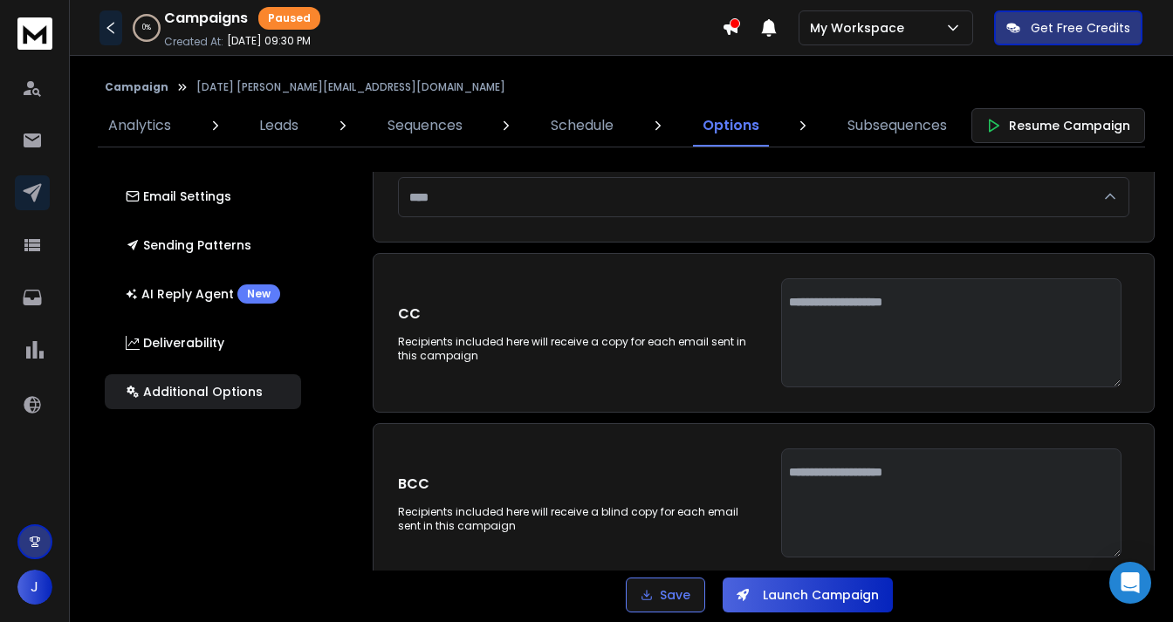
click at [117, 32] on icon at bounding box center [111, 28] width 16 height 16
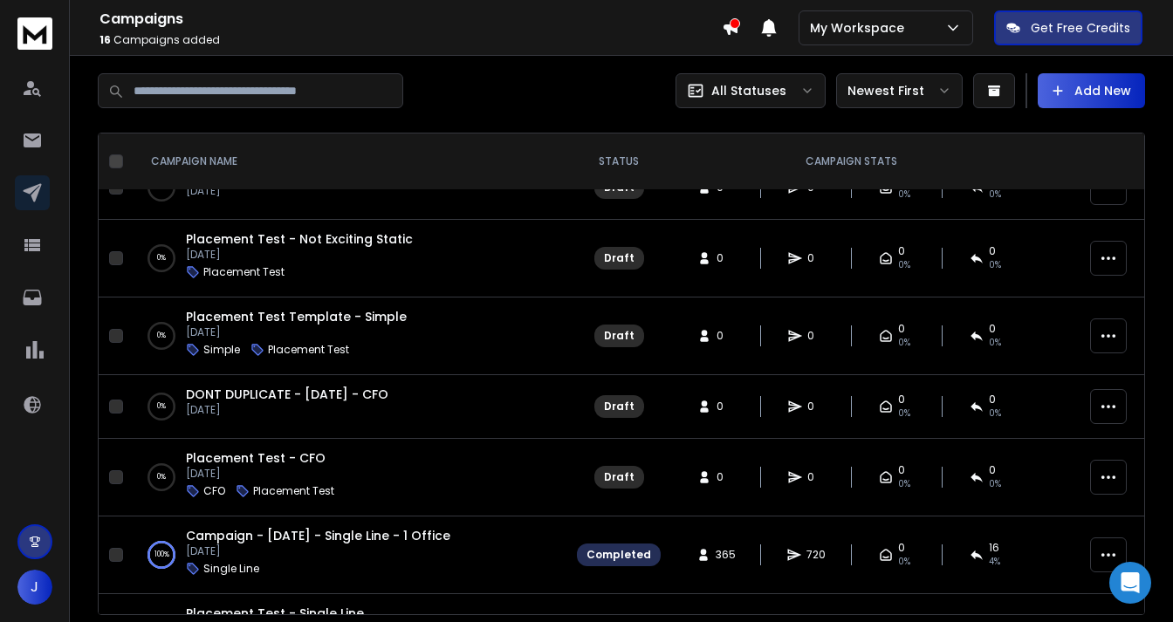
scroll to position [675, 0]
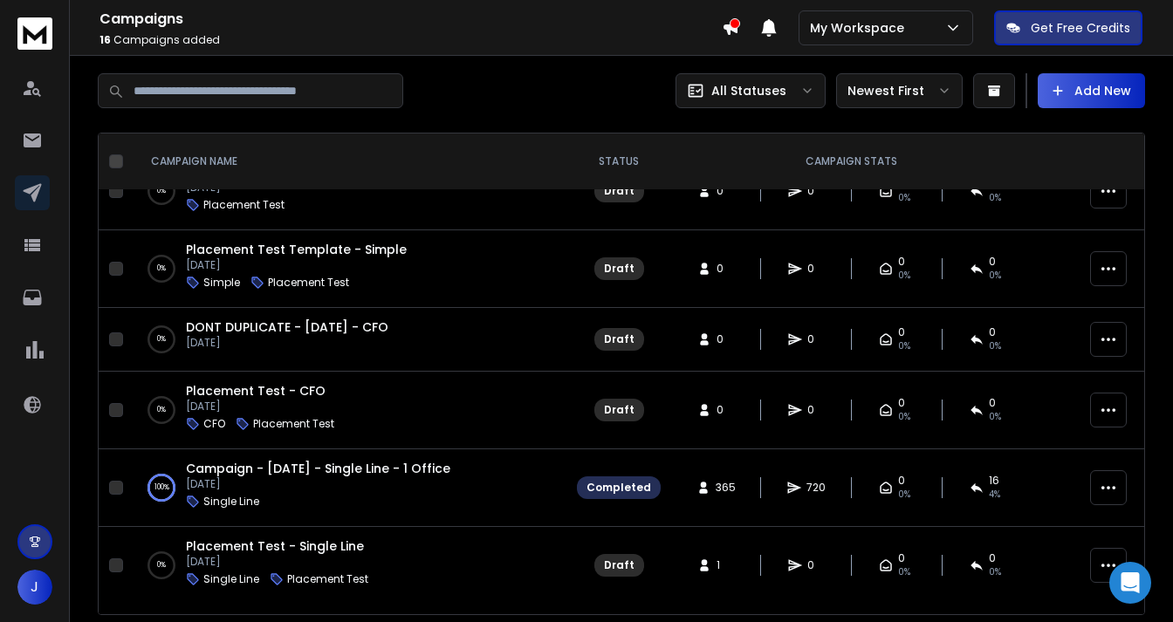
click at [347, 247] on span "Placement Test Template - Simple" at bounding box center [296, 249] width 221 height 17
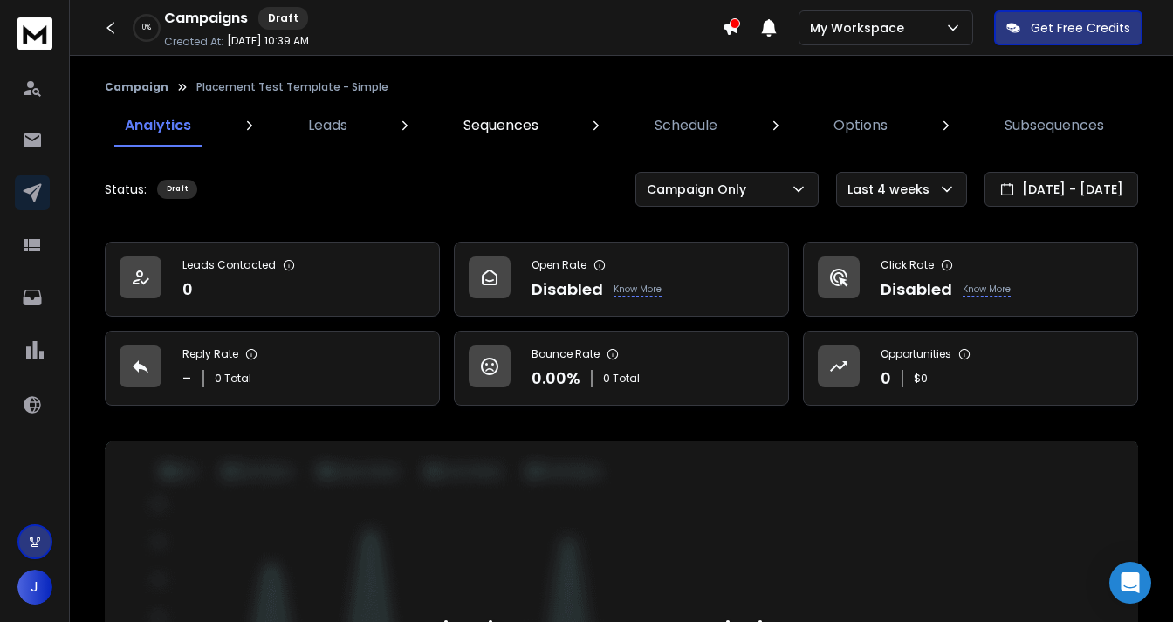
click at [519, 128] on p "Sequences" at bounding box center [501, 125] width 75 height 21
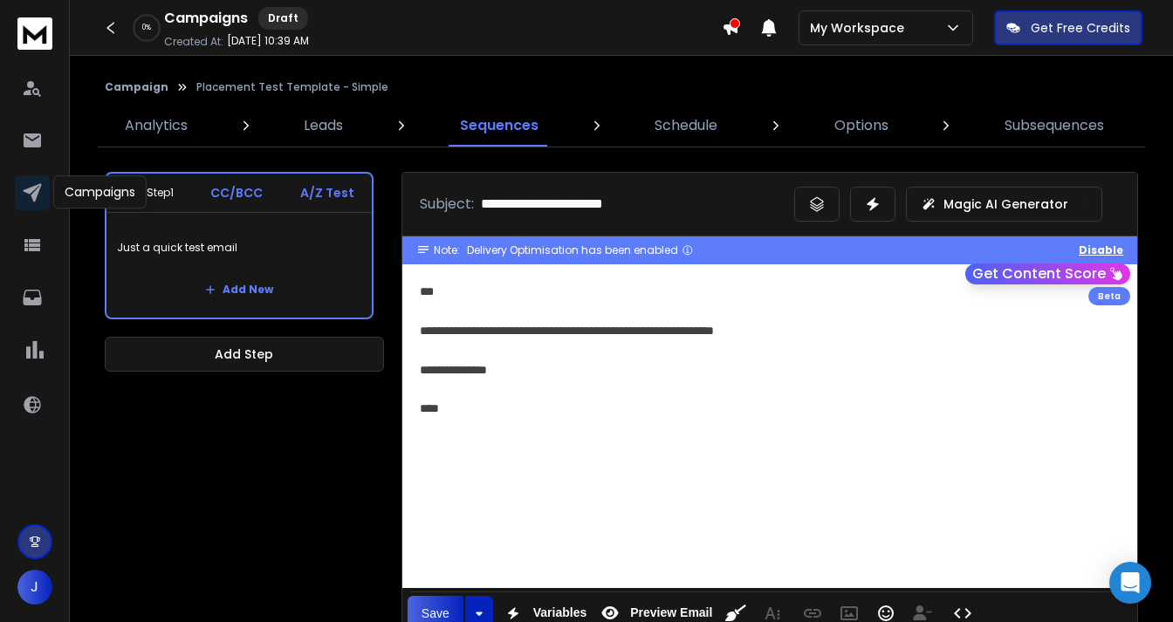
click at [36, 189] on icon at bounding box center [32, 192] width 18 height 18
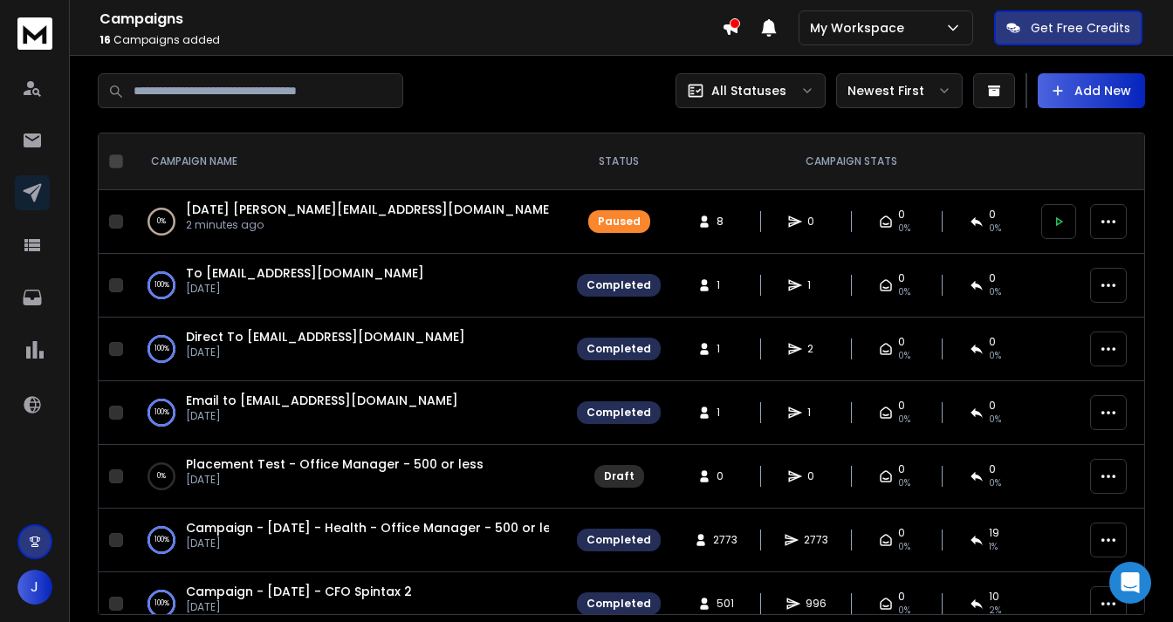
click at [324, 216] on span "[DATE] [PERSON_NAME][EMAIL_ADDRESS][DOMAIN_NAME]" at bounding box center [370, 209] width 369 height 17
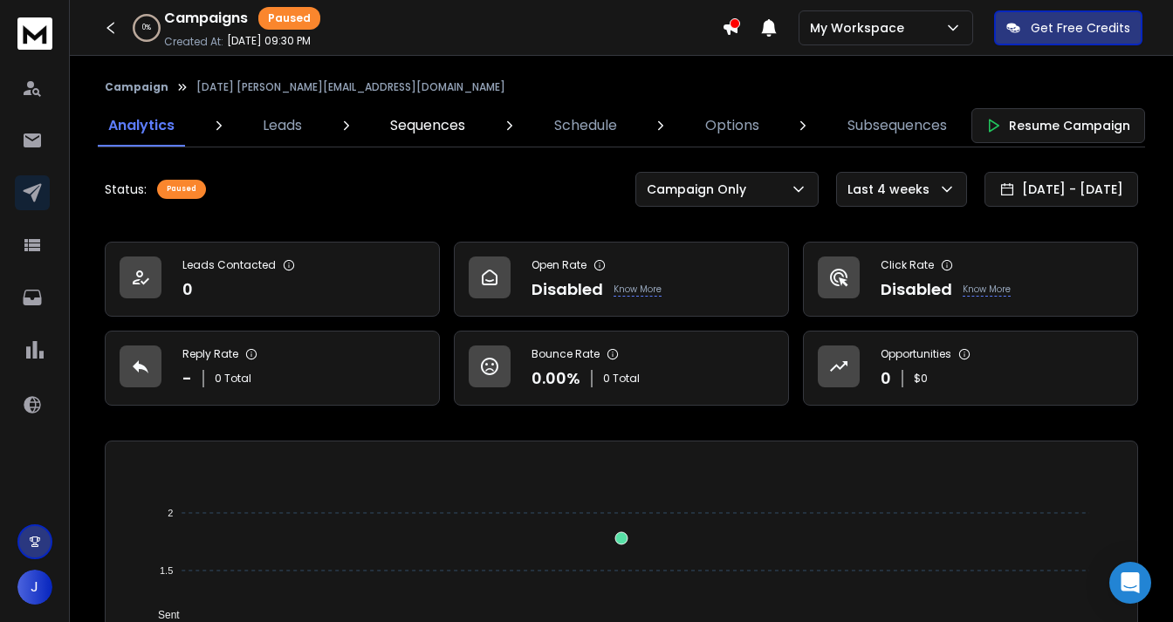
click at [409, 135] on p "Sequences" at bounding box center [427, 125] width 75 height 21
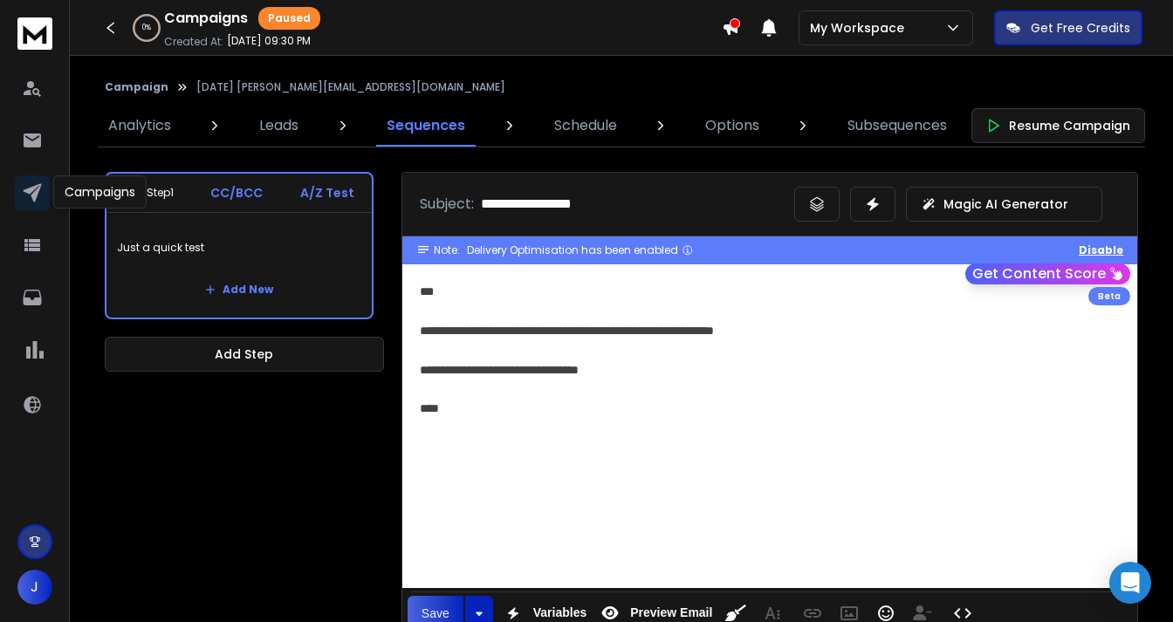
click at [30, 196] on icon at bounding box center [32, 192] width 21 height 21
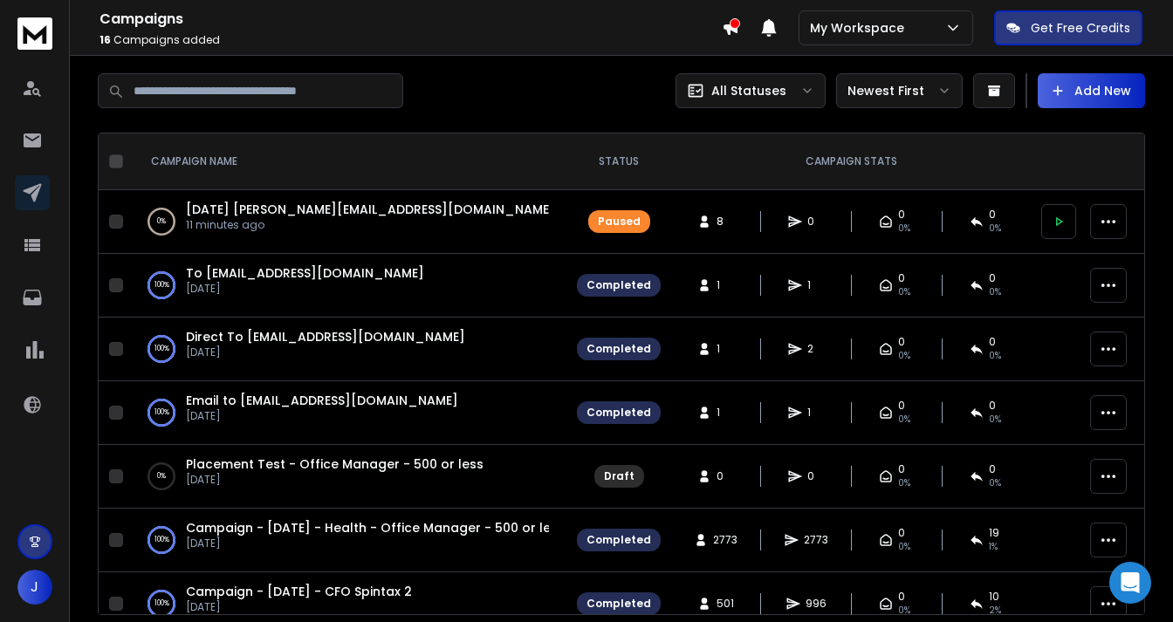
click at [1104, 219] on icon "button" at bounding box center [1108, 221] width 17 height 17
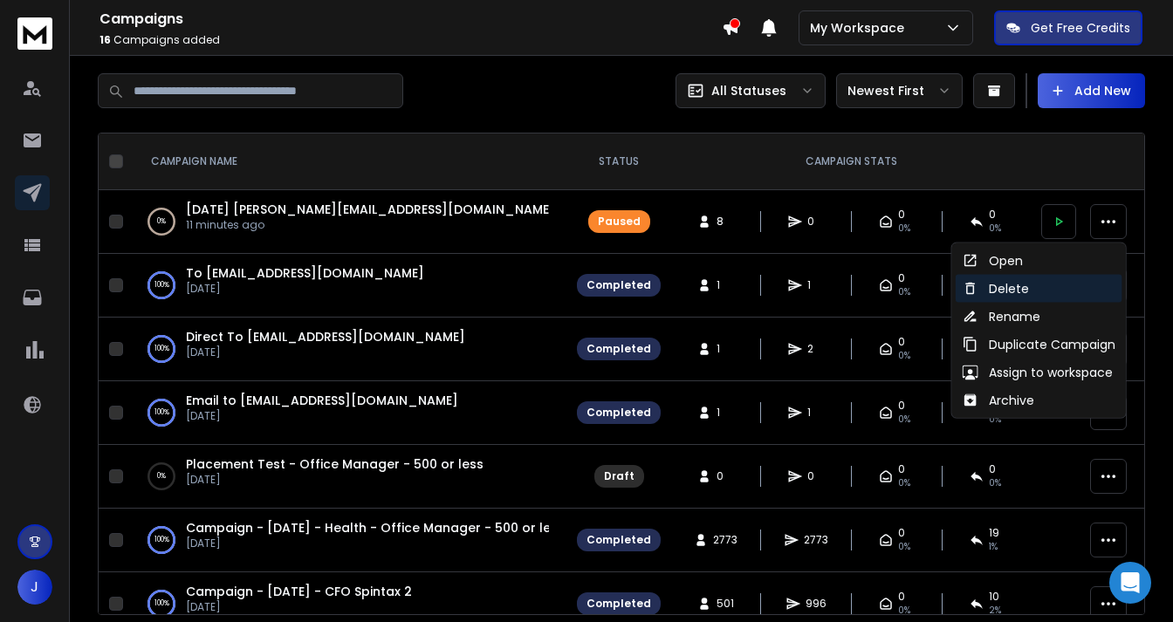
click at [1002, 289] on div "Delete" at bounding box center [996, 288] width 66 height 17
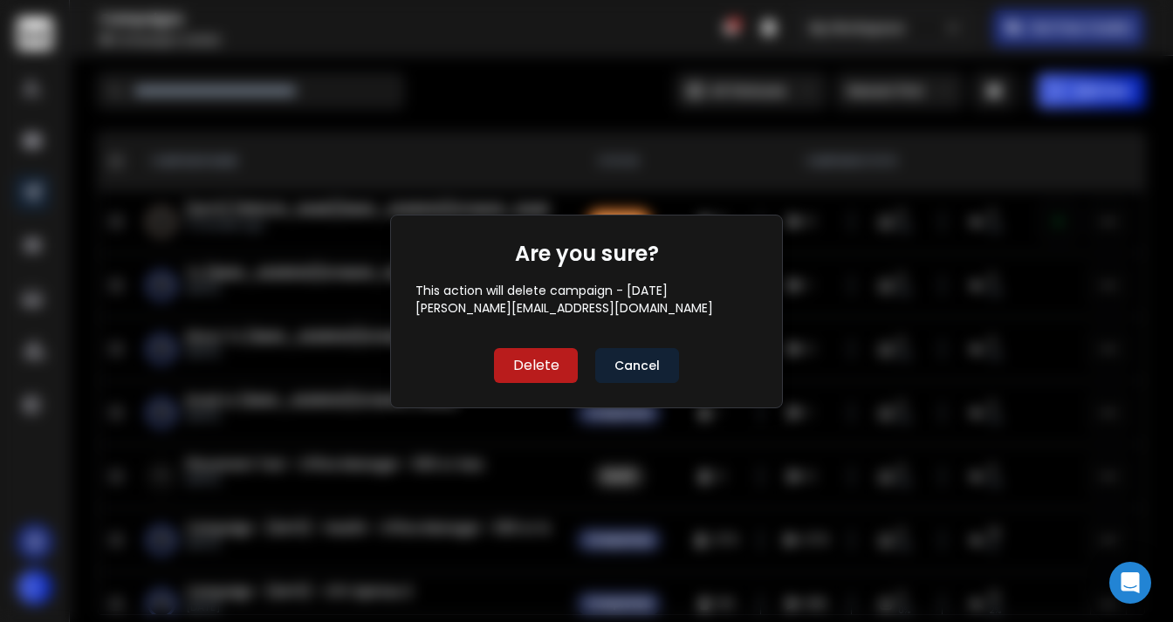
click at [529, 362] on button "Delete" at bounding box center [536, 365] width 84 height 35
